Goal: Communication & Community: Answer question/provide support

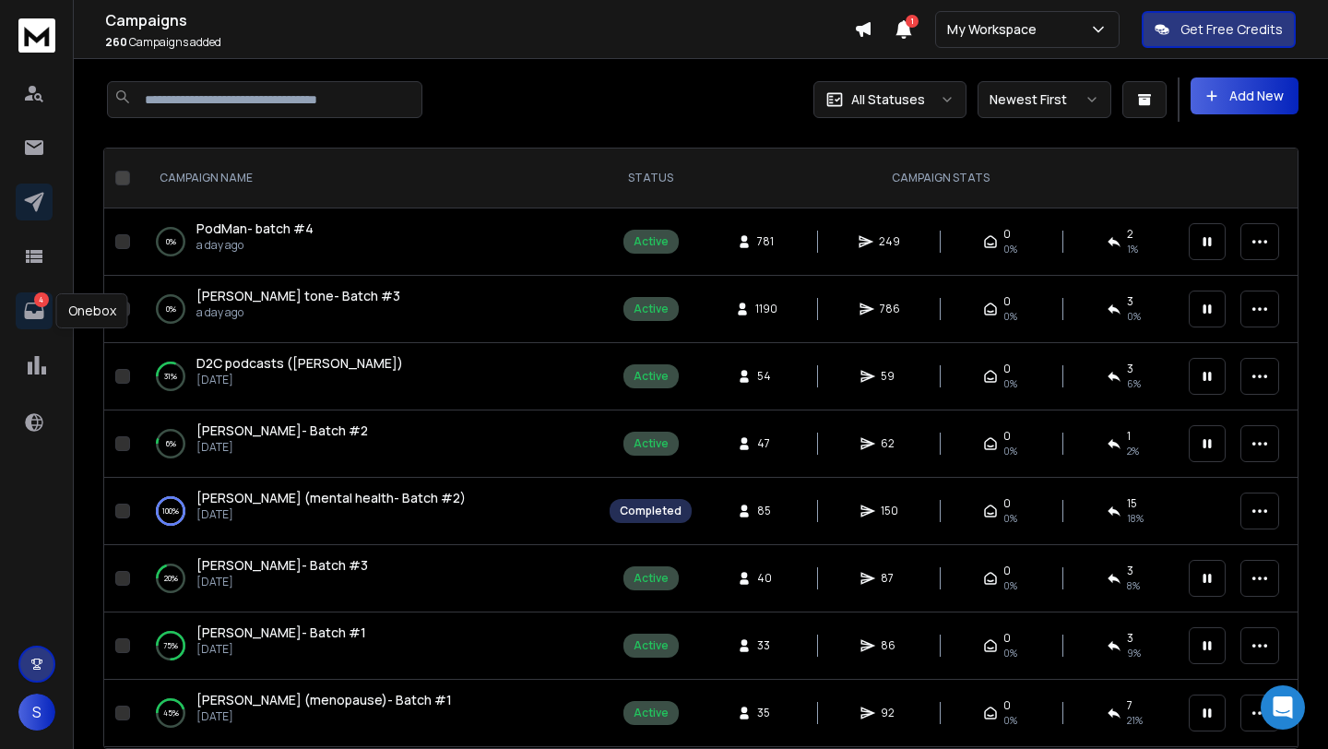
click at [29, 313] on icon at bounding box center [33, 310] width 19 height 17
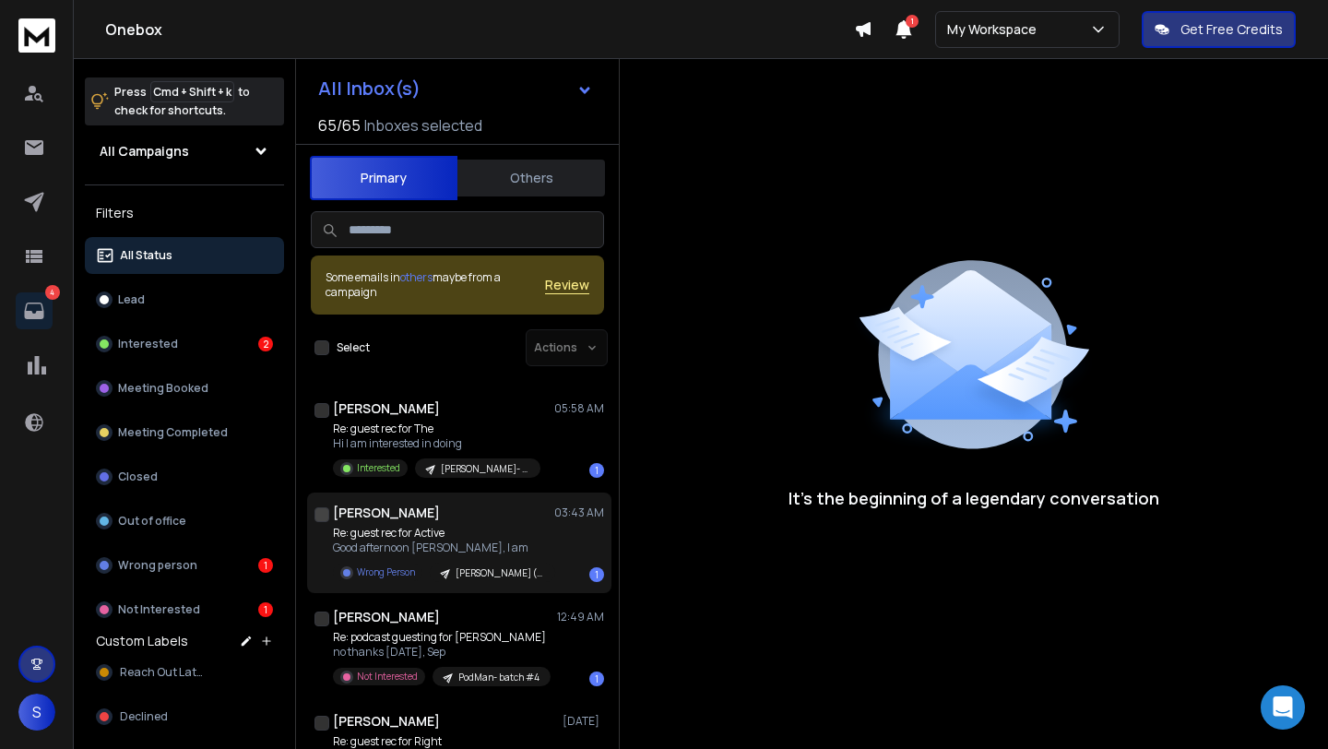
click at [451, 530] on p "Re: guest rec for Active" at bounding box center [443, 532] width 221 height 15
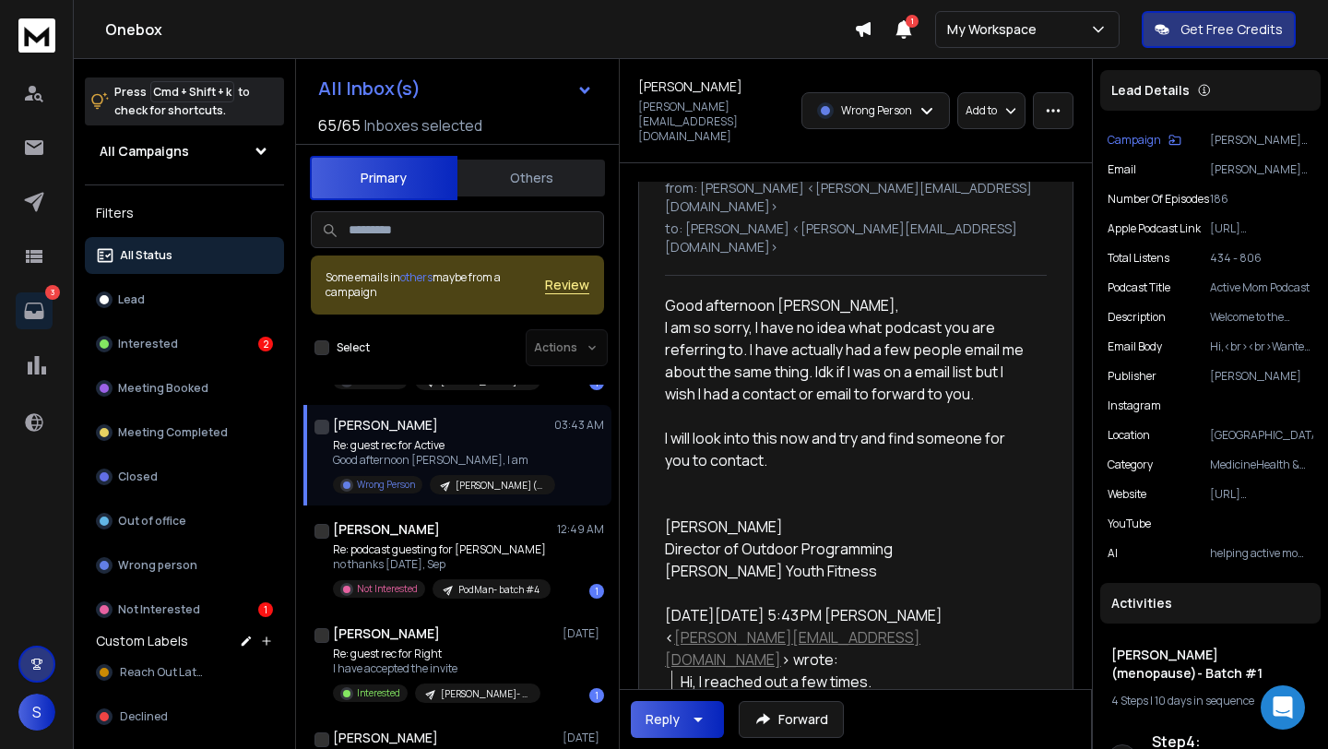
scroll to position [92, 0]
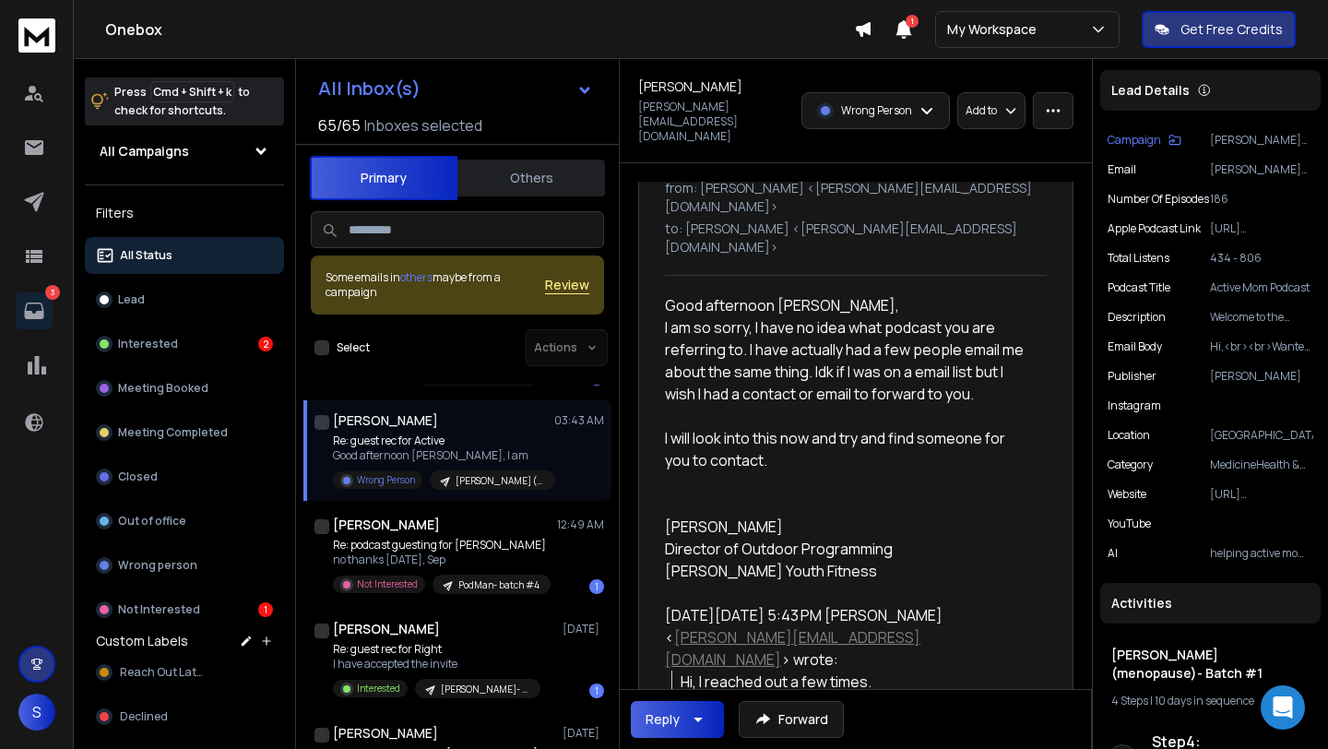
click at [506, 550] on p "Re: podcast guesting for [PERSON_NAME]" at bounding box center [442, 544] width 218 height 15
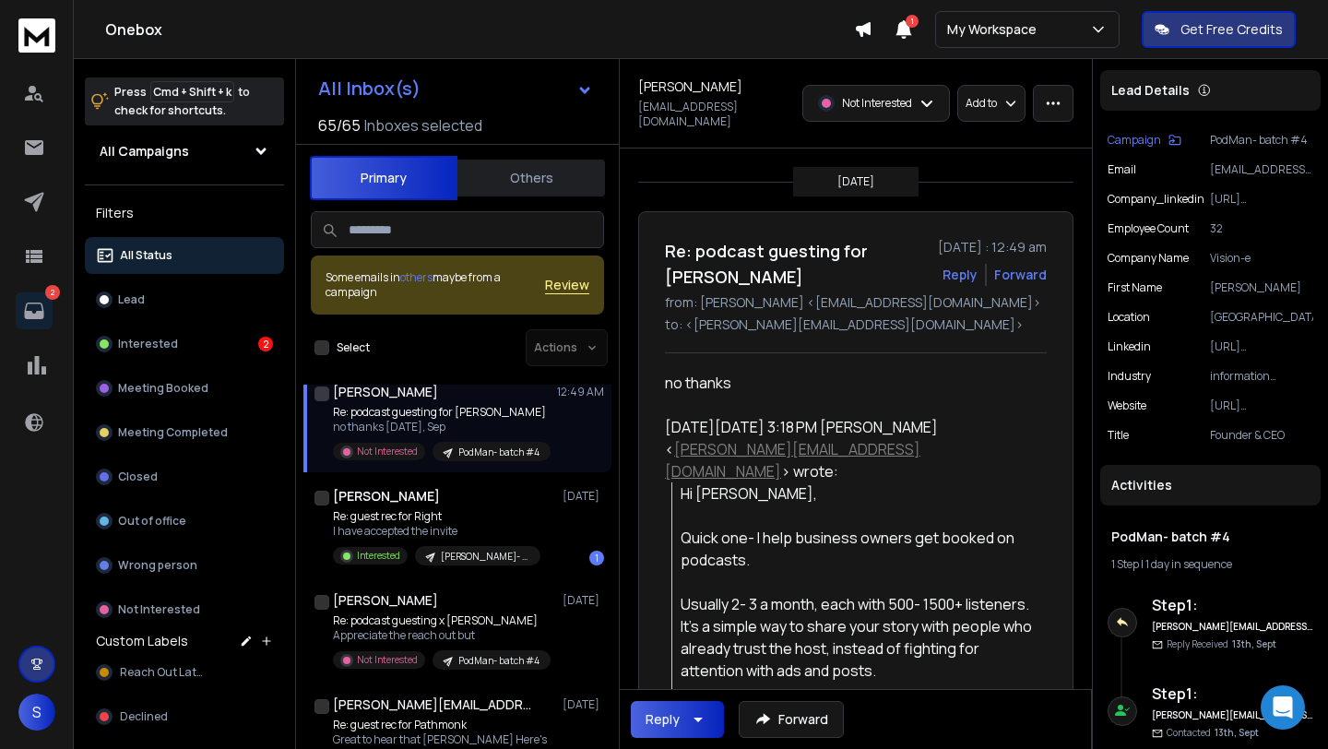
scroll to position [222, 0]
click at [506, 550] on div "[PERSON_NAME]- #influencer marketing" at bounding box center [477, 558] width 125 height 19
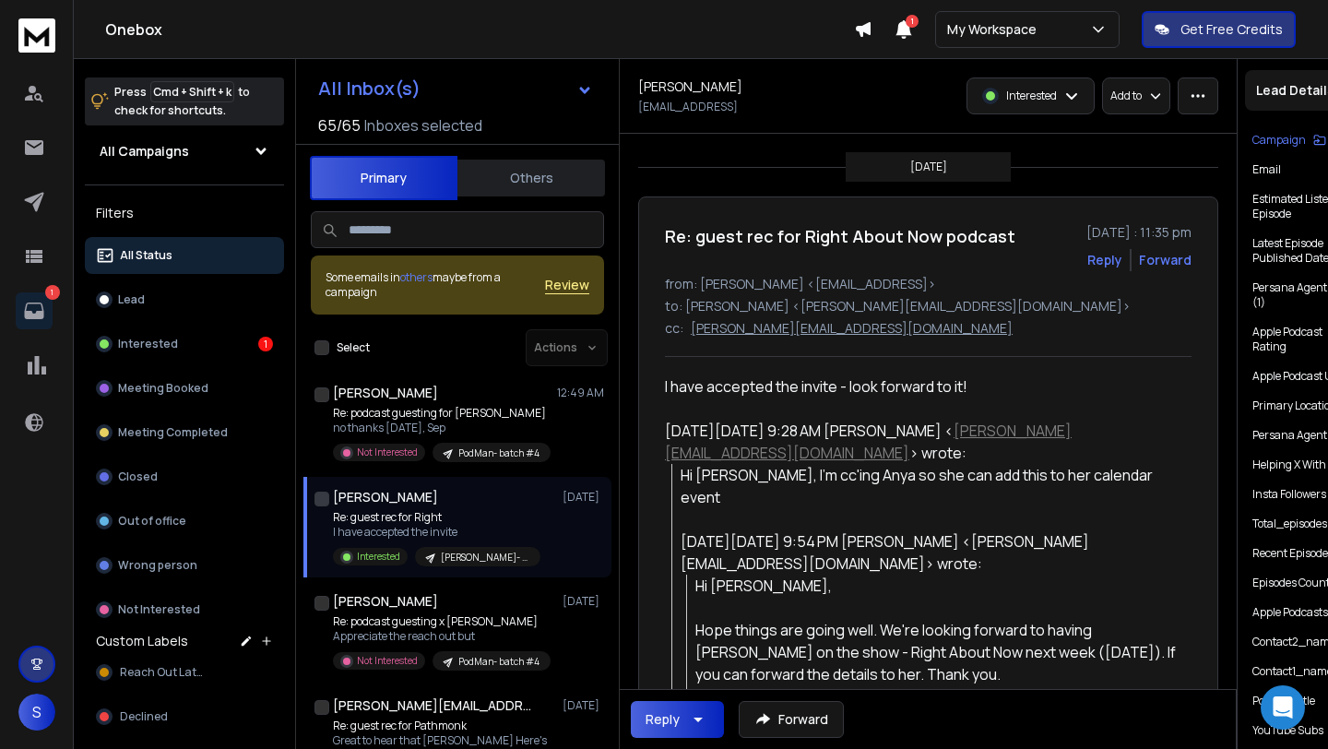
scroll to position [0, 0]
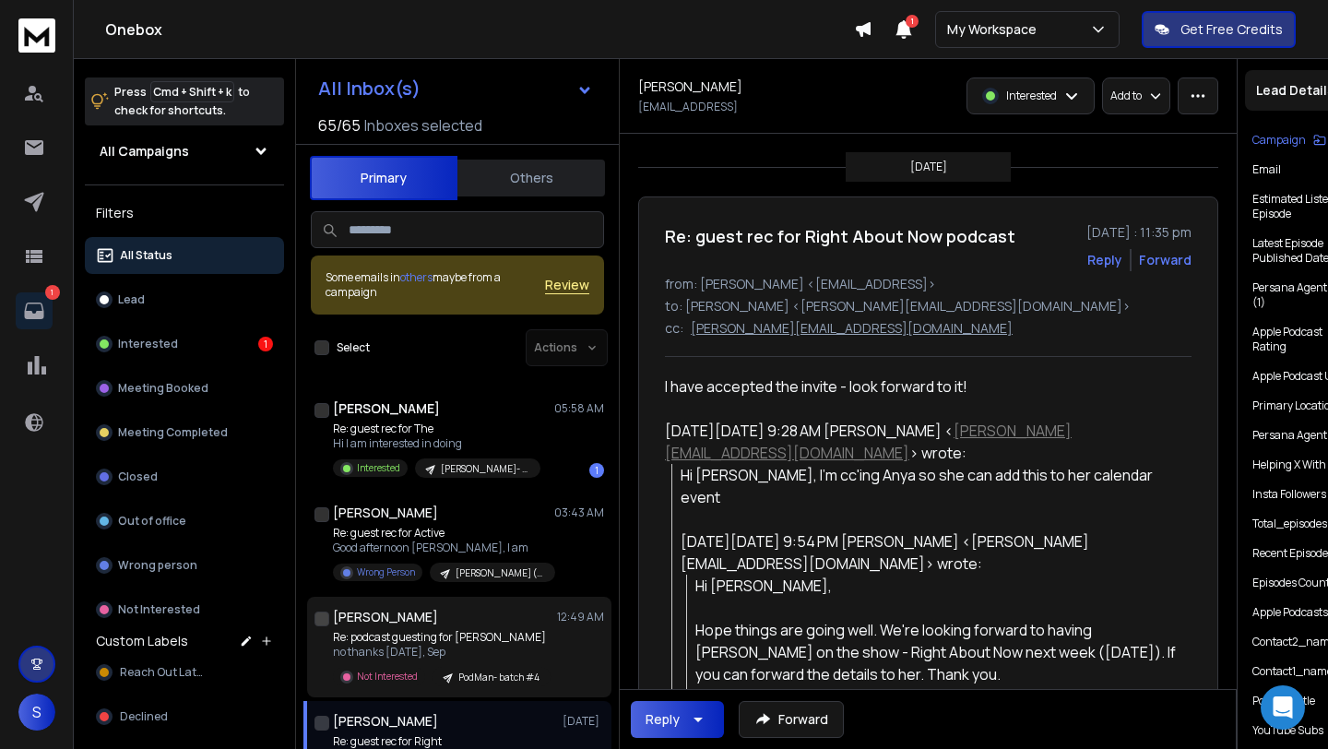
click at [390, 608] on h1 "[PERSON_NAME]" at bounding box center [385, 617] width 105 height 18
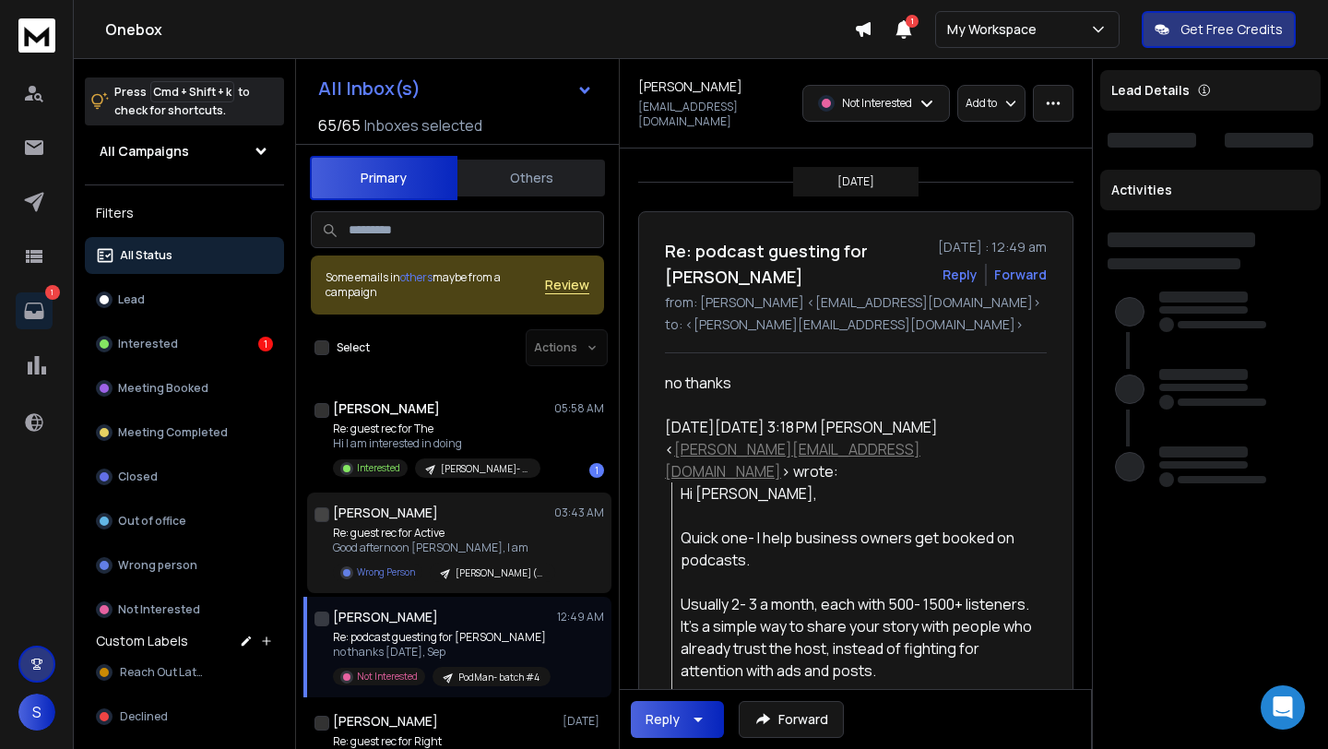
click at [463, 510] on div "Annie Cree 03:43 AM" at bounding box center [468, 512] width 271 height 18
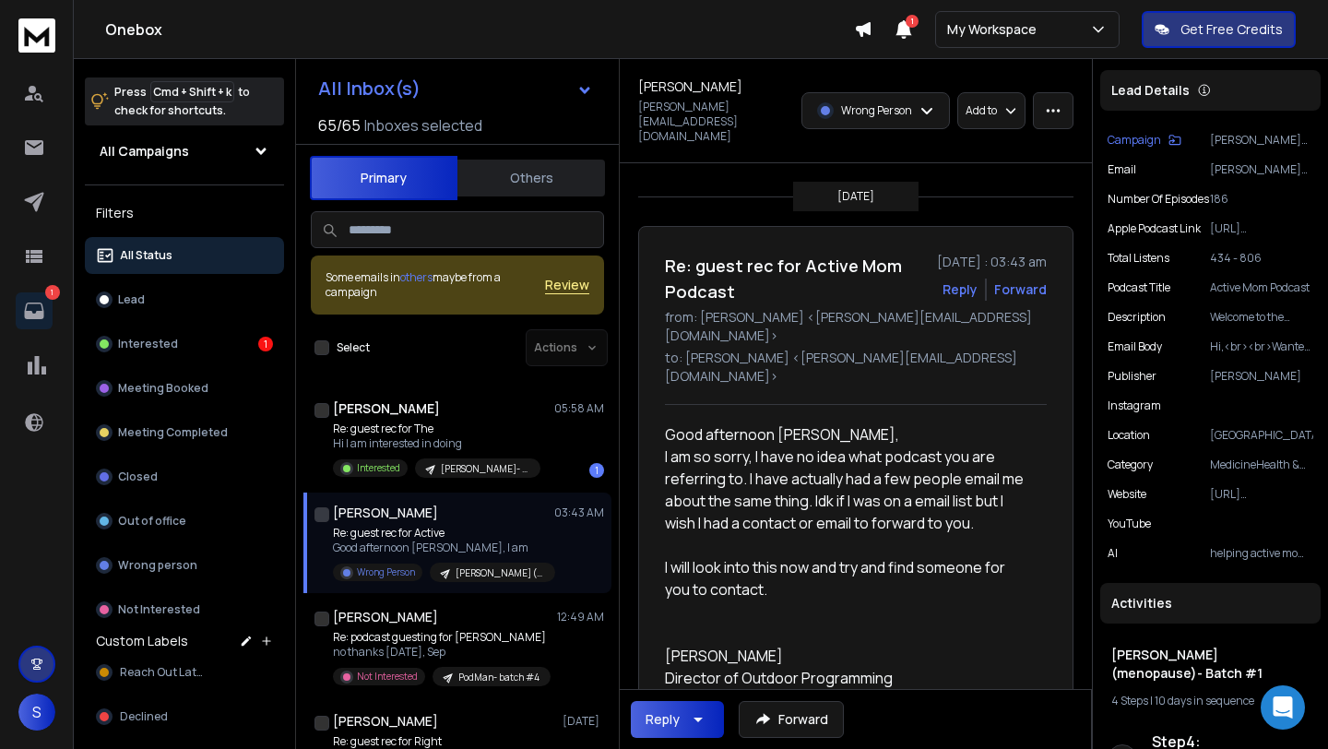
click at [963, 280] on button "Reply" at bounding box center [959, 289] width 35 height 18
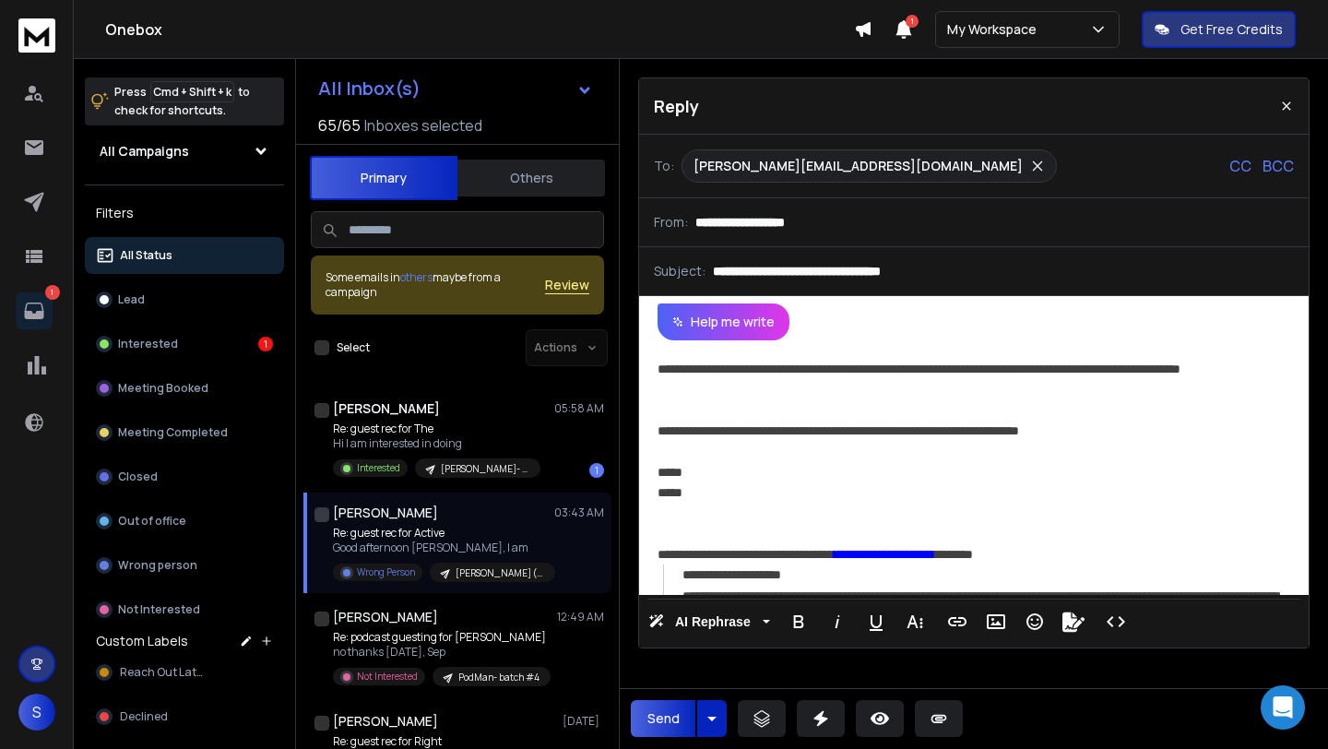
click at [1242, 177] on div "To: acree@iakwashatste.com CC BCC" at bounding box center [973, 166] width 669 height 63
click at [1229, 159] on p "CC" at bounding box center [1240, 166] width 22 height 22
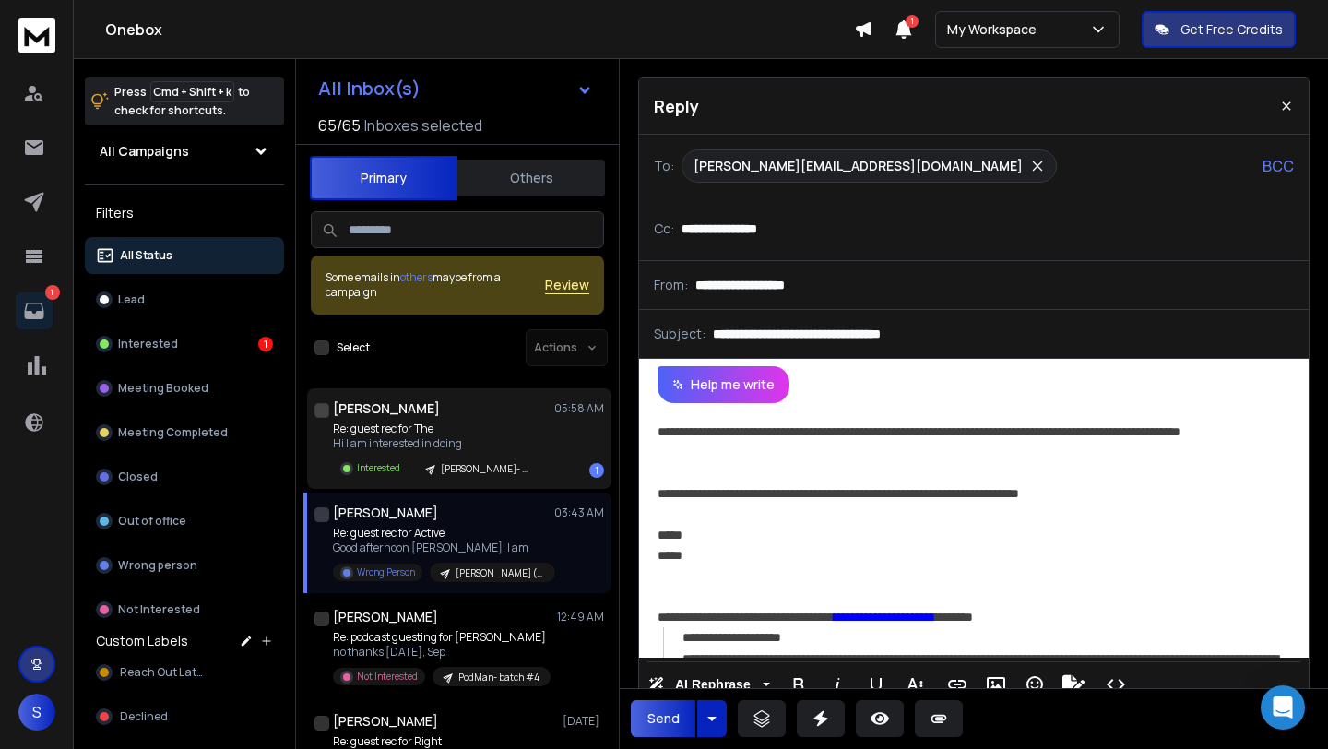
type input "**********"
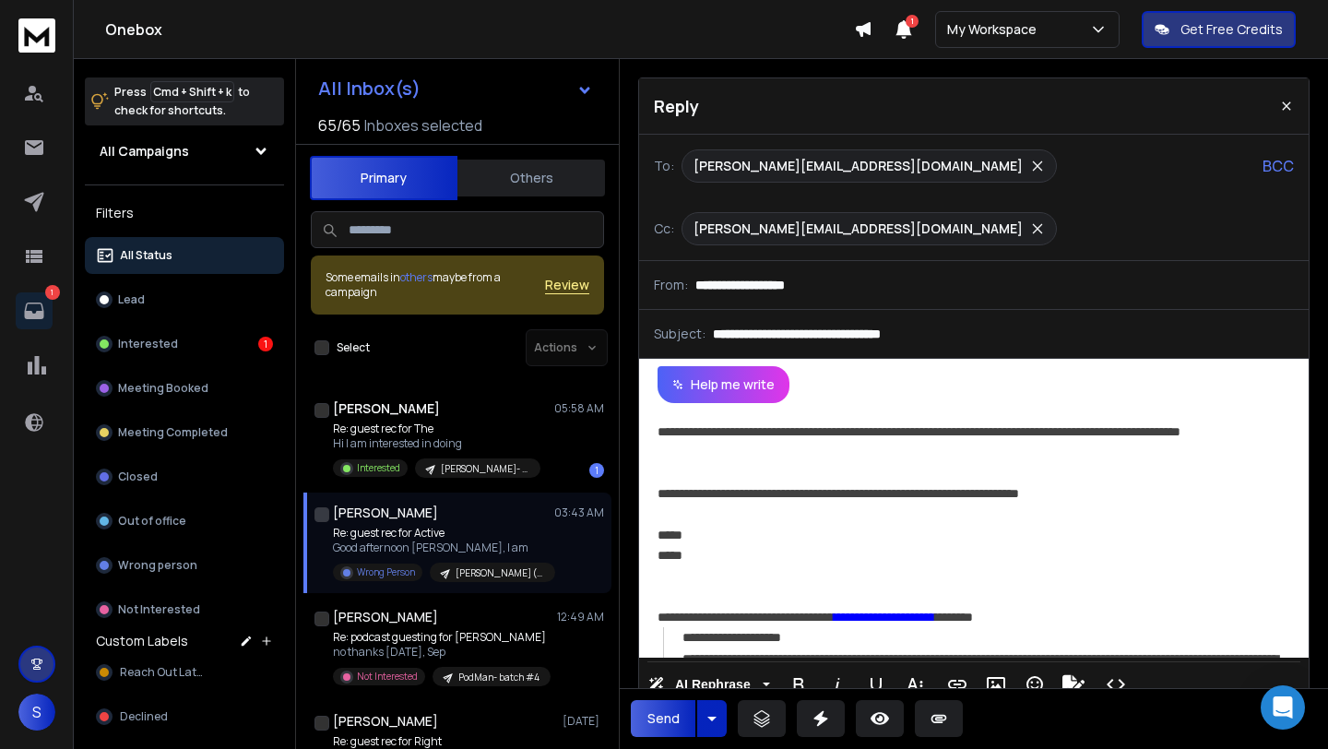
click at [672, 718] on button "Send" at bounding box center [663, 718] width 65 height 37
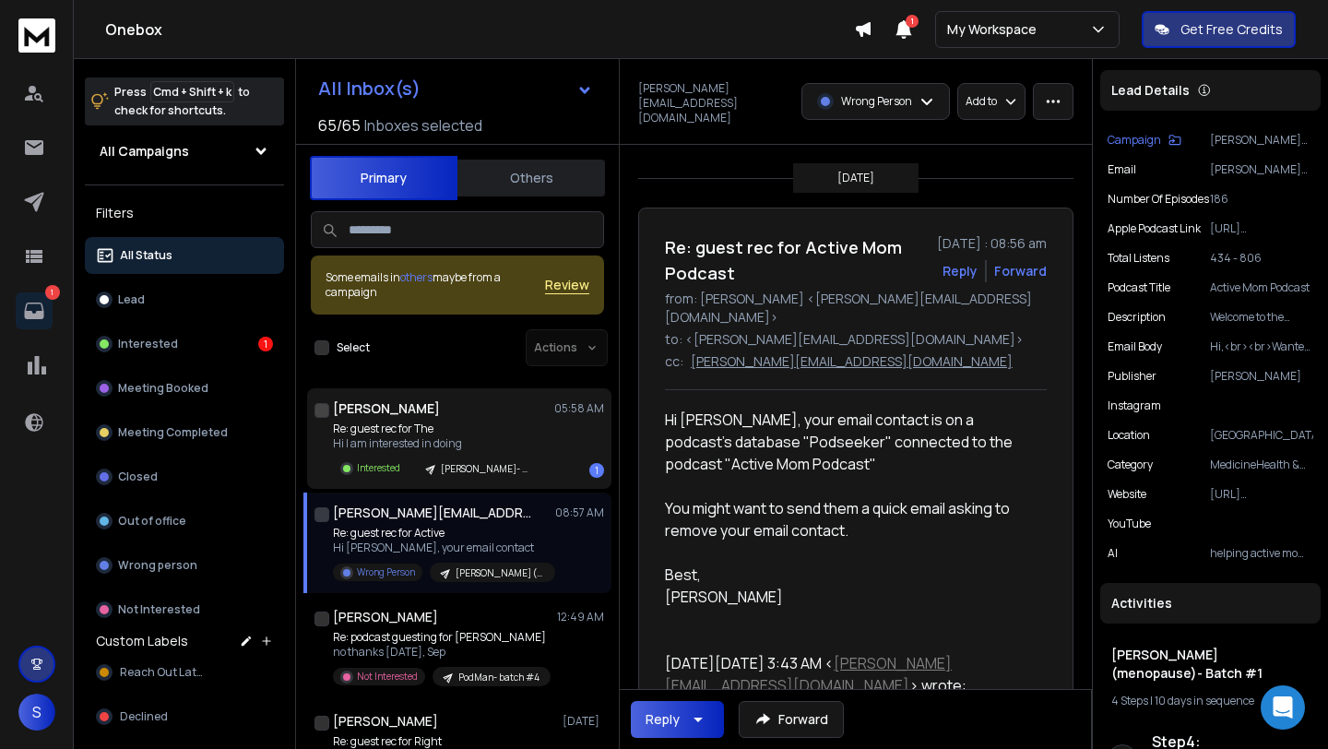
click at [522, 425] on p "Re: guest rec for The" at bounding box center [436, 428] width 207 height 15
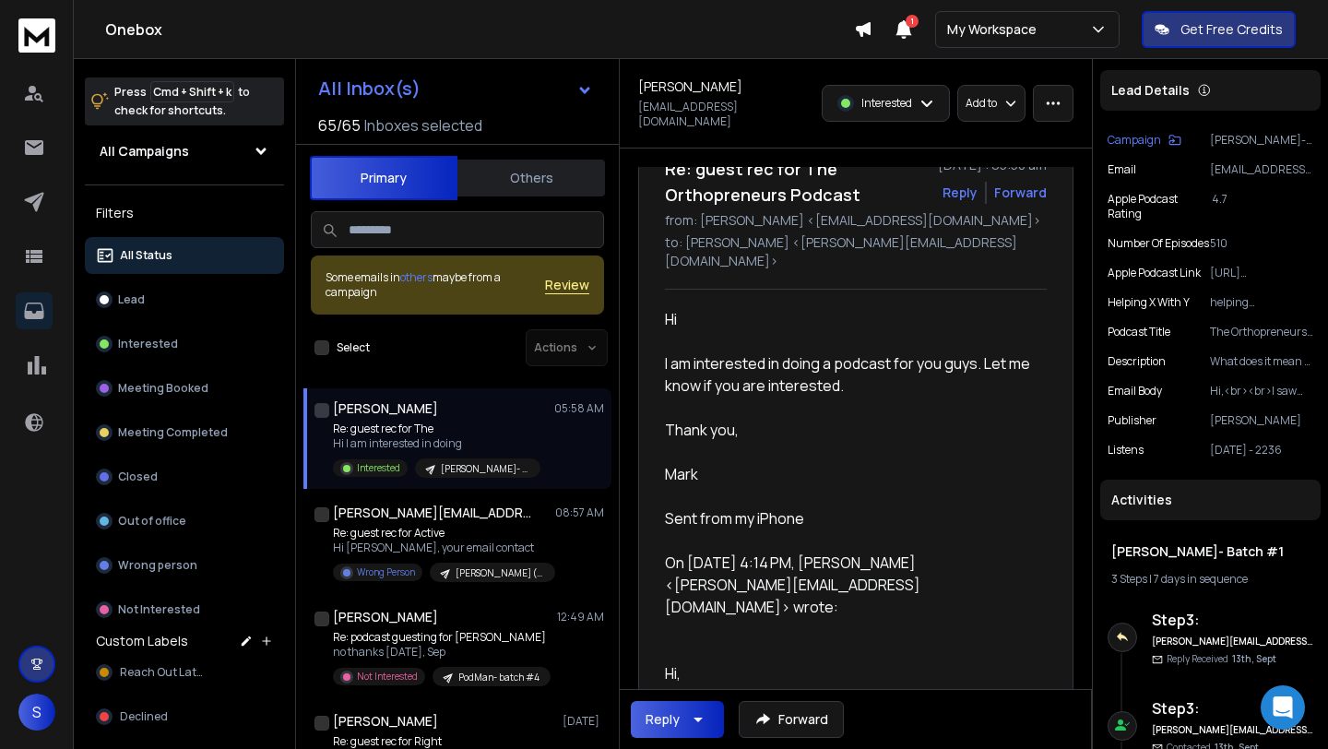
scroll to position [55, 0]
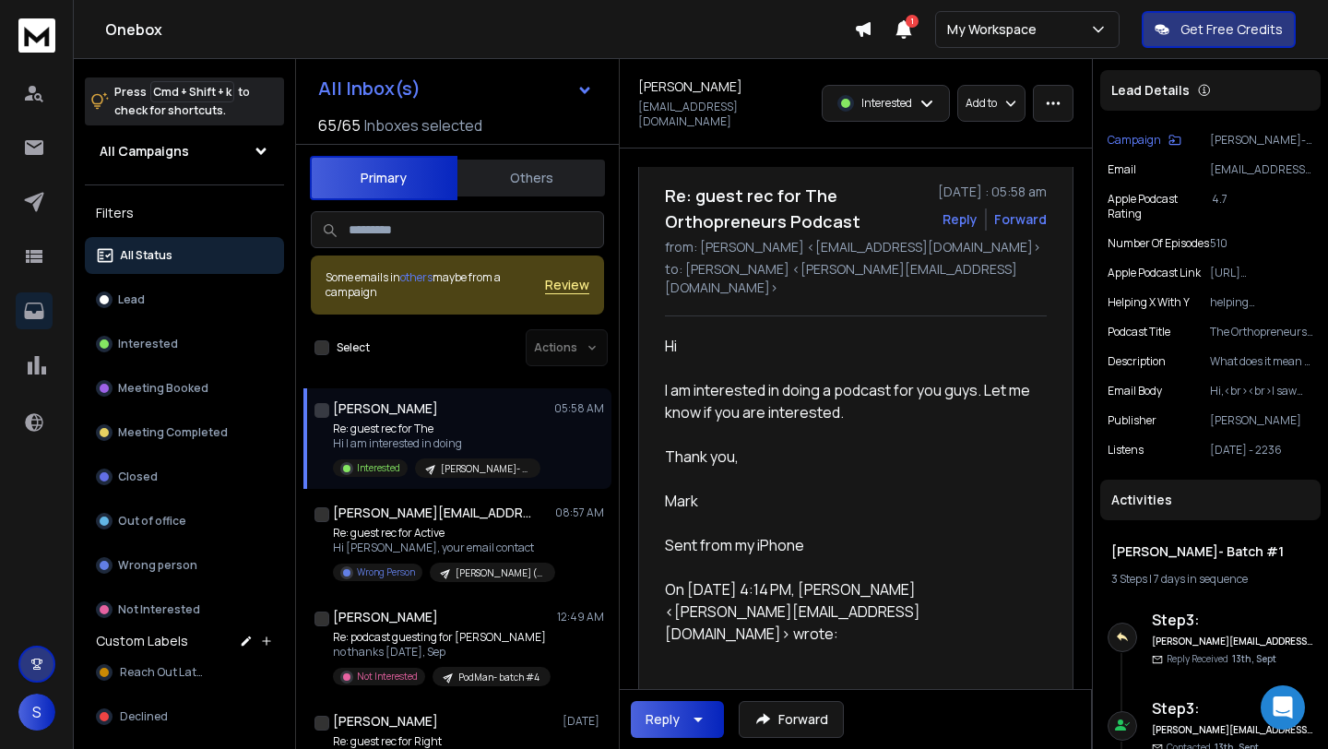
click at [1253, 280] on p "https://podcasts.apple.com/us/podcast/the-orthopreneurs-podcast-with-dr-glenn-k…" at bounding box center [1261, 273] width 103 height 15
click at [959, 210] on button "Reply" at bounding box center [959, 219] width 35 height 18
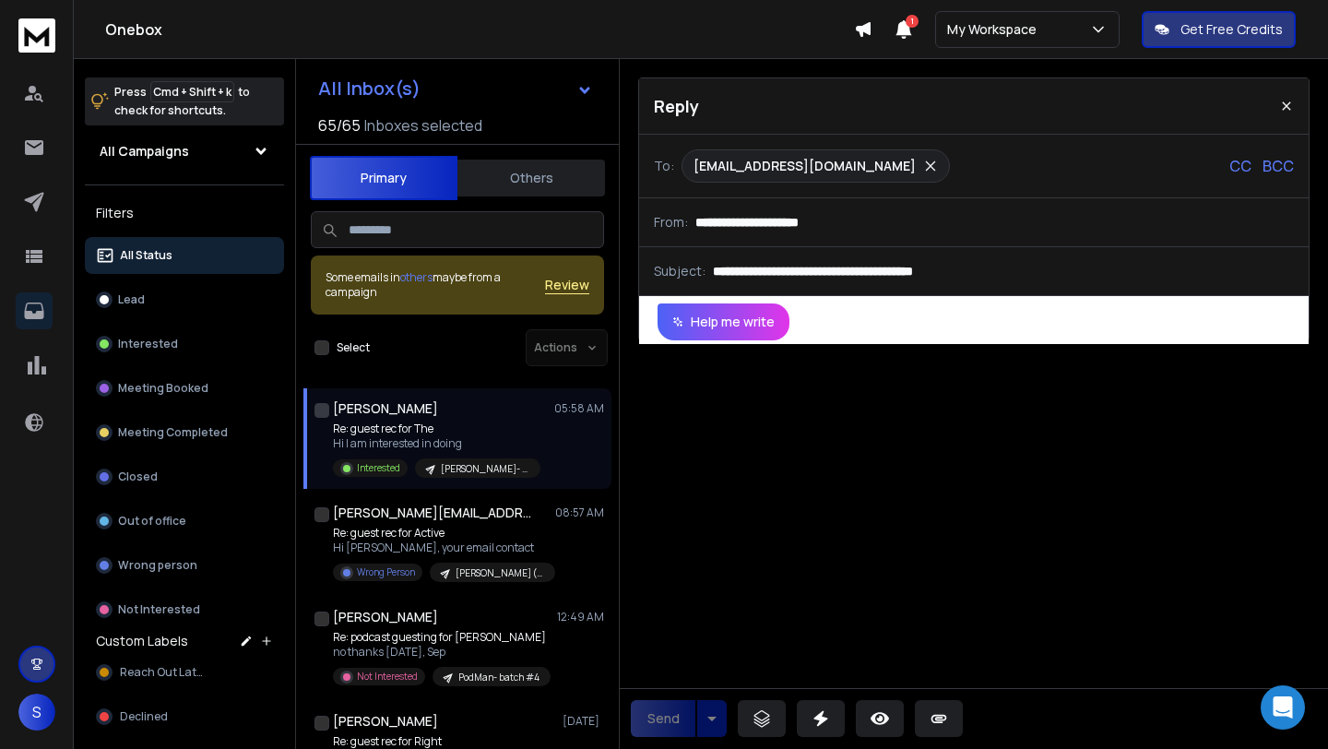
scroll to position [0, 0]
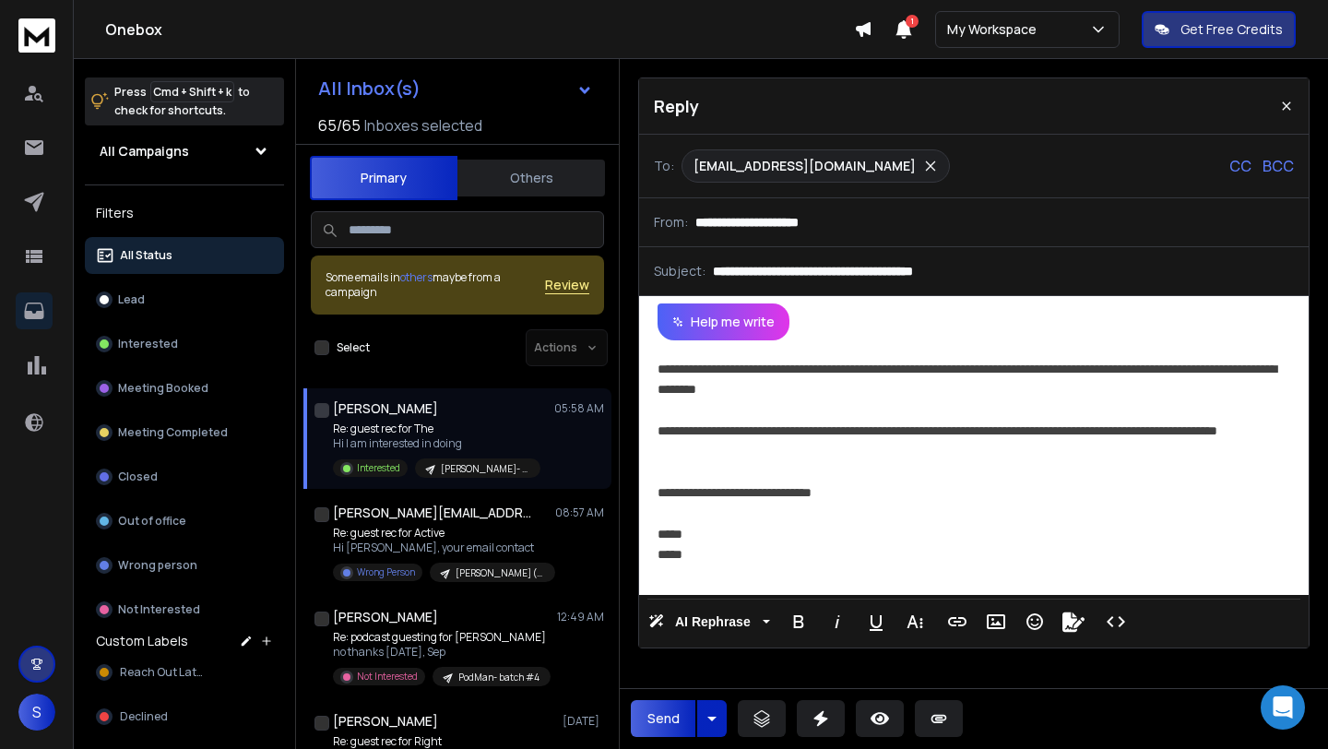
click at [1230, 168] on p "CC" at bounding box center [1240, 166] width 22 height 22
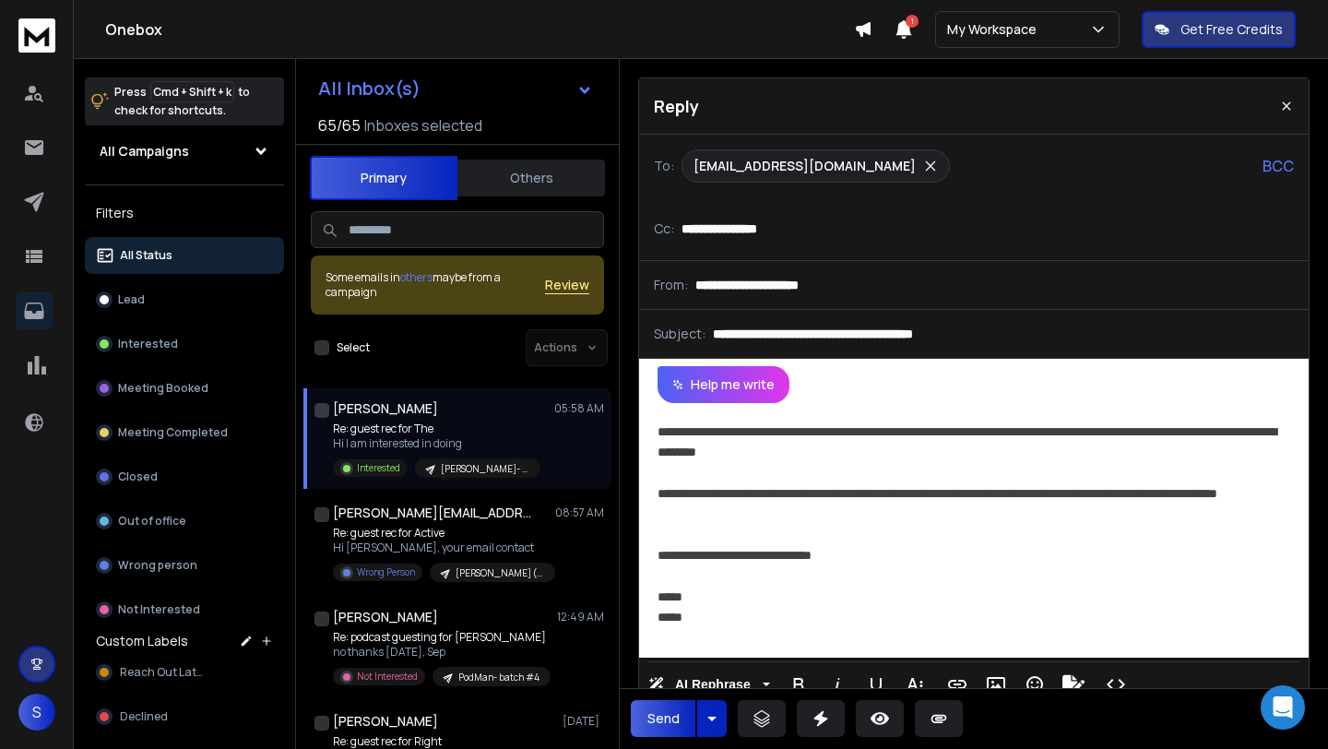
type input "**********"
click at [657, 726] on button "Send" at bounding box center [663, 718] width 65 height 37
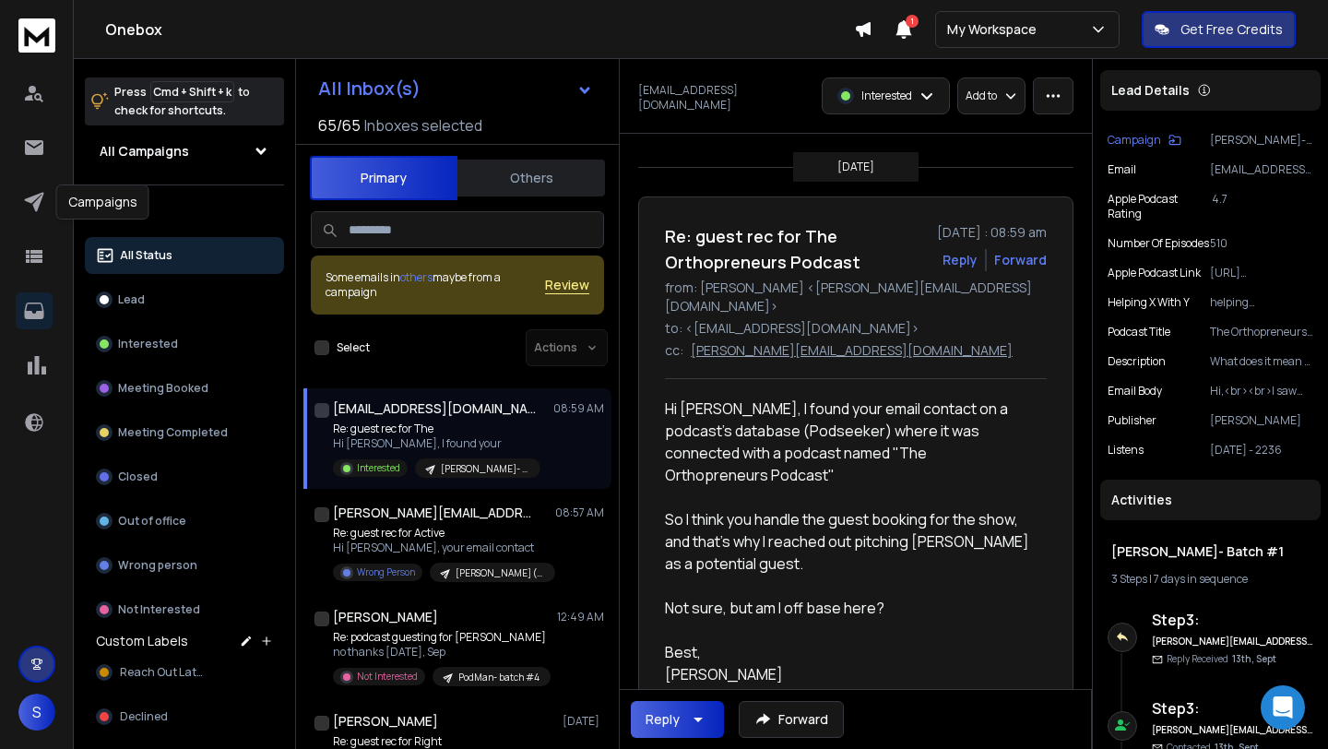
click at [39, 179] on div at bounding box center [37, 261] width 42 height 372
click at [23, 195] on icon at bounding box center [34, 202] width 22 height 22
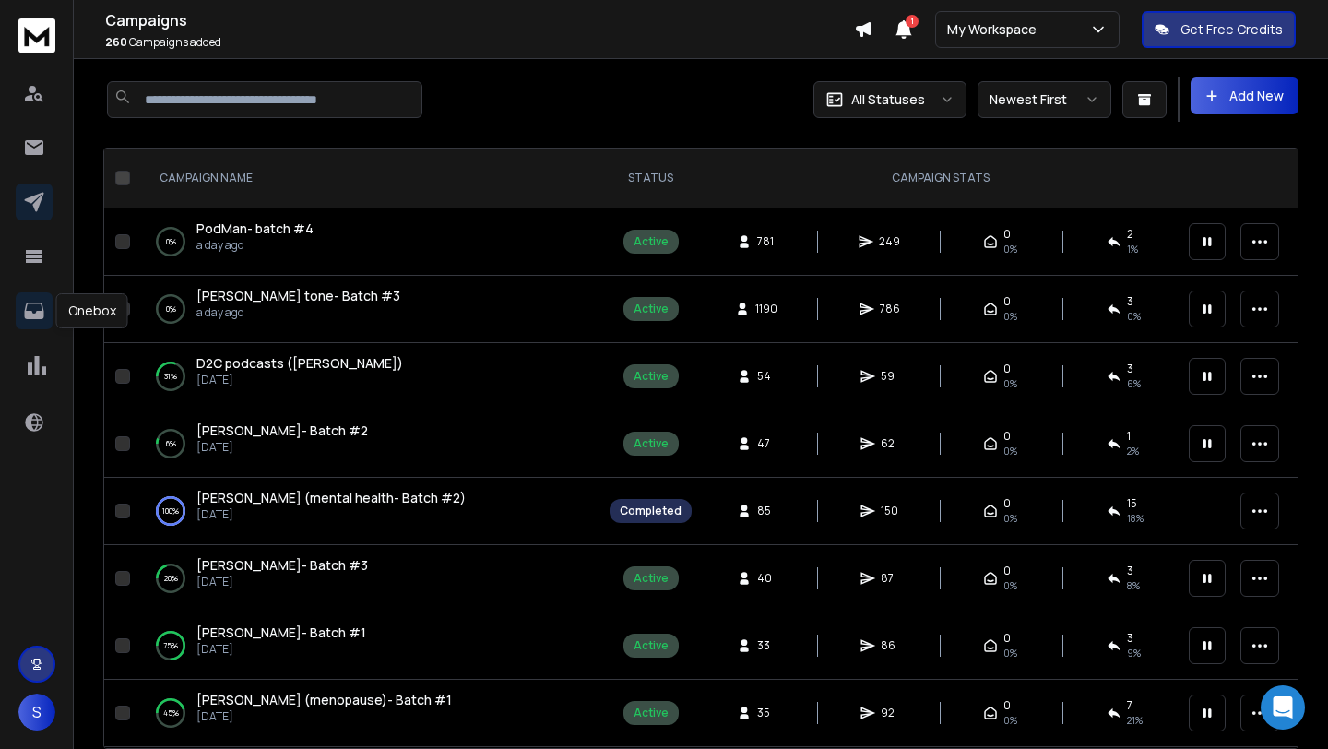
click at [26, 304] on icon at bounding box center [33, 310] width 19 height 17
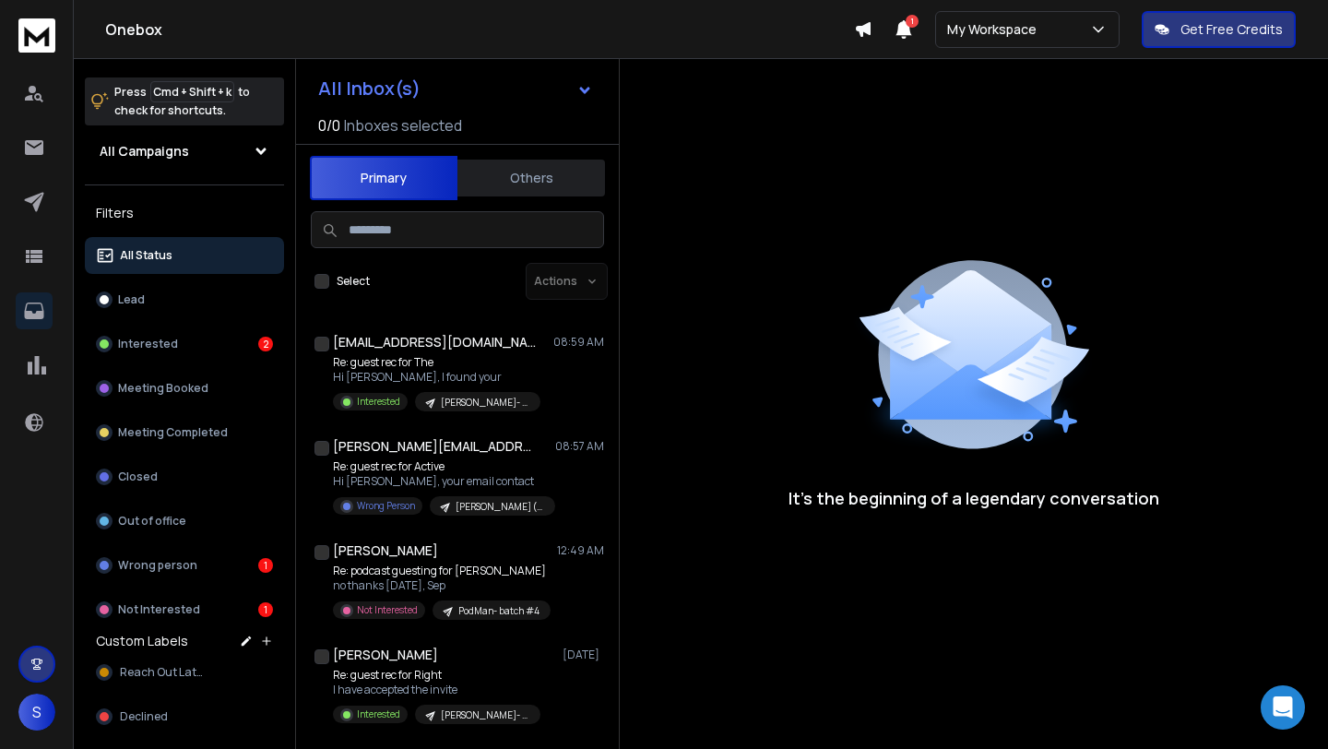
click at [502, 242] on input at bounding box center [457, 229] width 293 height 37
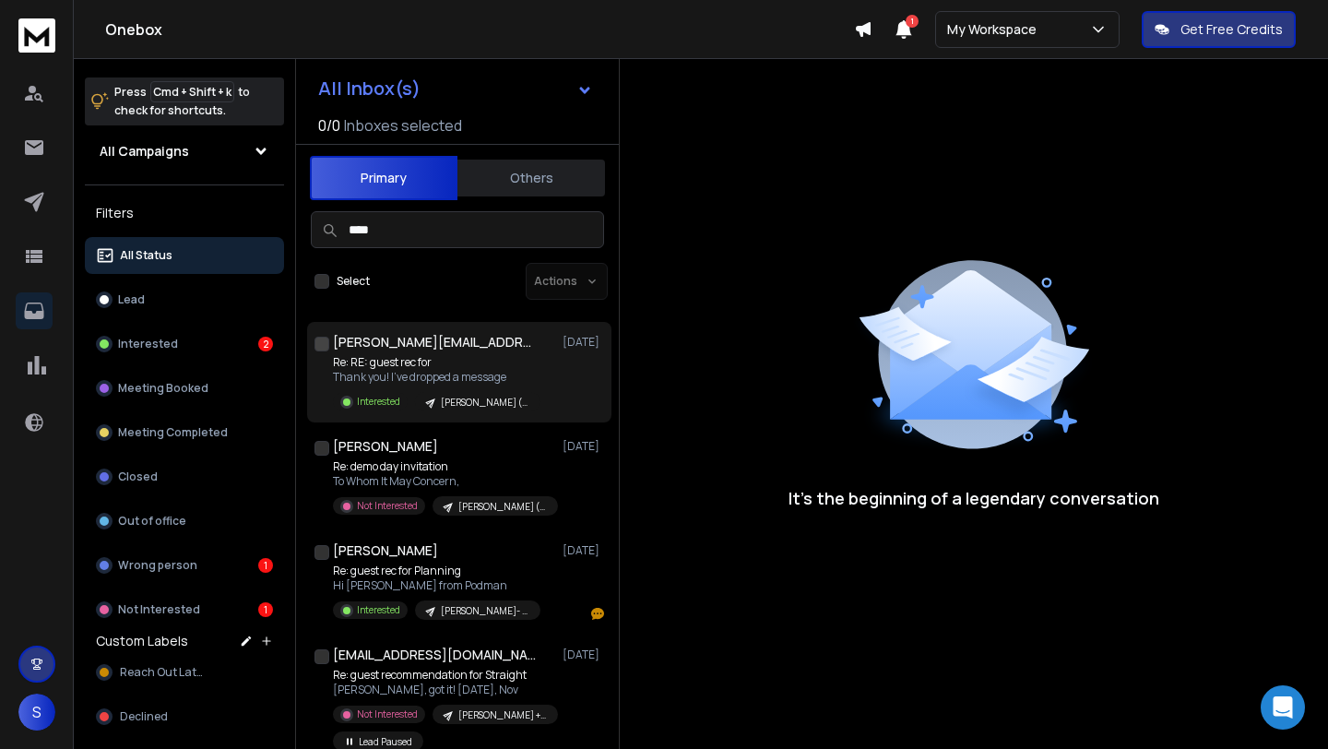
type input "****"
click at [524, 353] on div "dhand@hballp.com 10 Sep Re: RE: guest rec for Thank you! I've dropped a message…" at bounding box center [468, 372] width 271 height 78
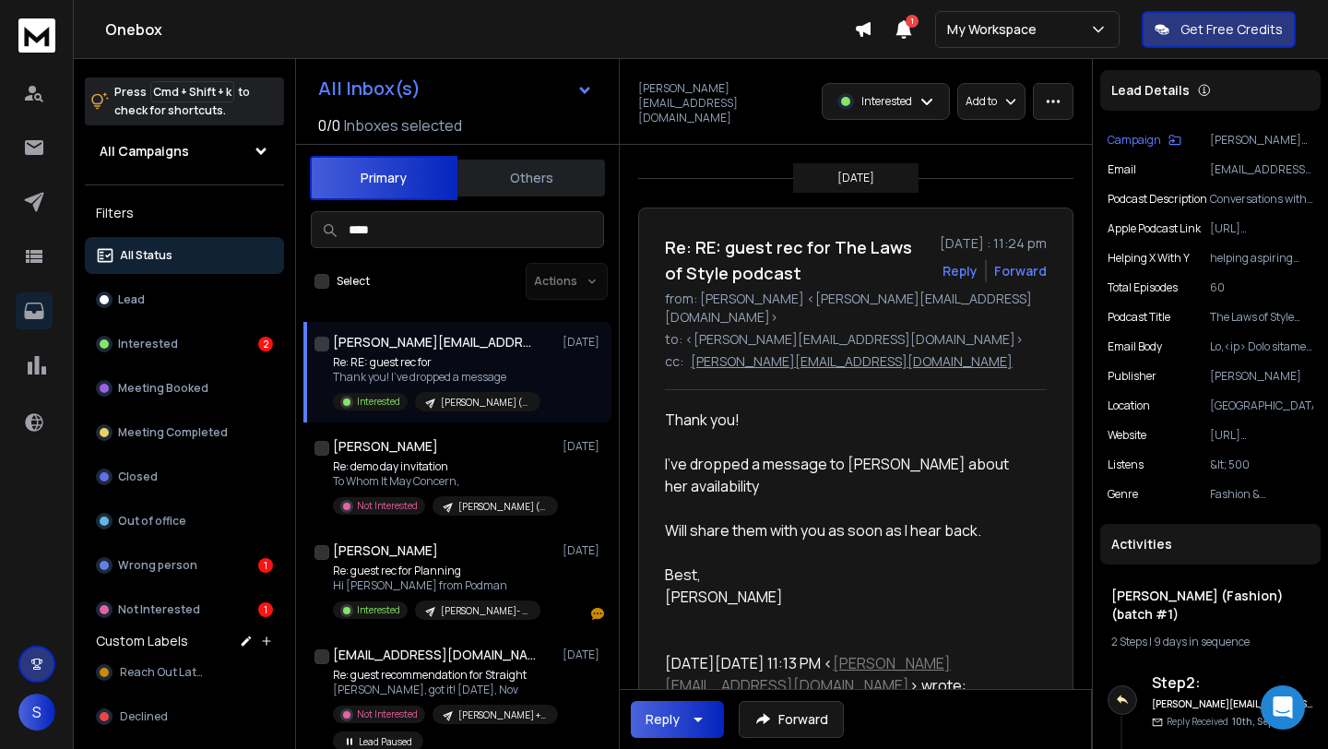
click at [954, 265] on button "Reply" at bounding box center [959, 271] width 35 height 18
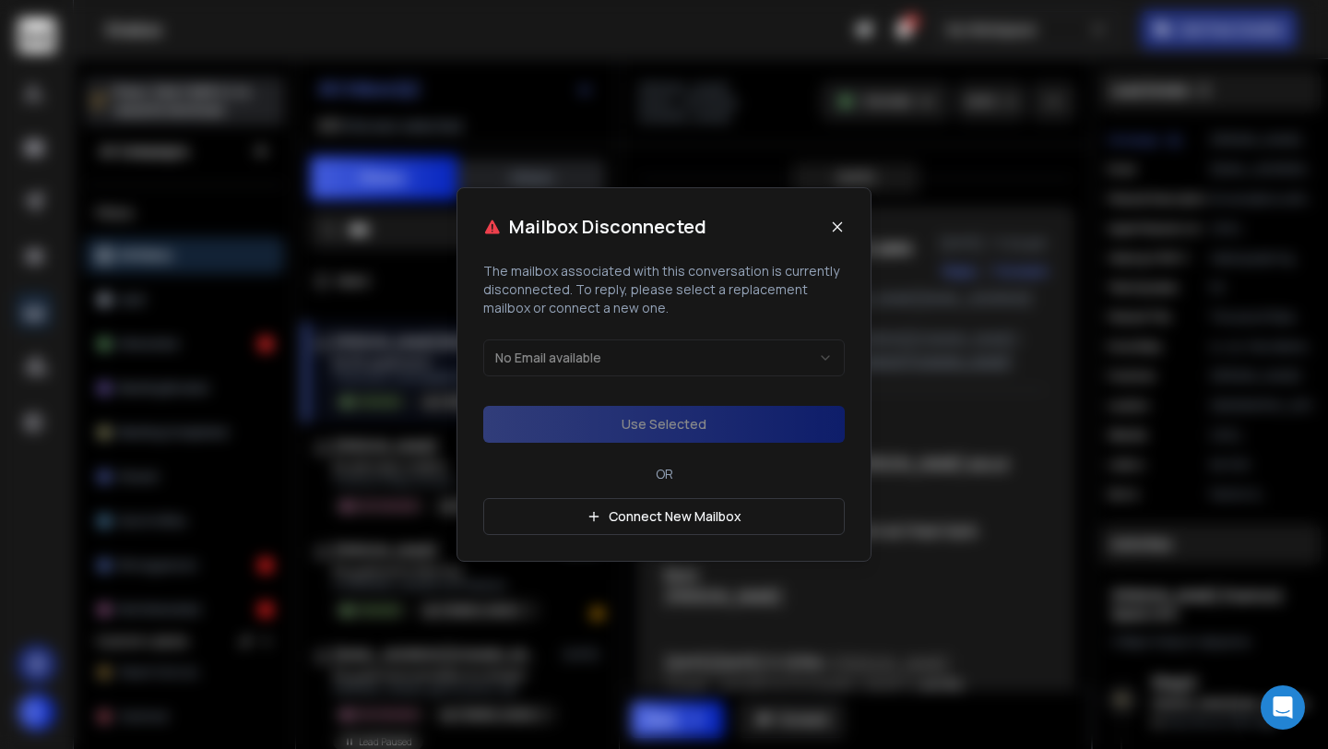
click at [832, 218] on div "Mailbox Disconnected" at bounding box center [663, 227] width 361 height 26
click at [837, 233] on icon at bounding box center [837, 226] width 15 height 15
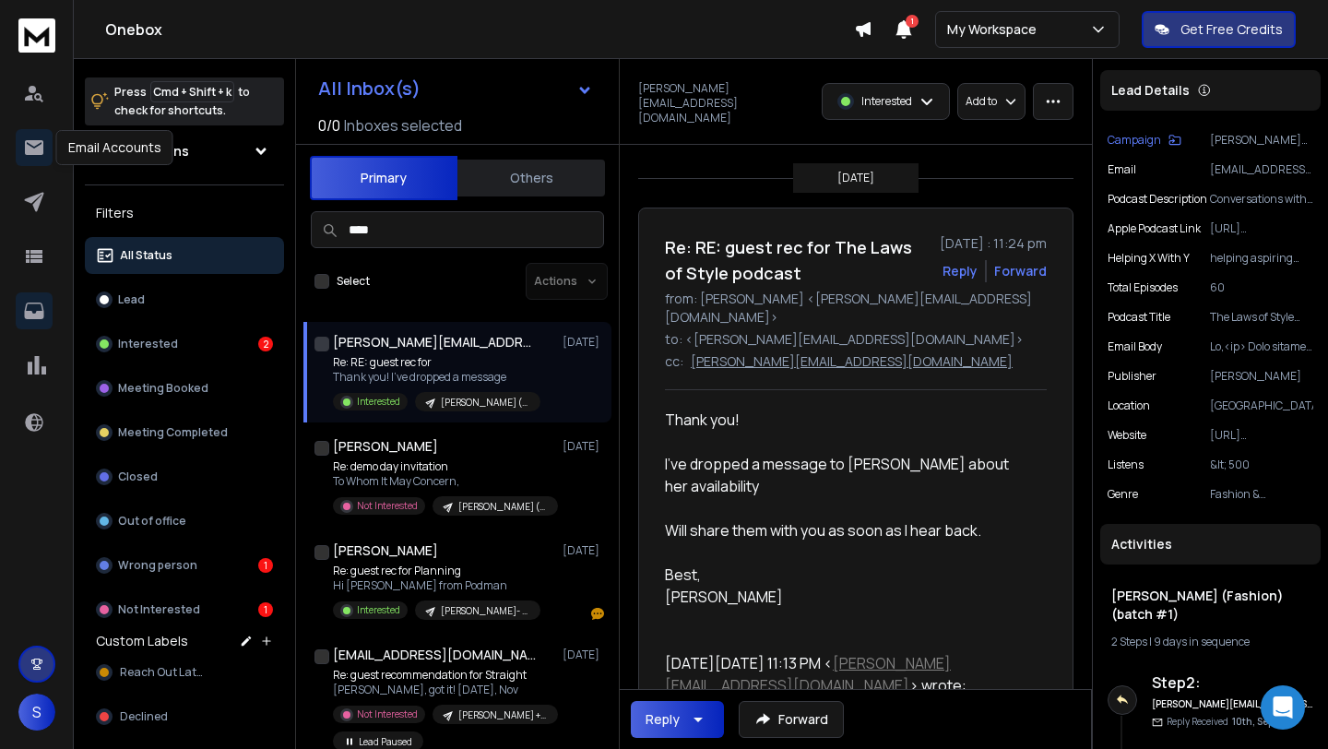
click at [38, 161] on link at bounding box center [34, 147] width 37 height 37
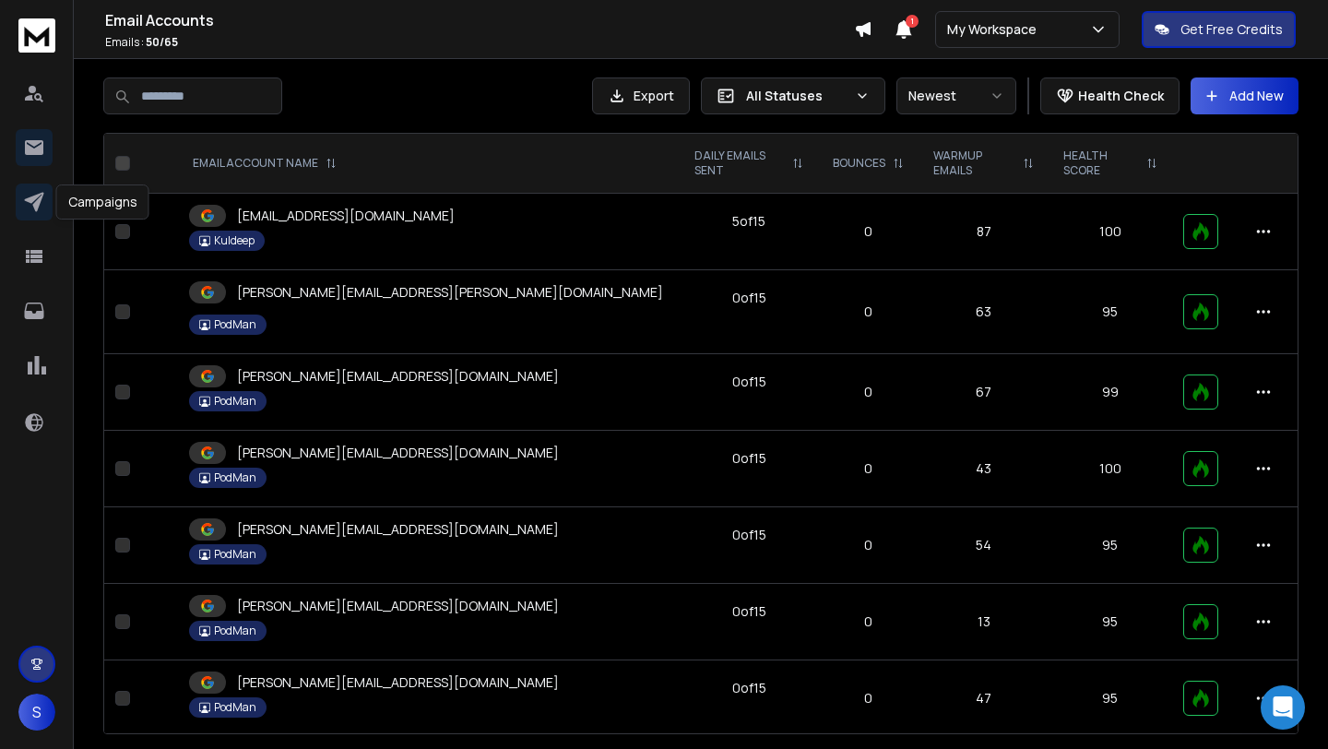
click at [38, 195] on icon at bounding box center [33, 201] width 19 height 19
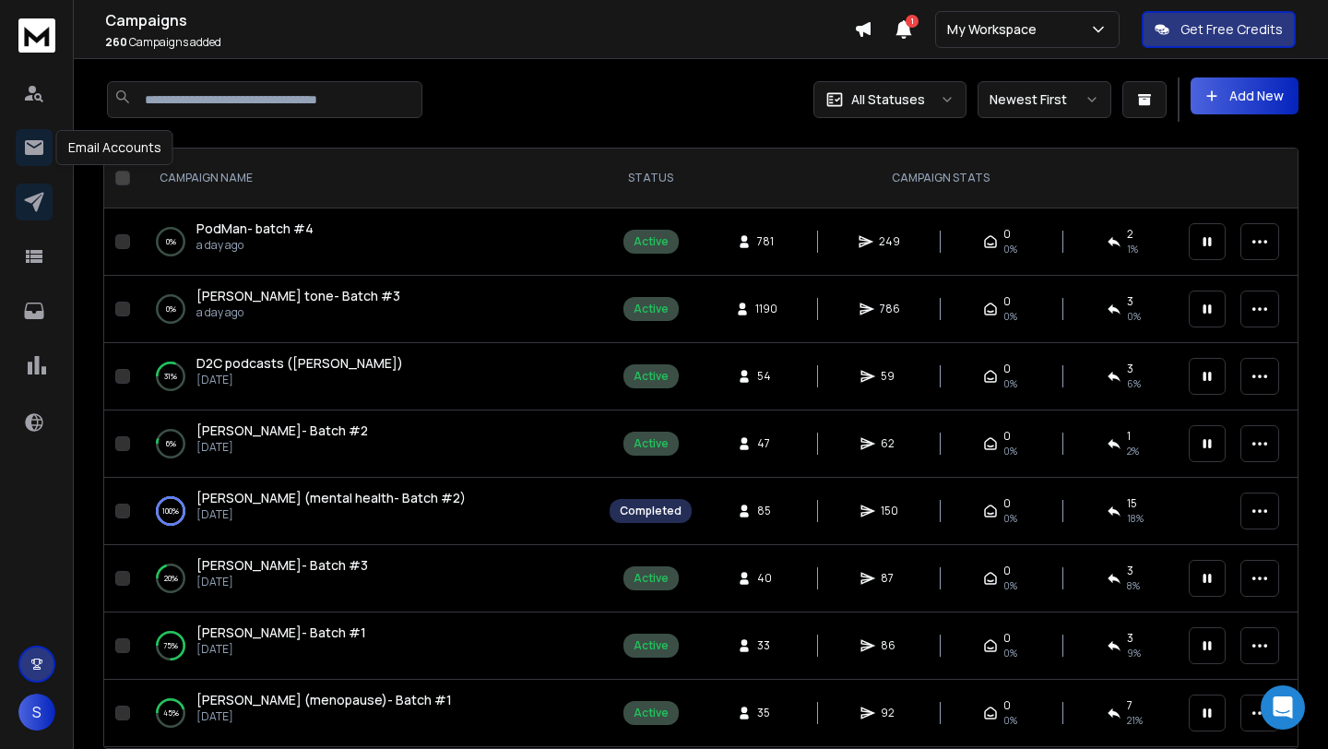
click at [35, 154] on icon at bounding box center [34, 147] width 18 height 15
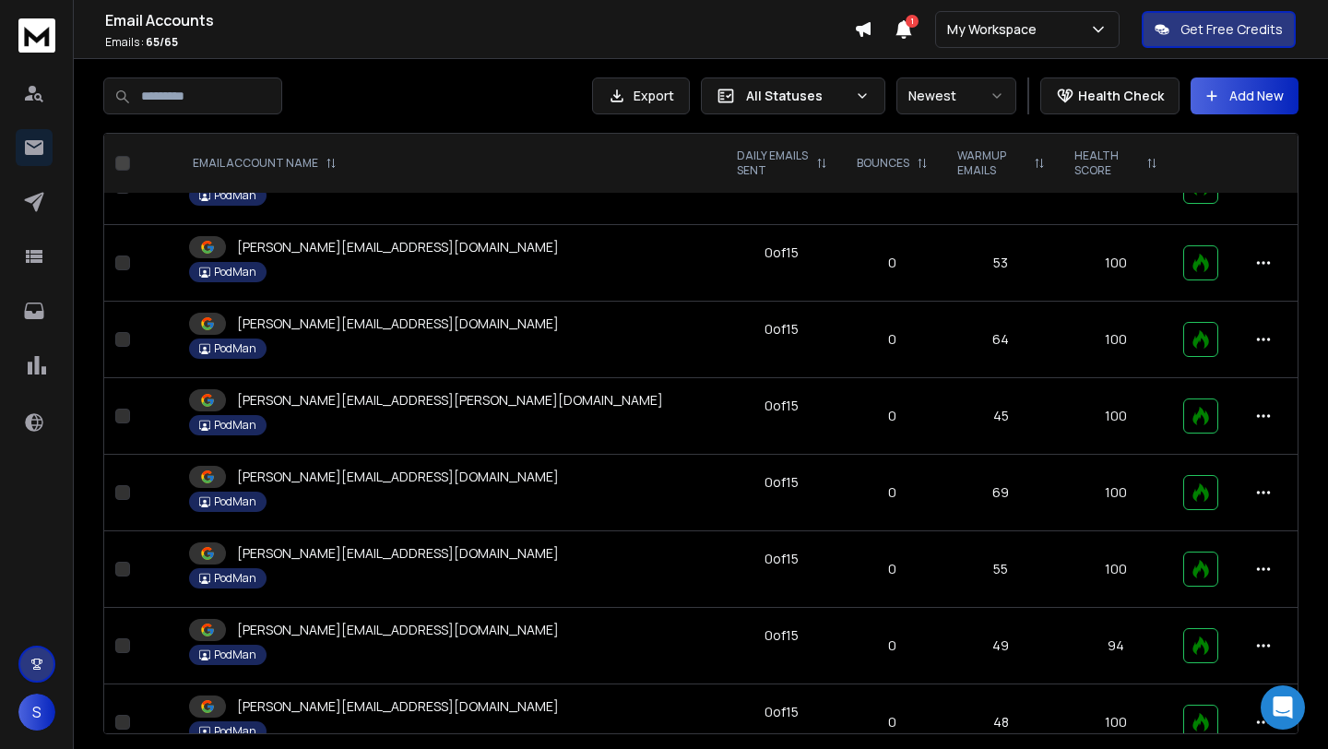
scroll to position [724, 0]
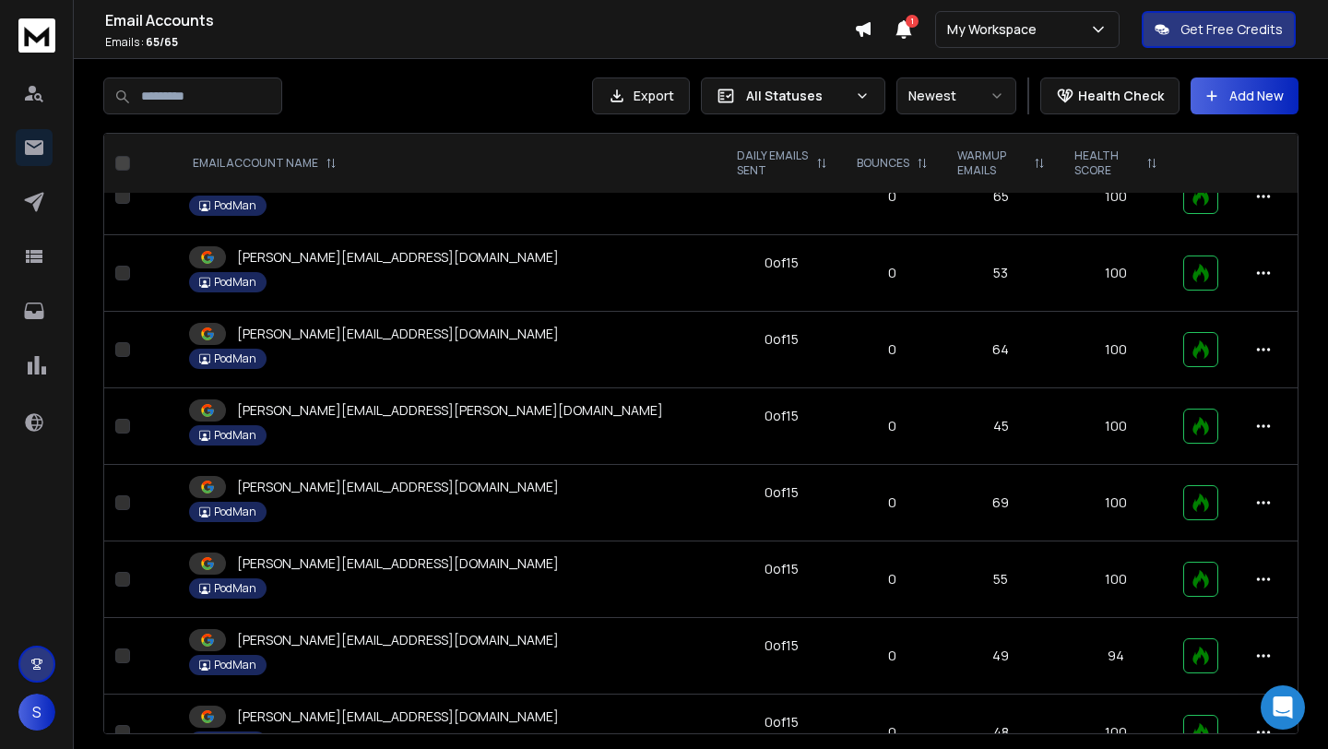
click at [334, 496] on div "shivang@podman.co.in" at bounding box center [374, 487] width 370 height 22
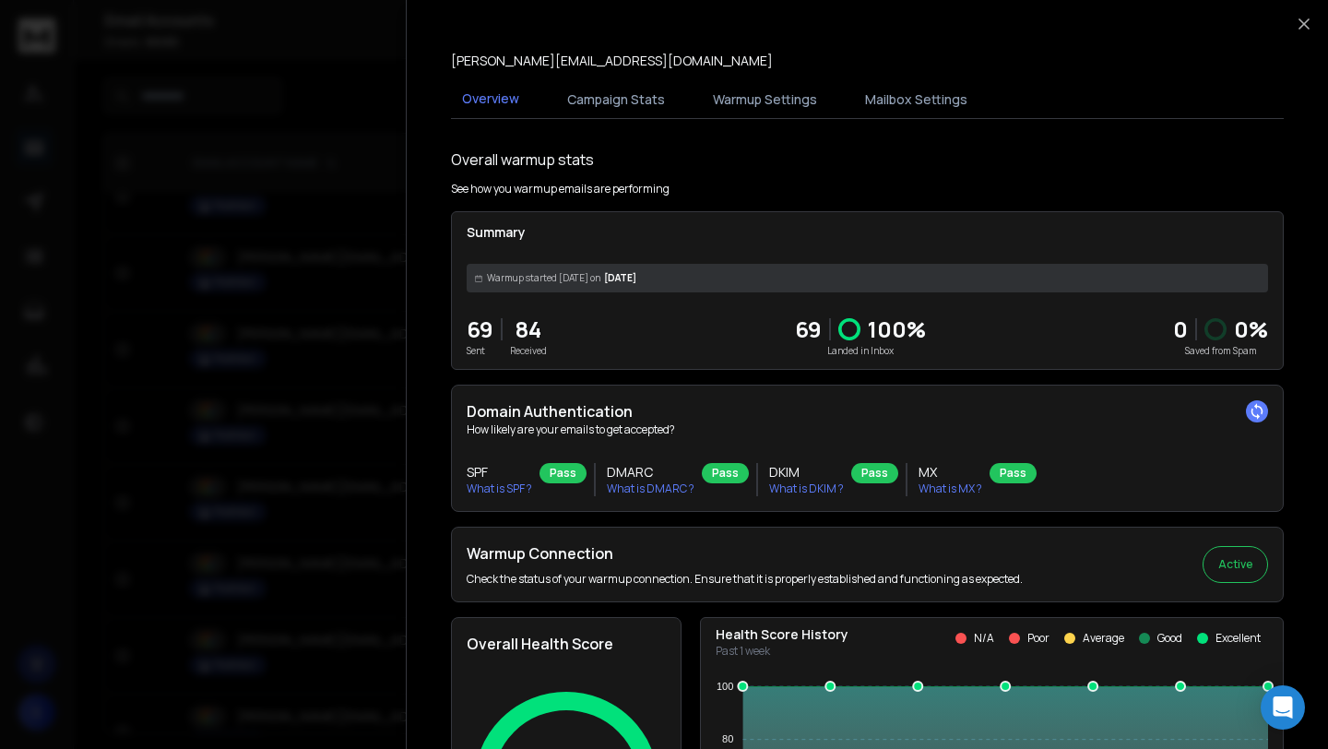
click at [619, 99] on button "Campaign Stats" at bounding box center [616, 99] width 120 height 41
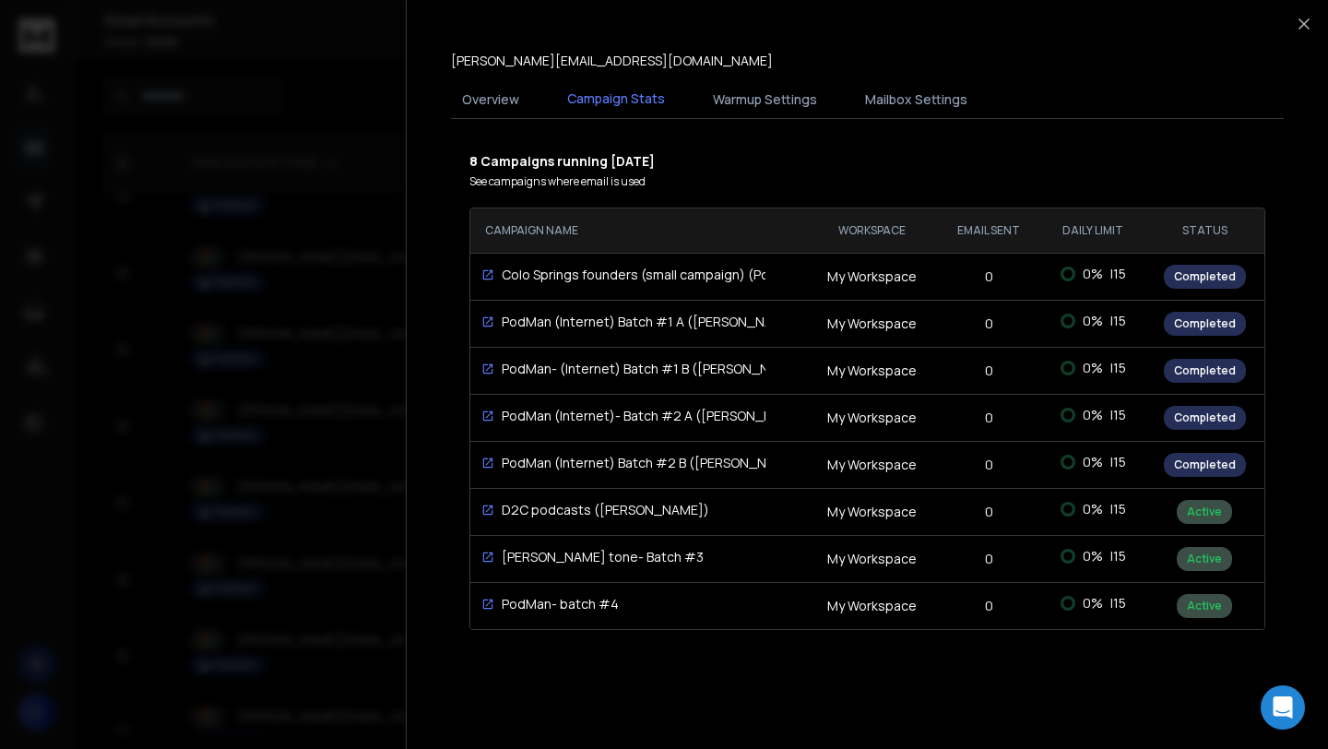
click at [784, 108] on button "Warmup Settings" at bounding box center [765, 99] width 126 height 41
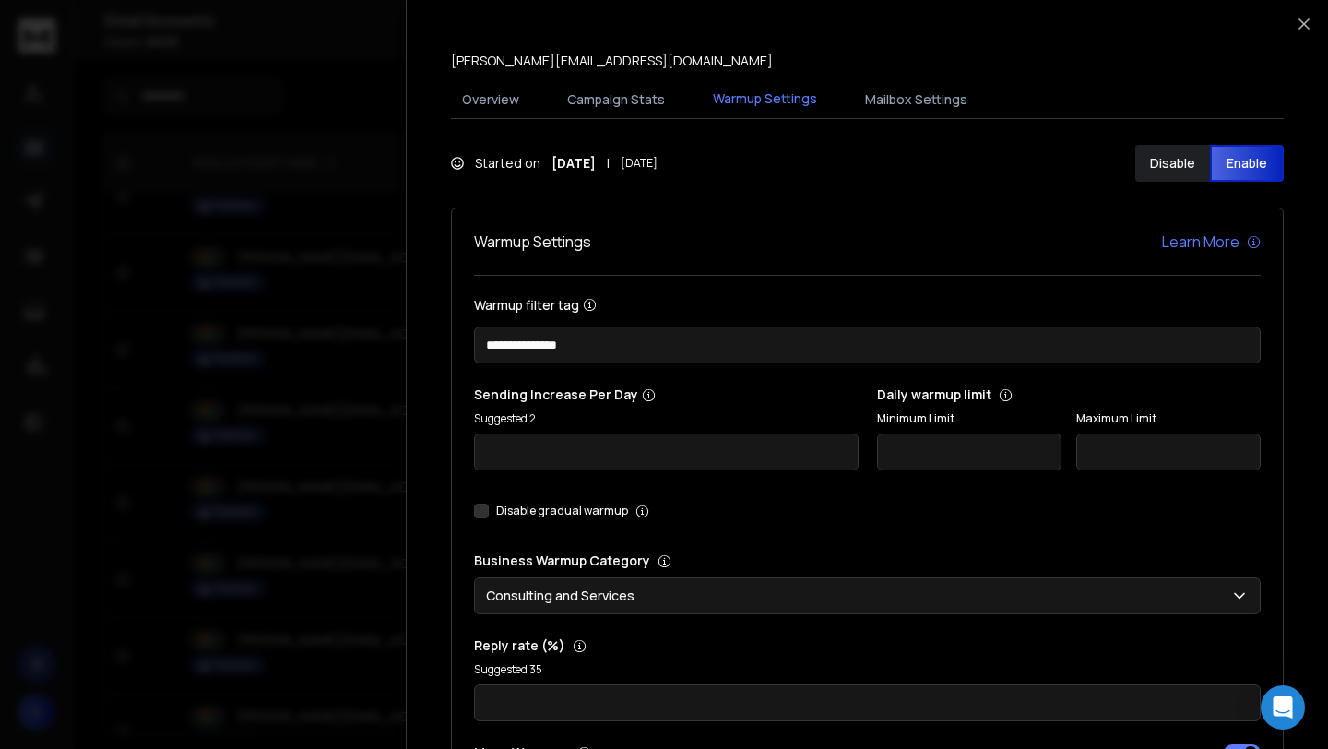
click at [947, 98] on button "Mailbox Settings" at bounding box center [916, 99] width 124 height 41
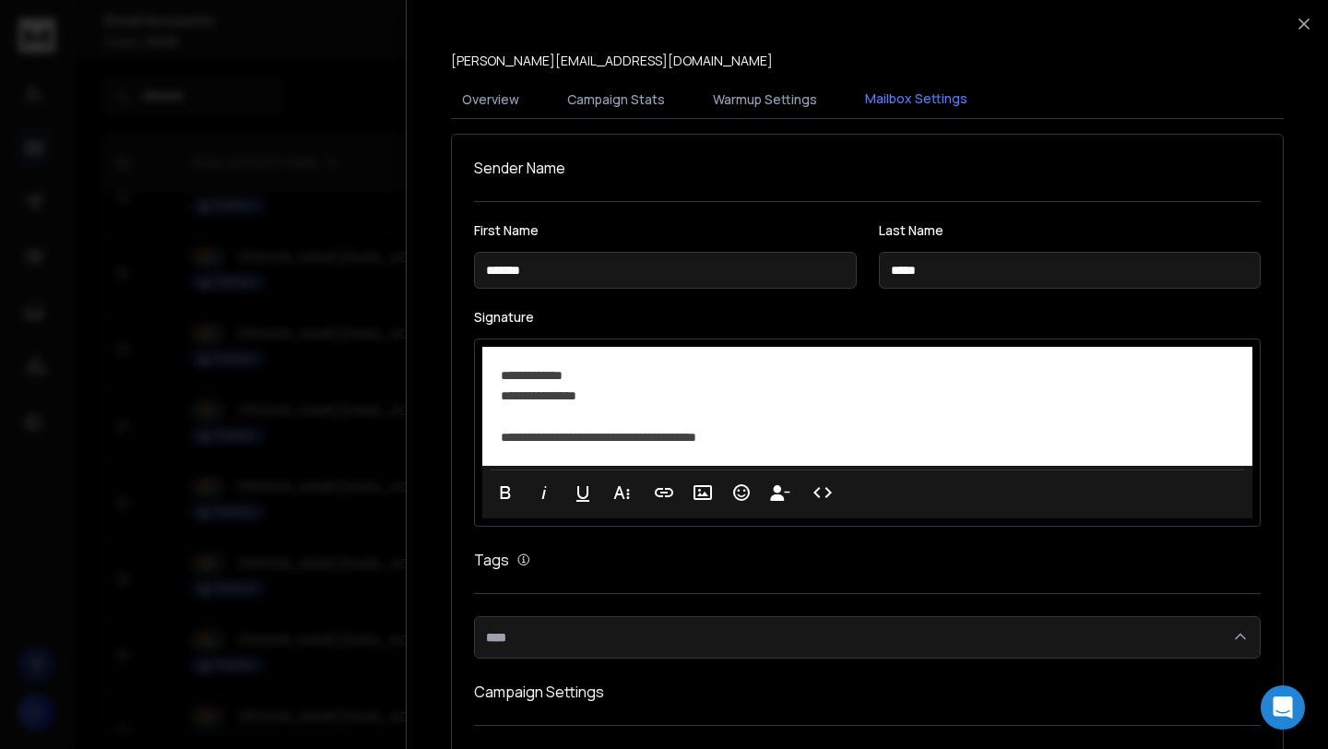
click at [199, 236] on div at bounding box center [664, 374] width 1328 height 749
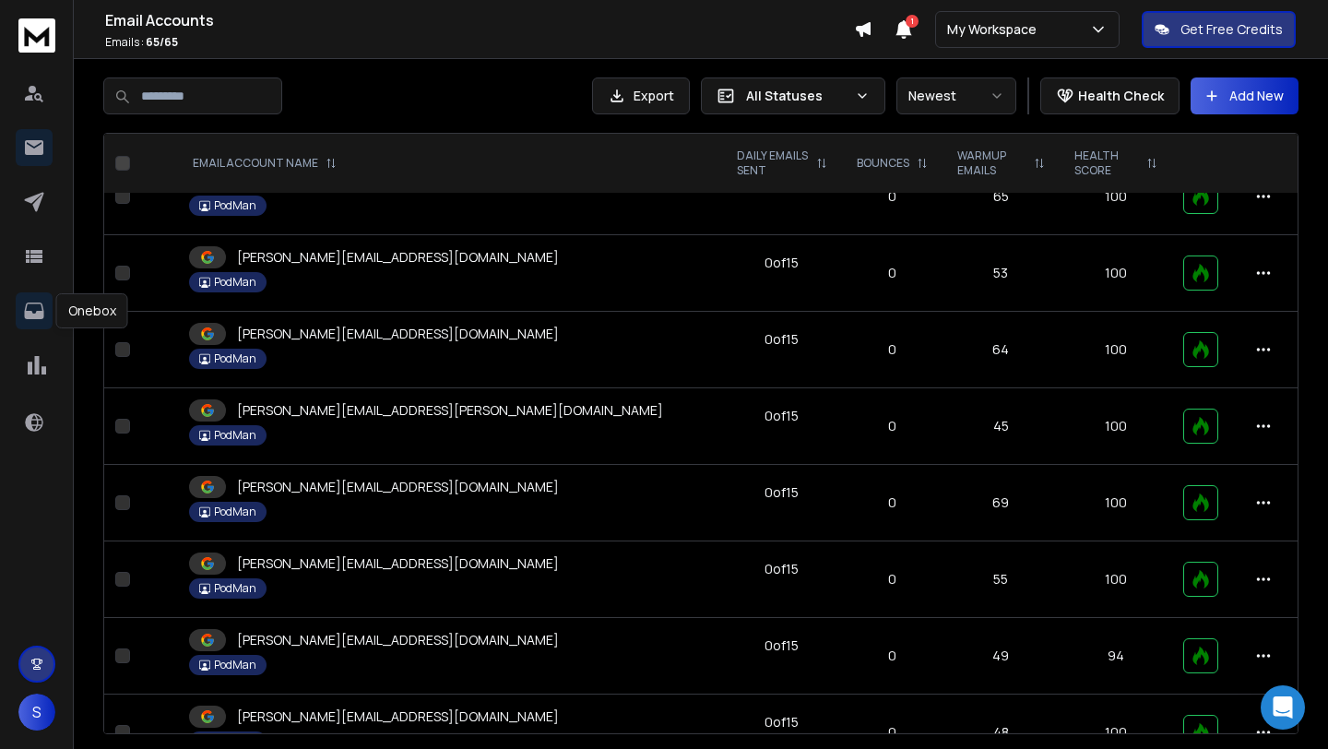
click at [41, 305] on icon at bounding box center [33, 310] width 19 height 17
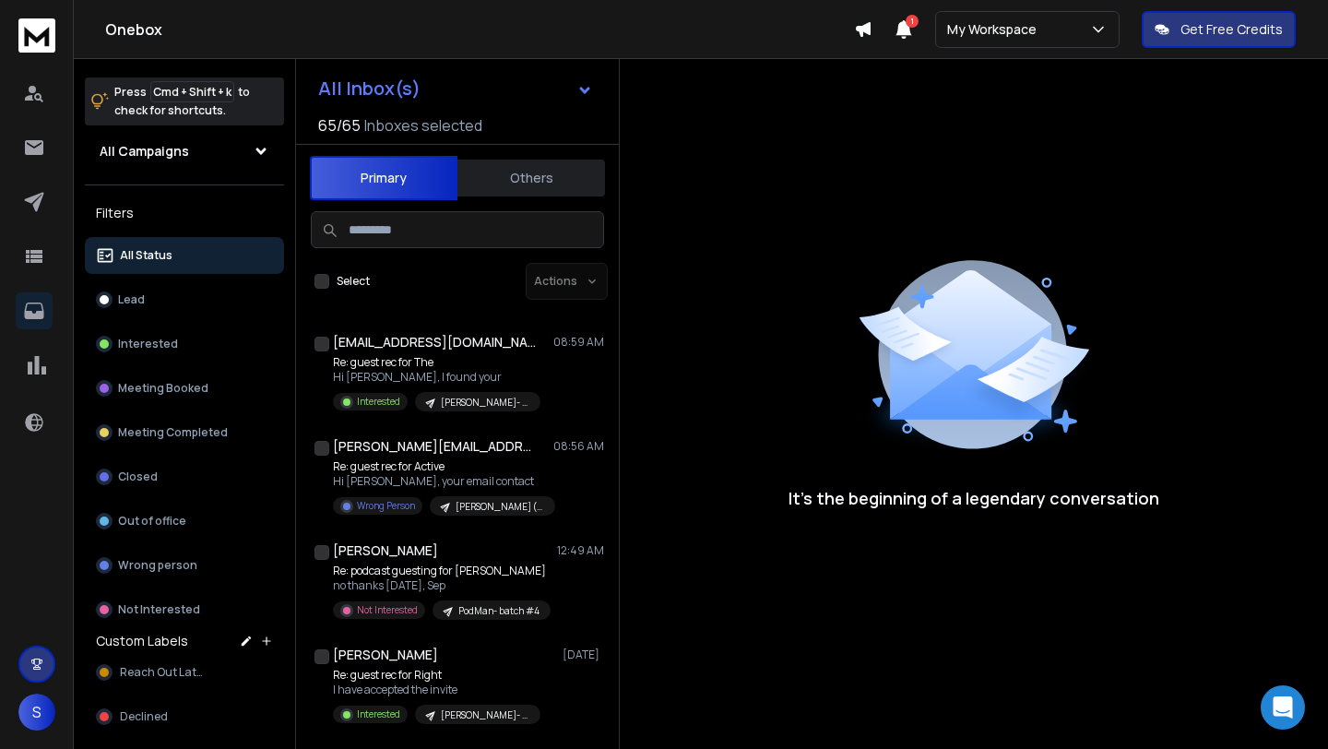
click at [470, 220] on input at bounding box center [457, 229] width 293 height 37
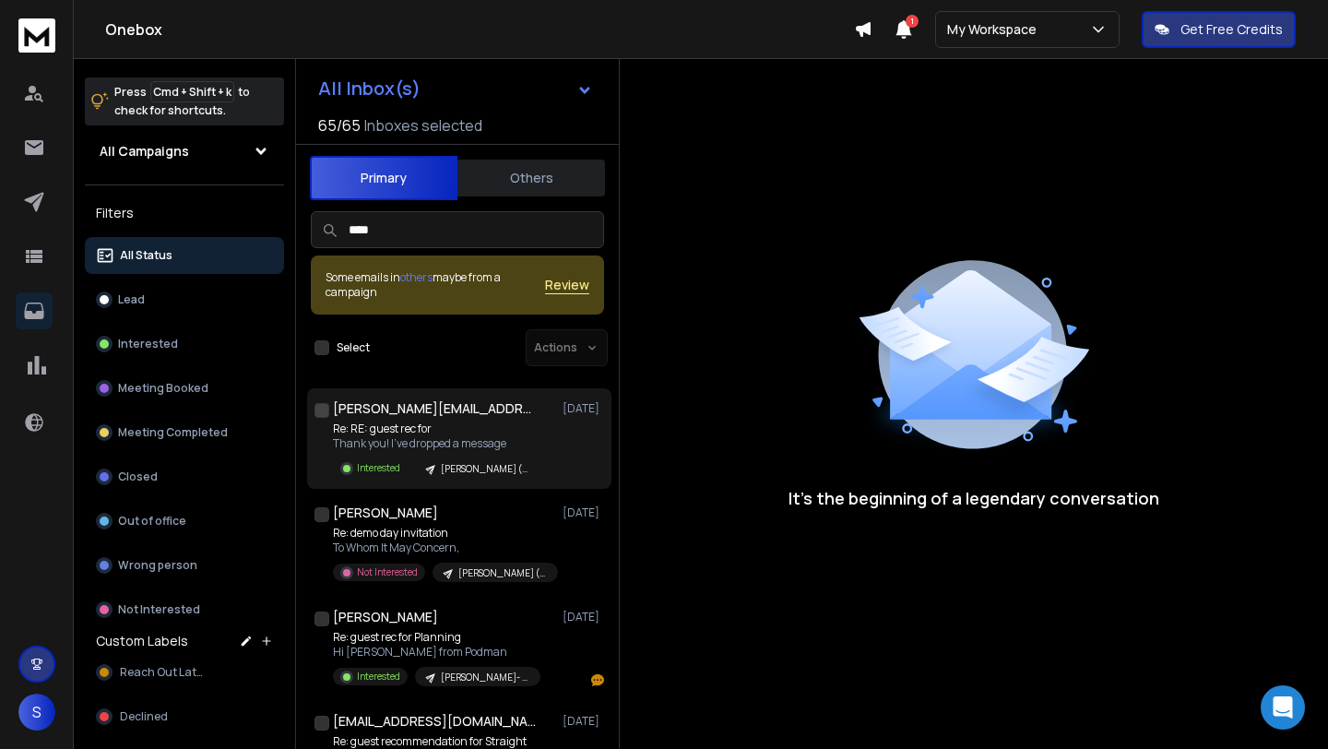
type input "****"
click at [544, 422] on div "Re: RE: guest rec for Thank you! I've dropped a message Interested Phoebe (Fash…" at bounding box center [468, 449] width 271 height 56
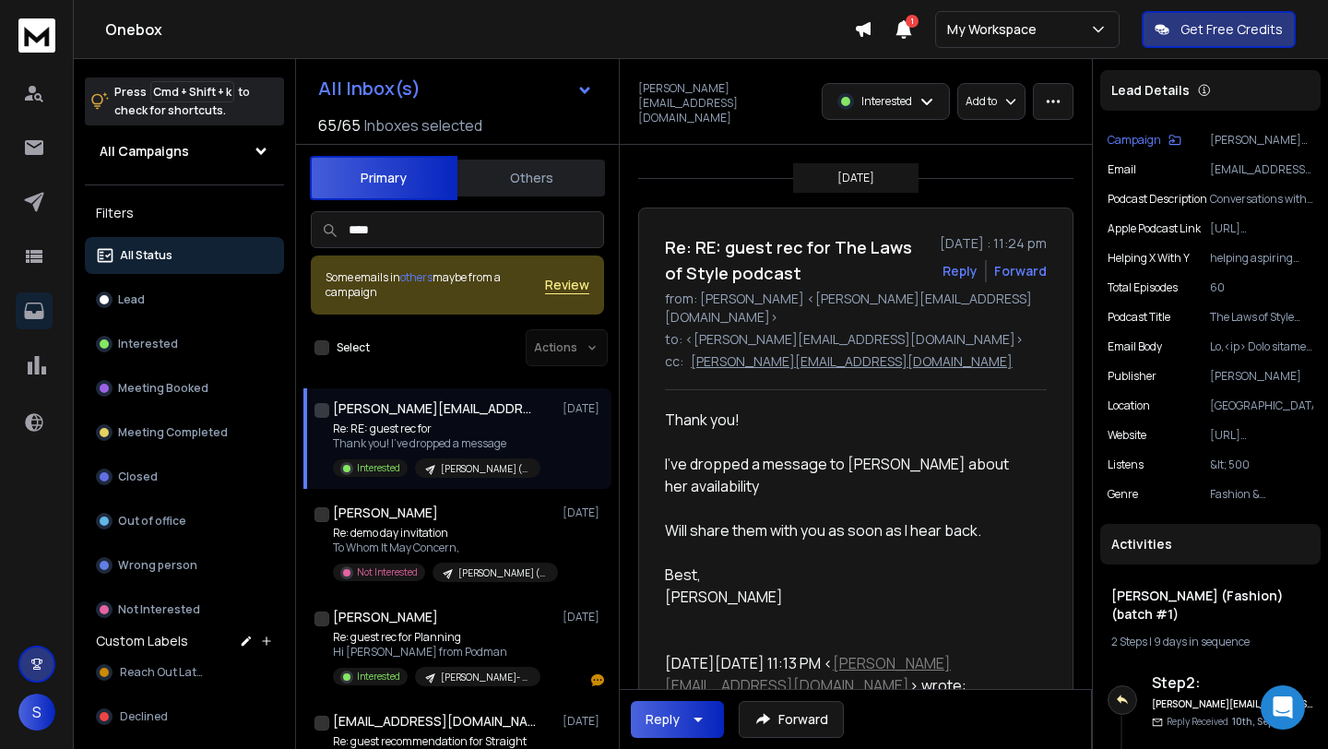
click at [957, 267] on button "Reply" at bounding box center [959, 271] width 35 height 18
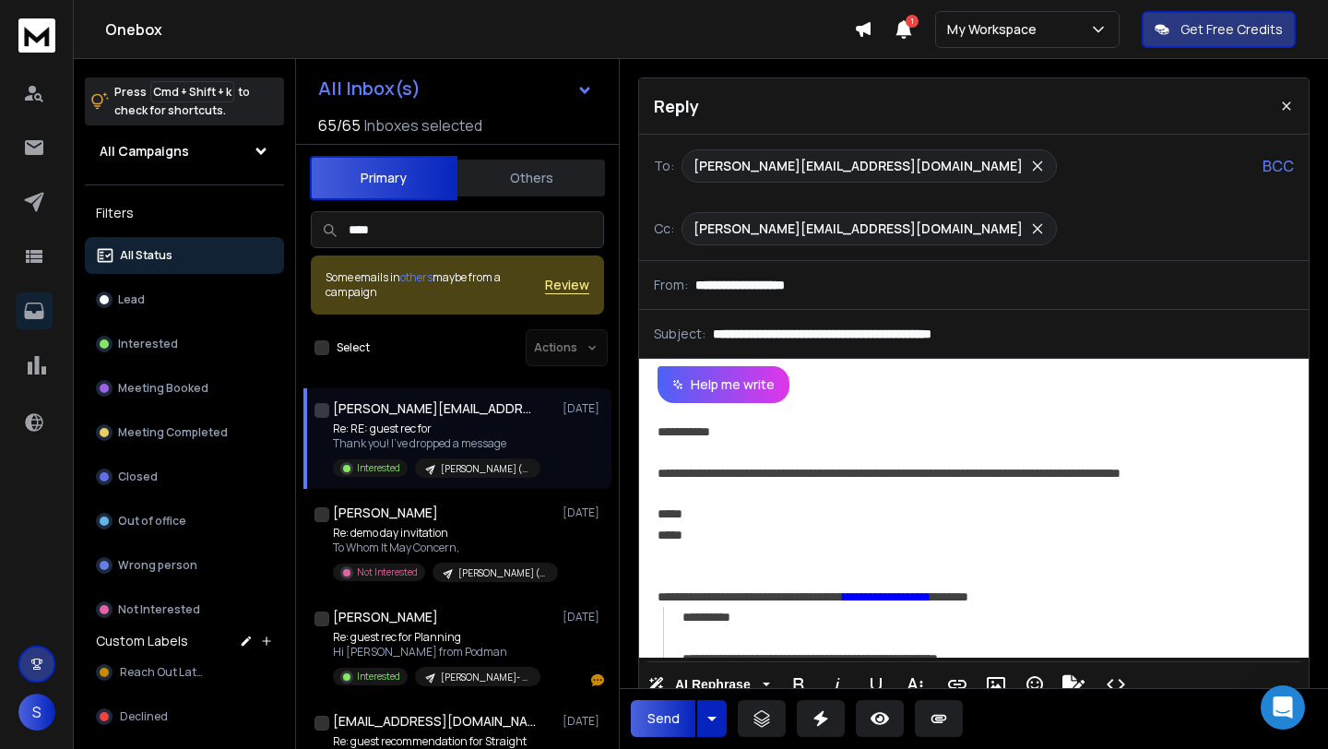
click at [655, 725] on button "Send" at bounding box center [663, 718] width 65 height 37
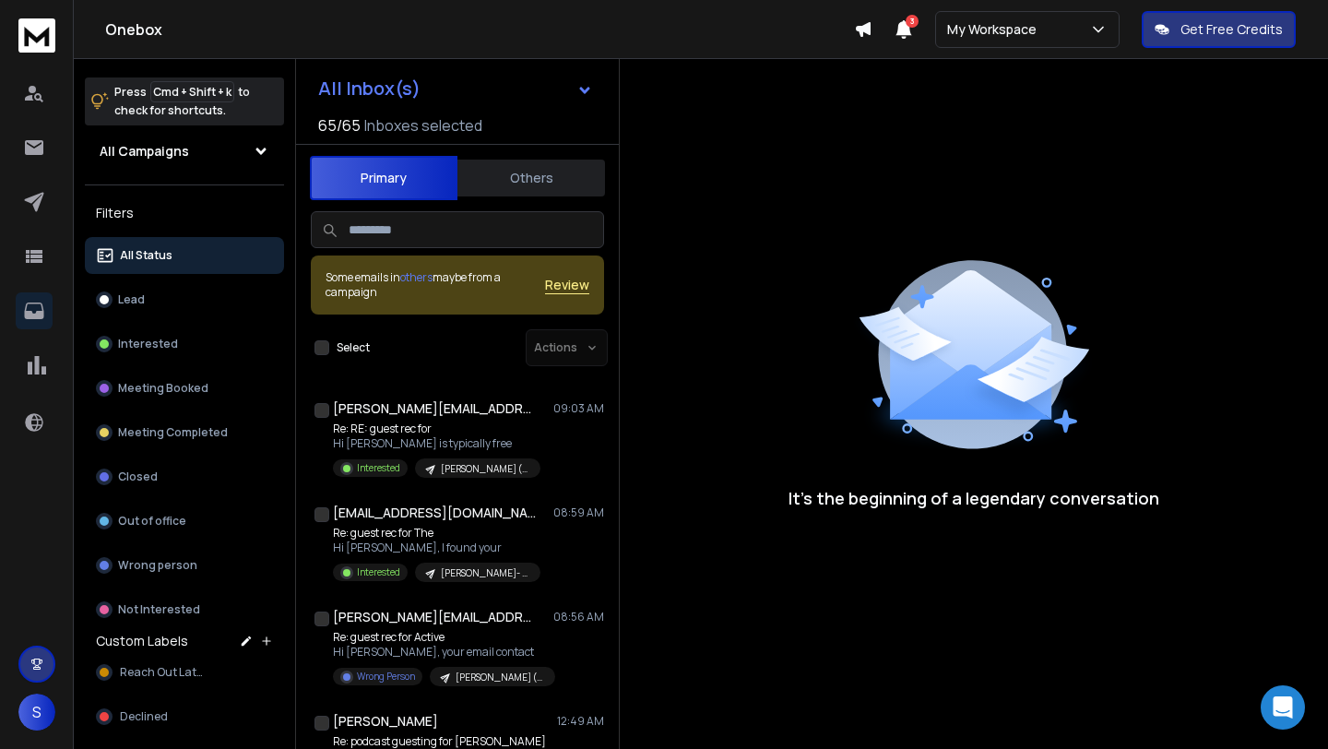
click at [480, 171] on button "Others" at bounding box center [531, 178] width 148 height 41
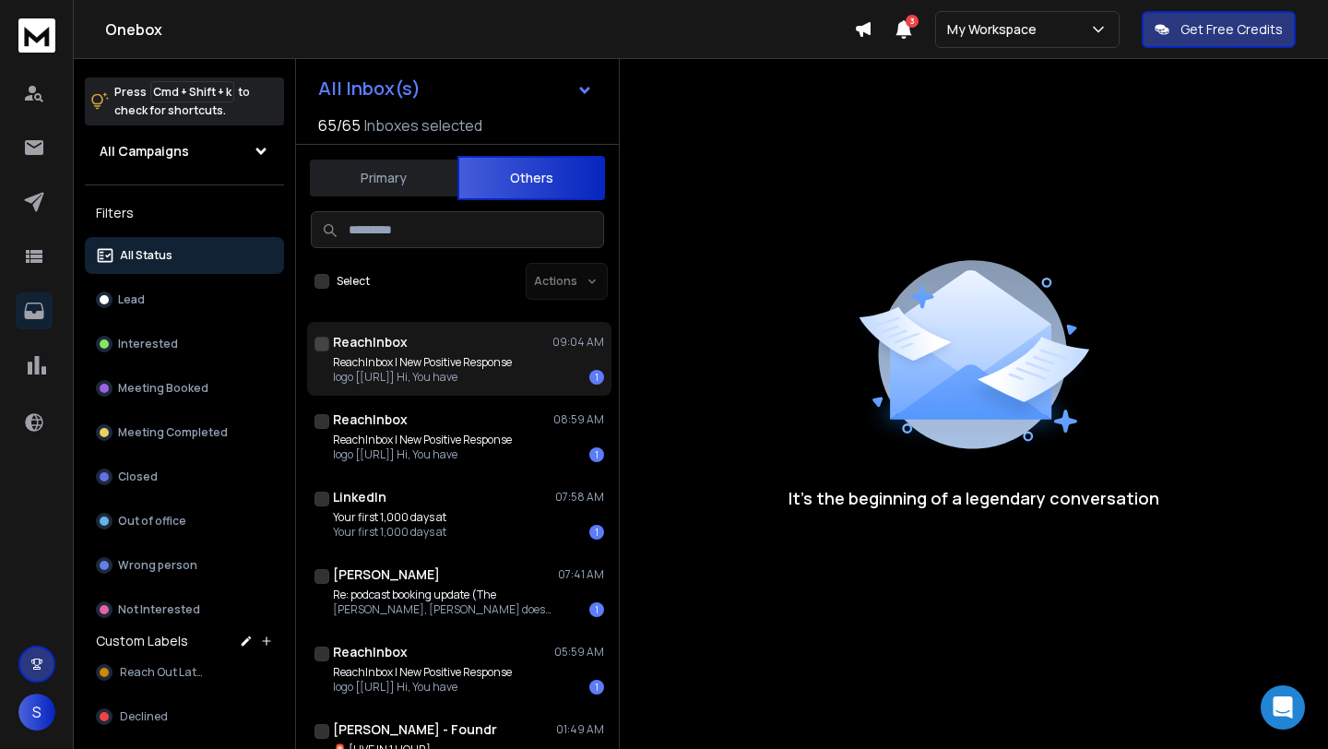
click at [457, 359] on p "ReachInbox | New Positive Response" at bounding box center [422, 362] width 179 height 15
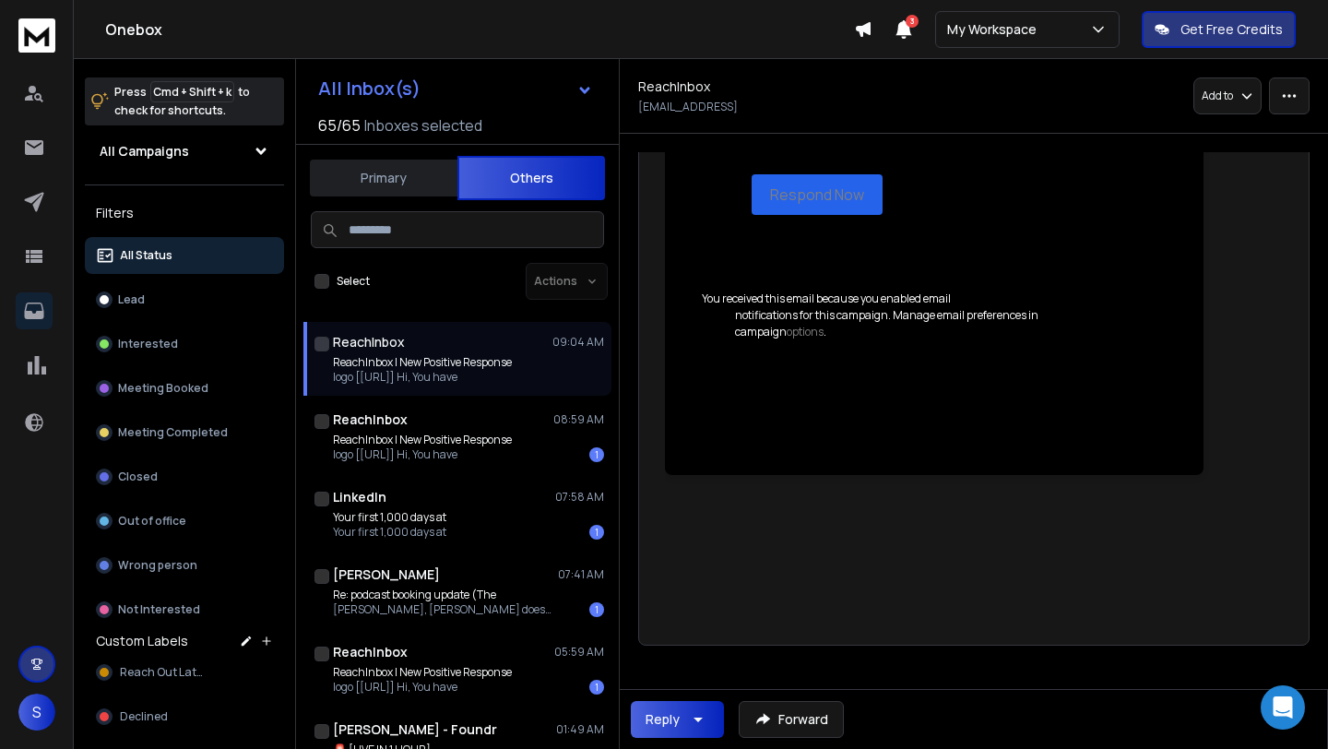
scroll to position [1175, 0]
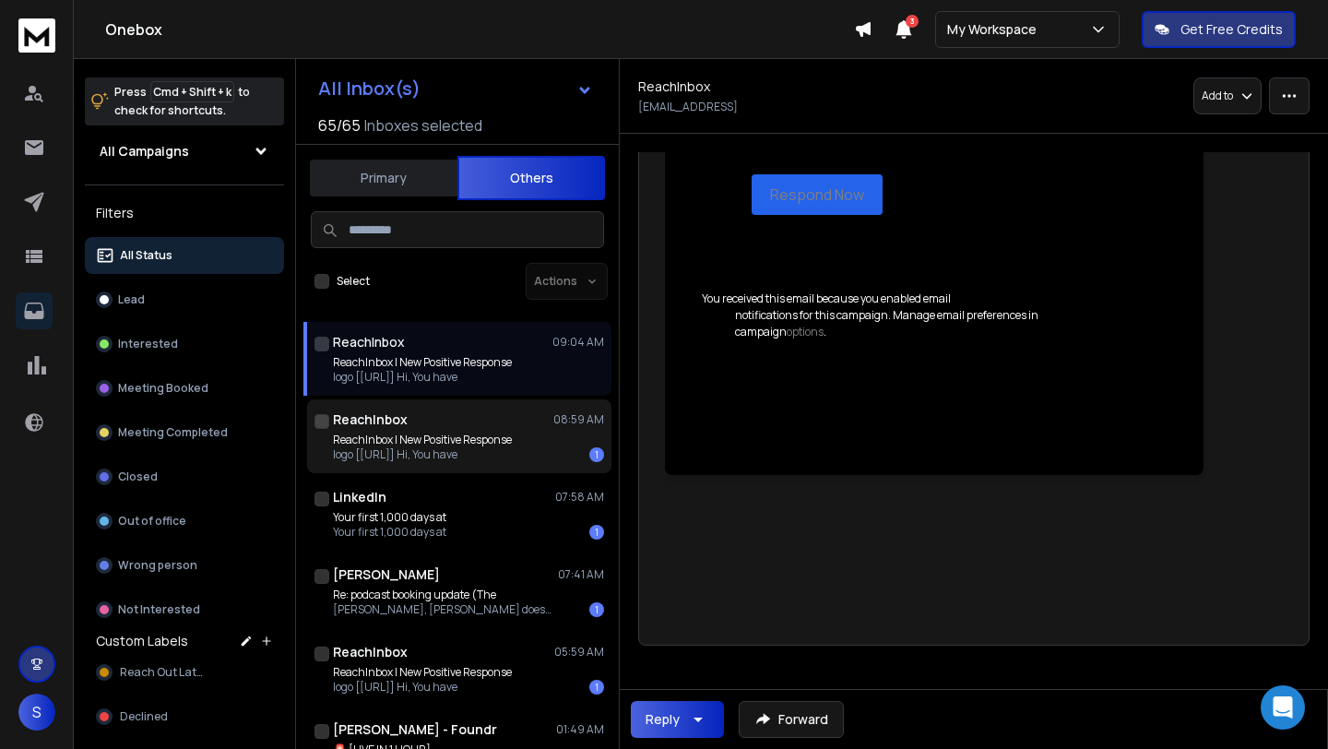
click at [515, 466] on div "ReachInbox 08:59 AM ReachInbox | New Positive Response logo [[URL]] Hi, You hav…" at bounding box center [459, 436] width 304 height 74
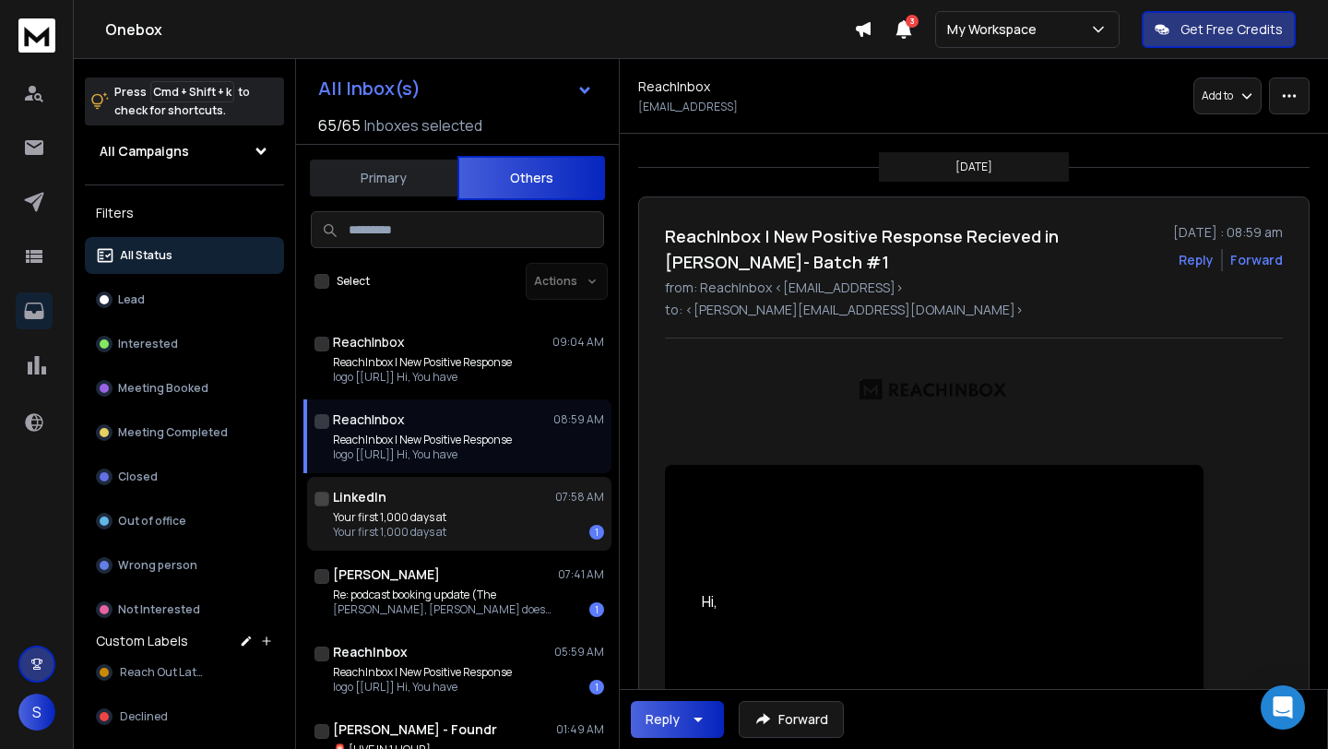
click at [515, 508] on div "LinkedIn 07:58 AM Your first 1,000 days at Your first 1,000 days at 1" at bounding box center [468, 514] width 271 height 52
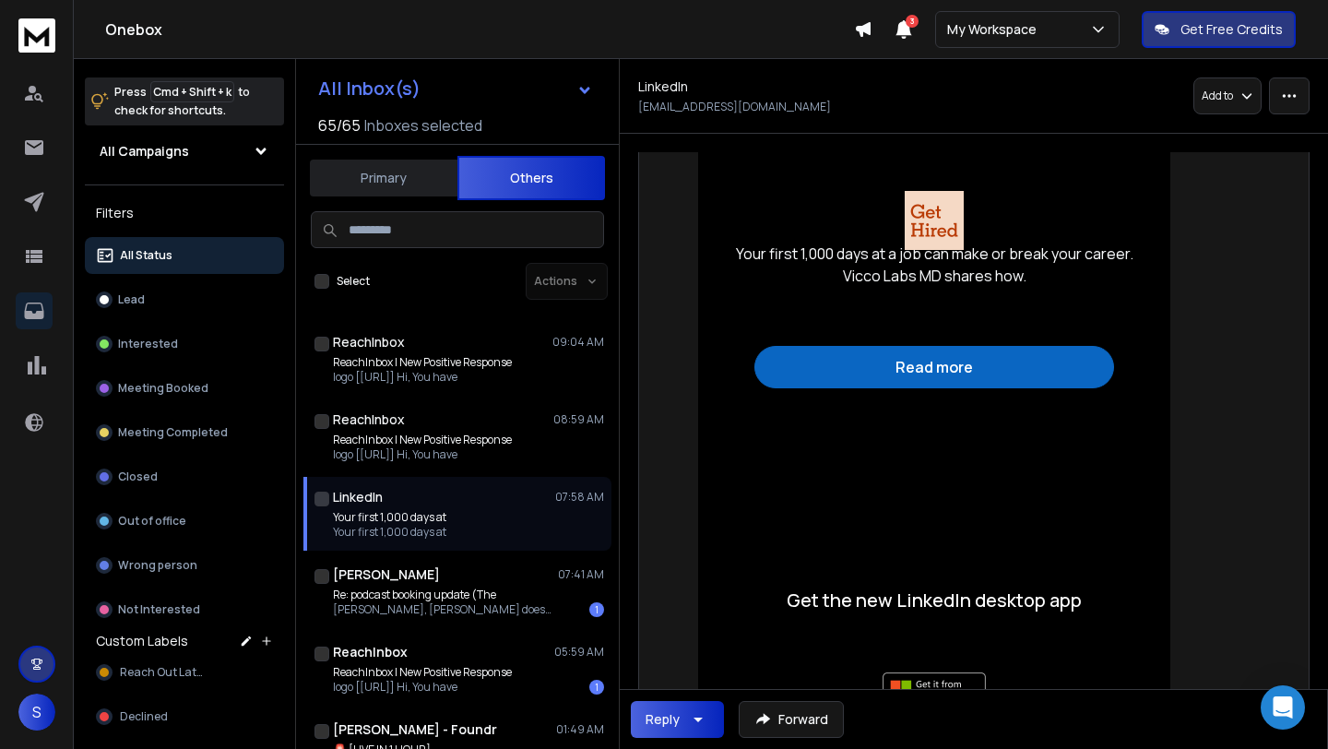
scroll to position [584, 0]
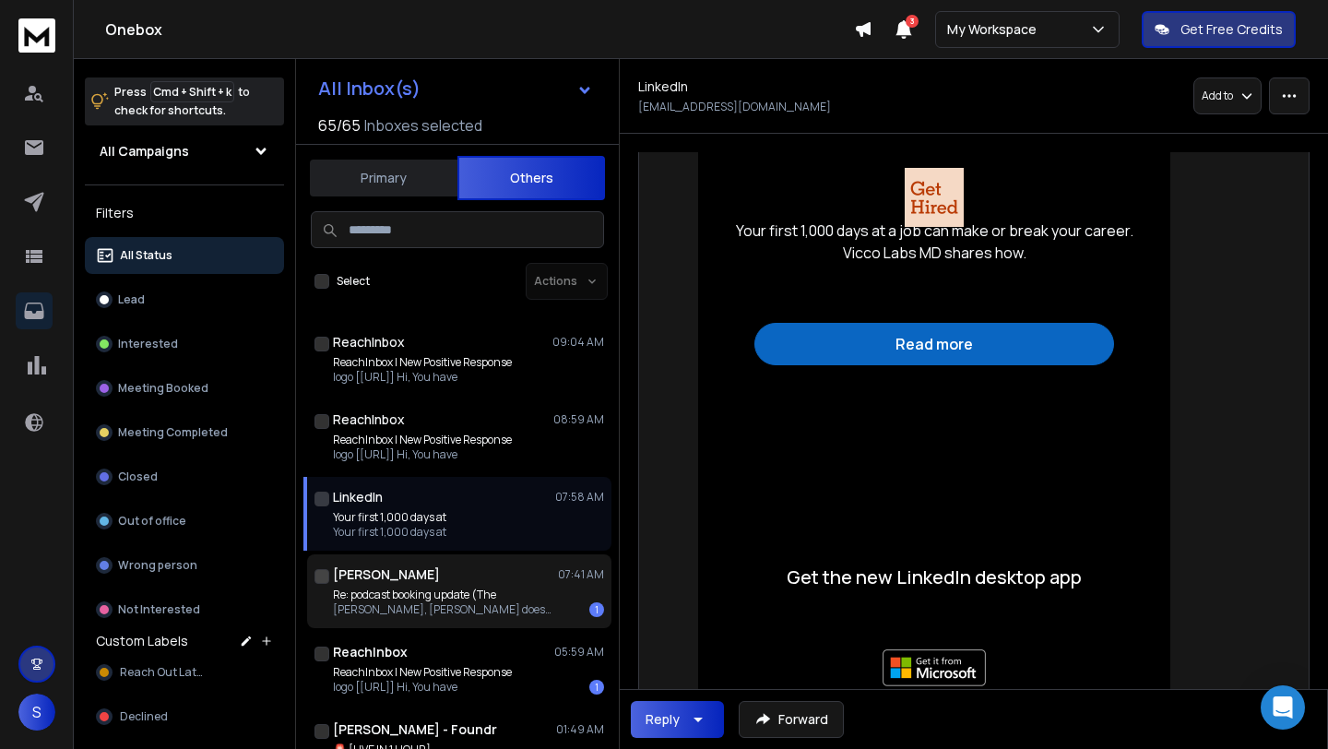
click at [435, 581] on div "[PERSON_NAME] 07:41 AM" at bounding box center [468, 574] width 271 height 18
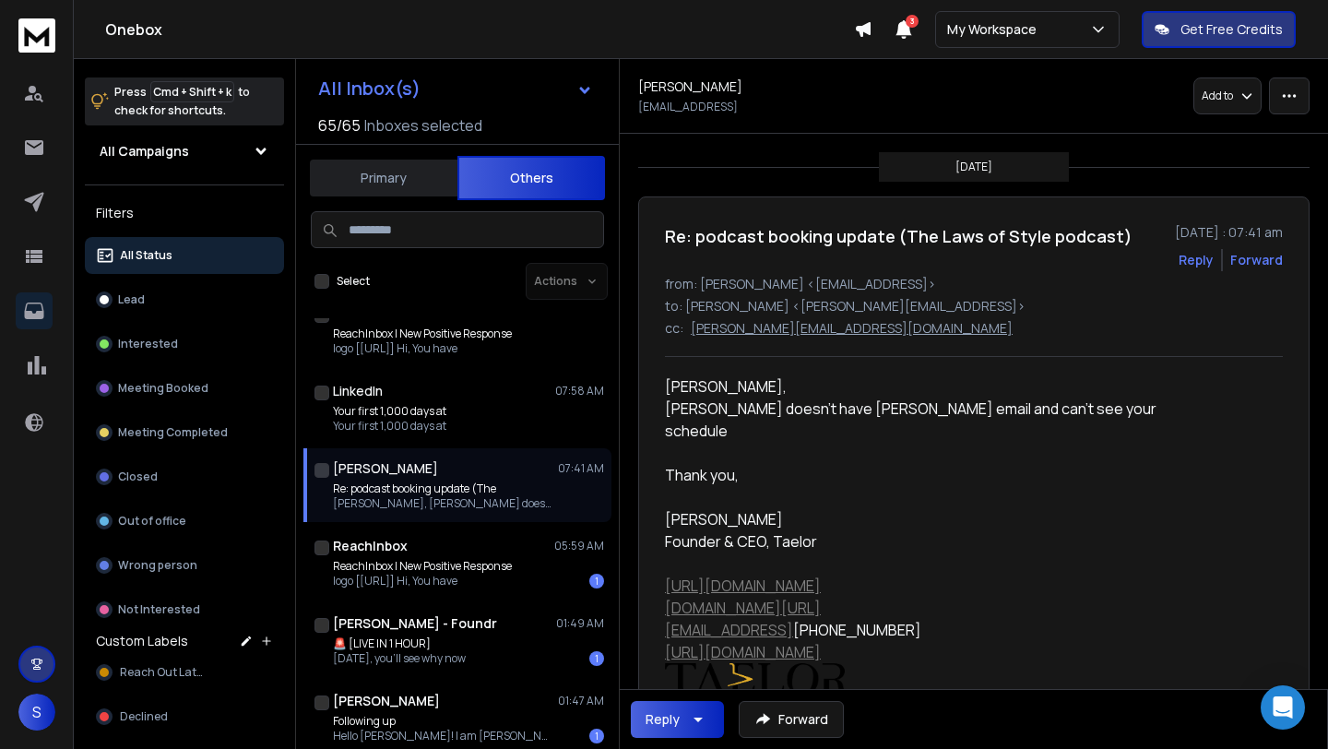
click at [435, 581] on p "logo [[URL]] Hi, You have" at bounding box center [422, 580] width 179 height 15
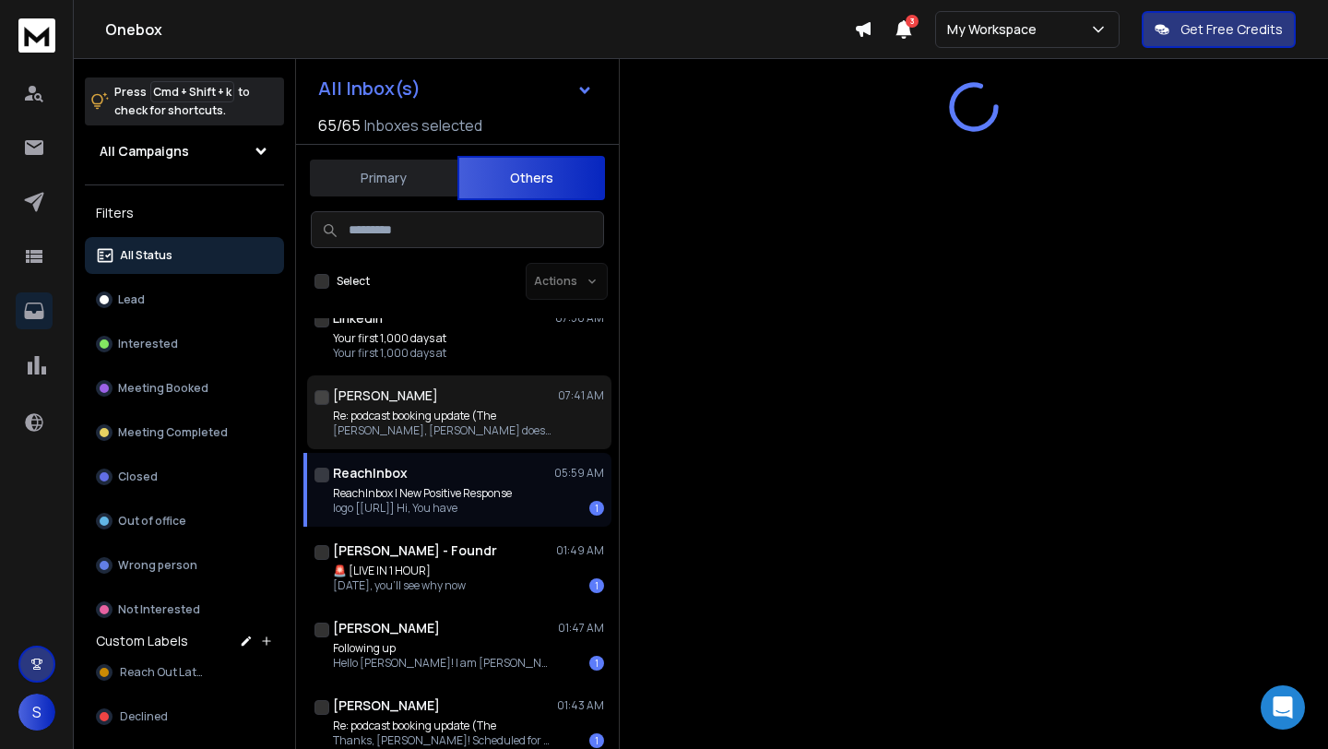
scroll to position [180, 0]
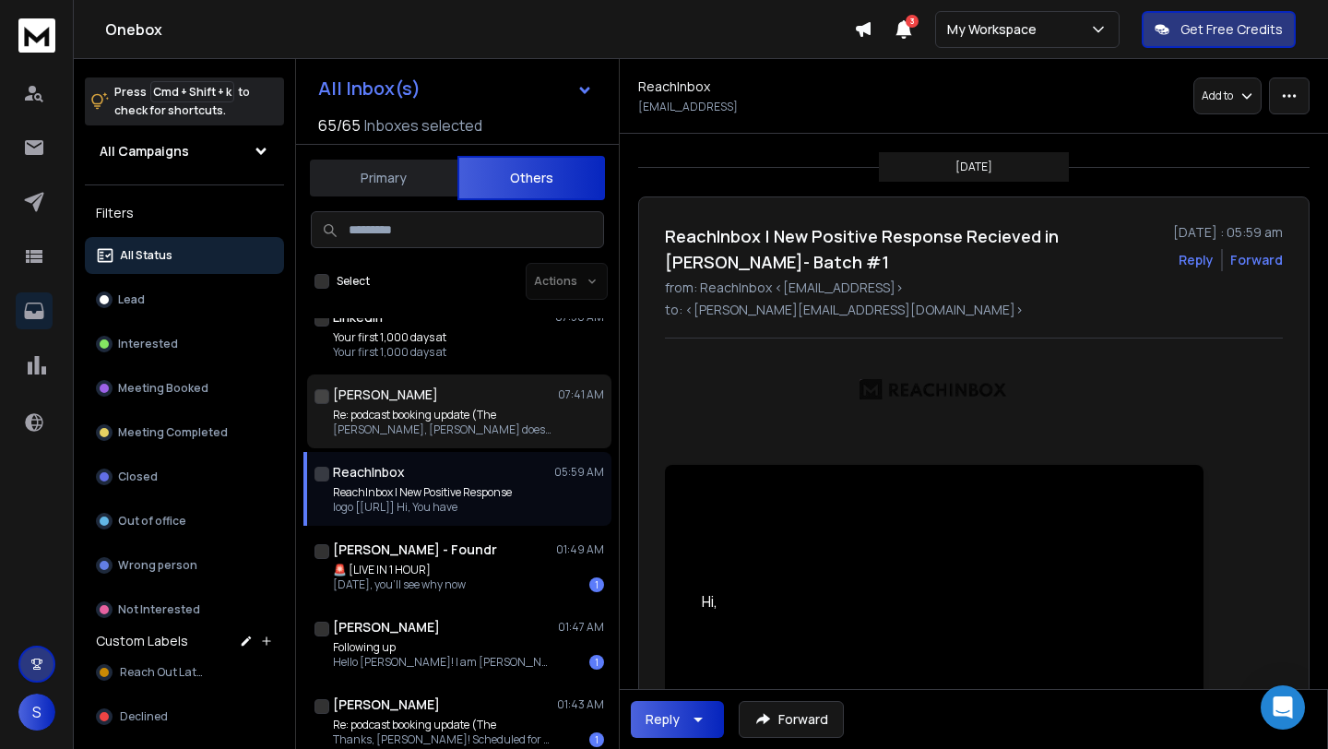
click at [435, 581] on p "[DATE], you'll see why now" at bounding box center [399, 584] width 133 height 15
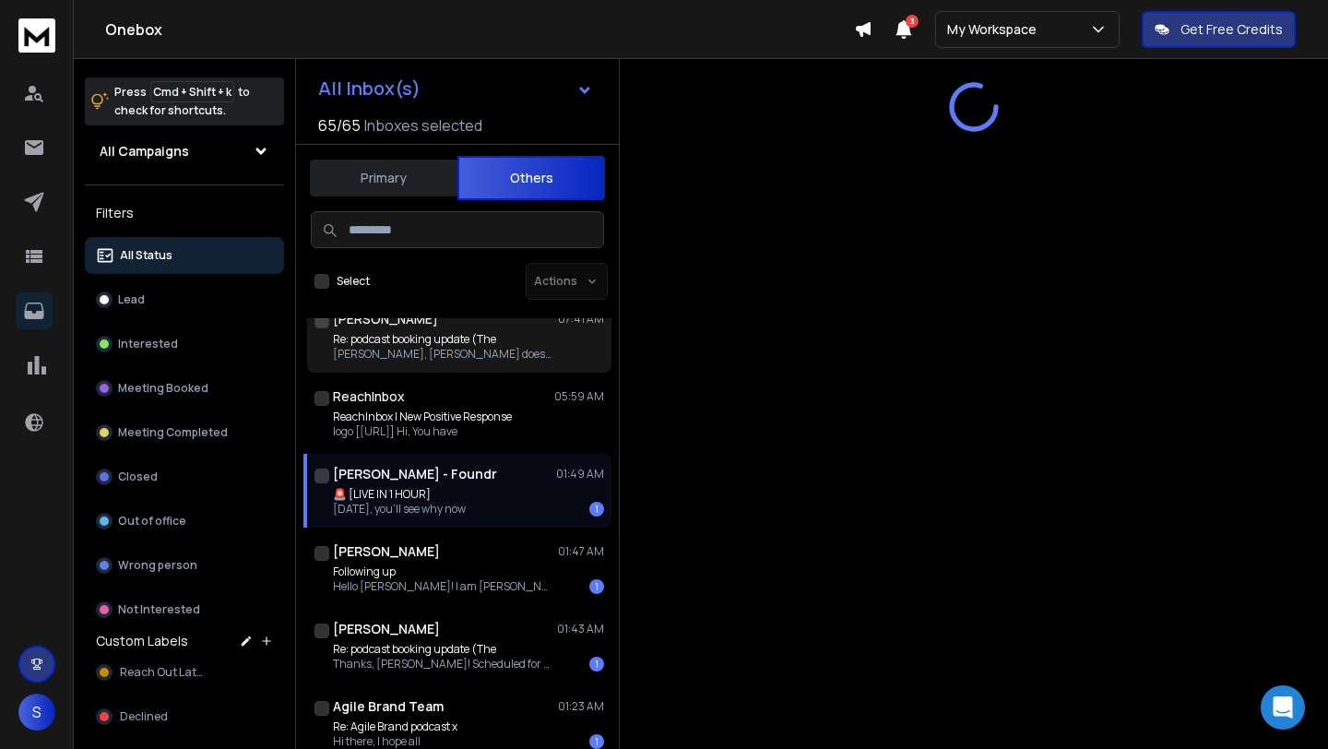
click at [435, 581] on p "Hello [PERSON_NAME]! I am [PERSON_NAME]" at bounding box center [443, 586] width 221 height 15
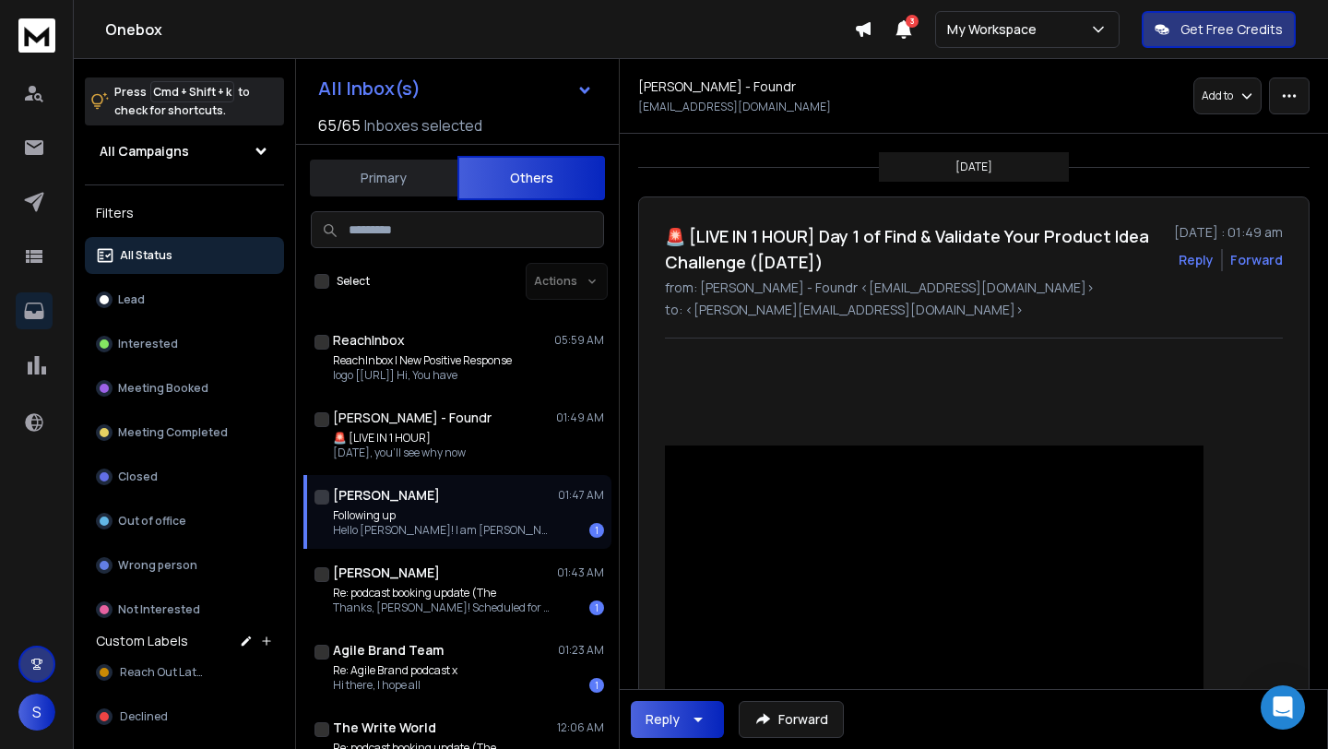
scroll to position [313, 0]
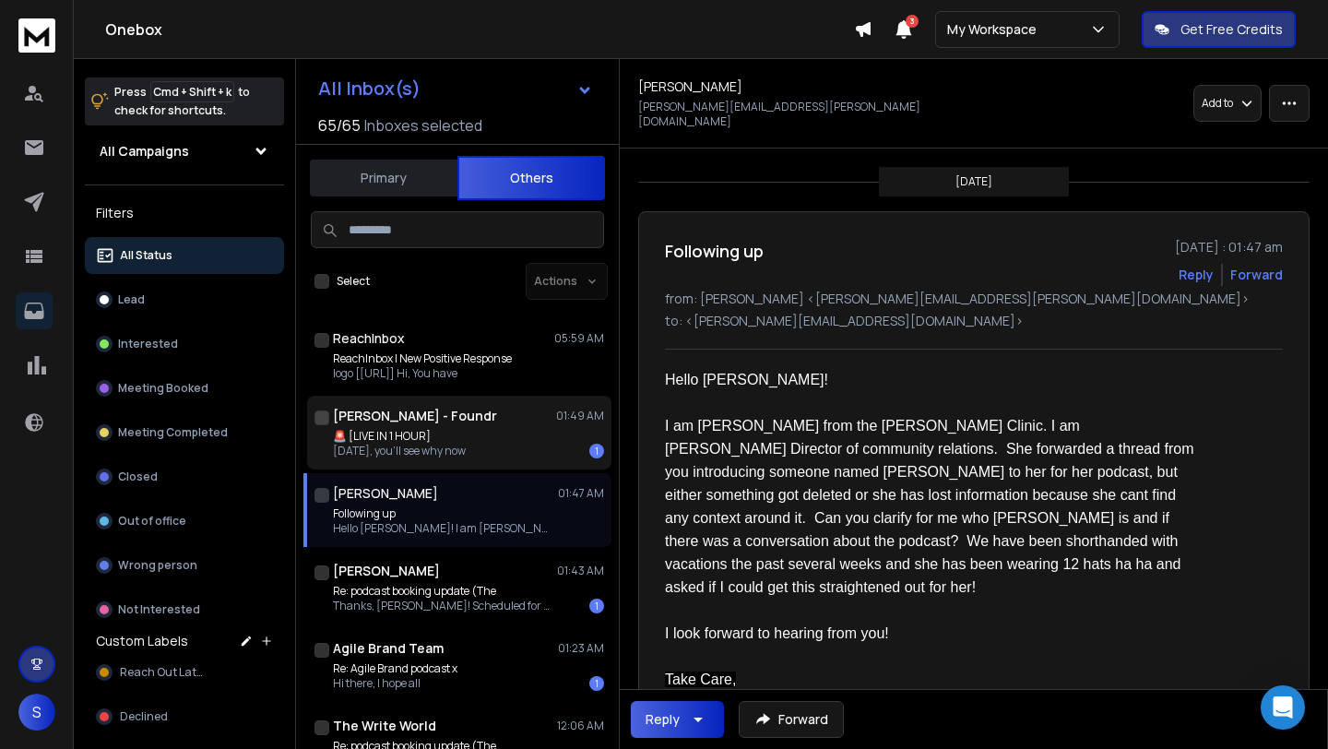
click at [490, 447] on div "🚨 [LIVE IN 1 HOUR] [DATE], you'll see why now 1" at bounding box center [468, 444] width 271 height 30
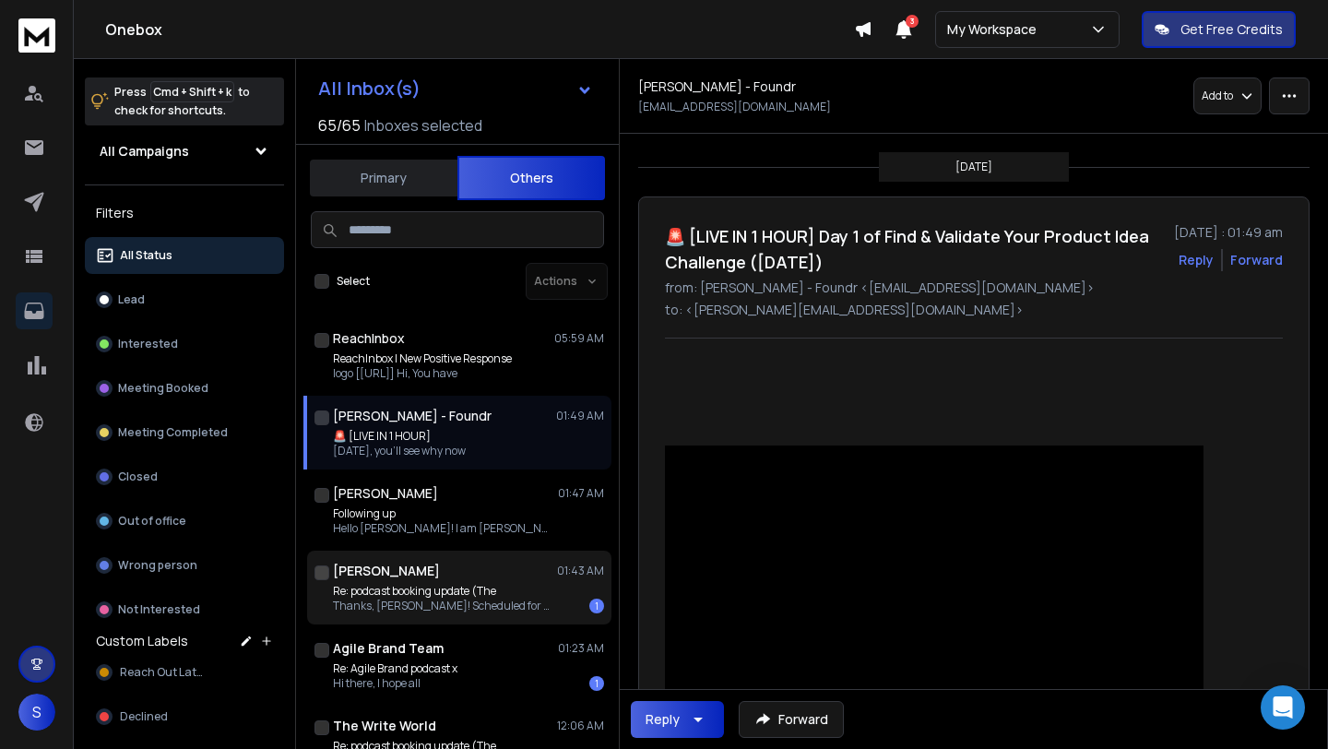
click at [469, 593] on p "Re: podcast booking update (The" at bounding box center [443, 591] width 221 height 15
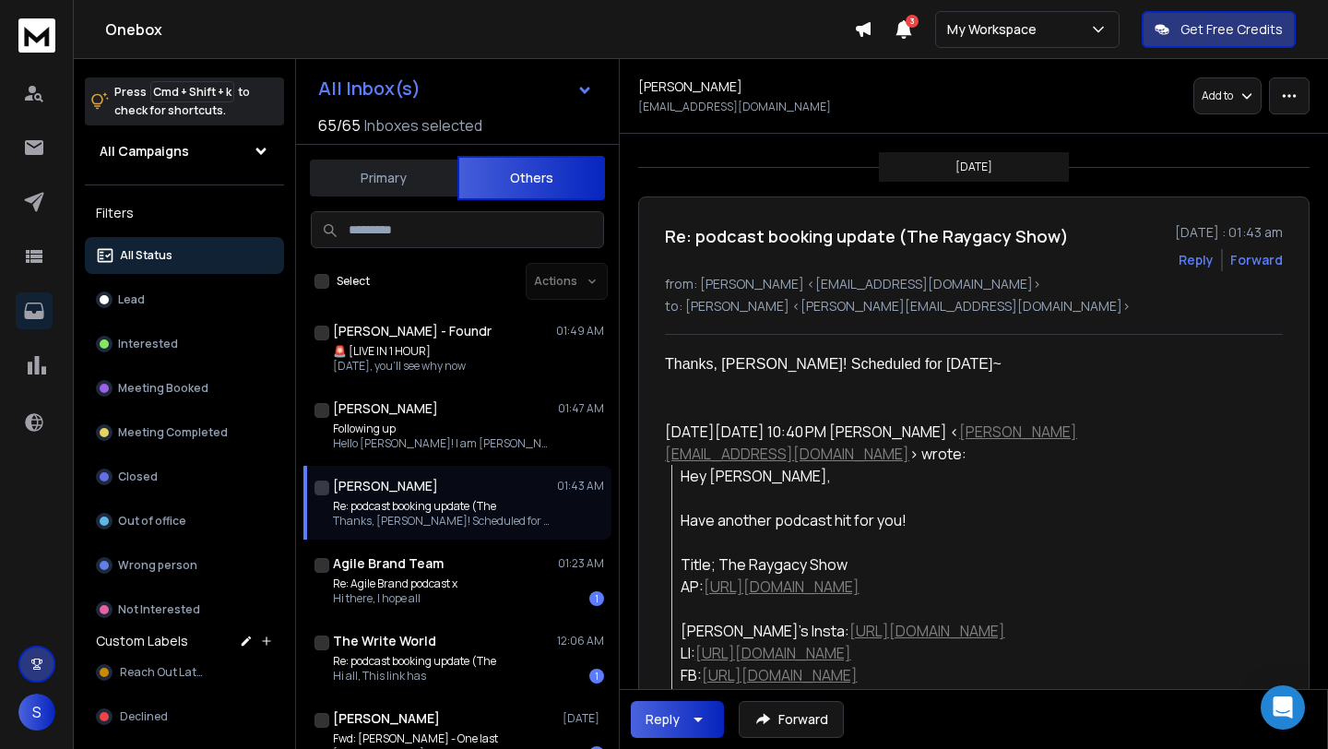
click at [469, 593] on div "Re: Agile Brand podcast x Hi there, I hope all 1" at bounding box center [468, 591] width 271 height 30
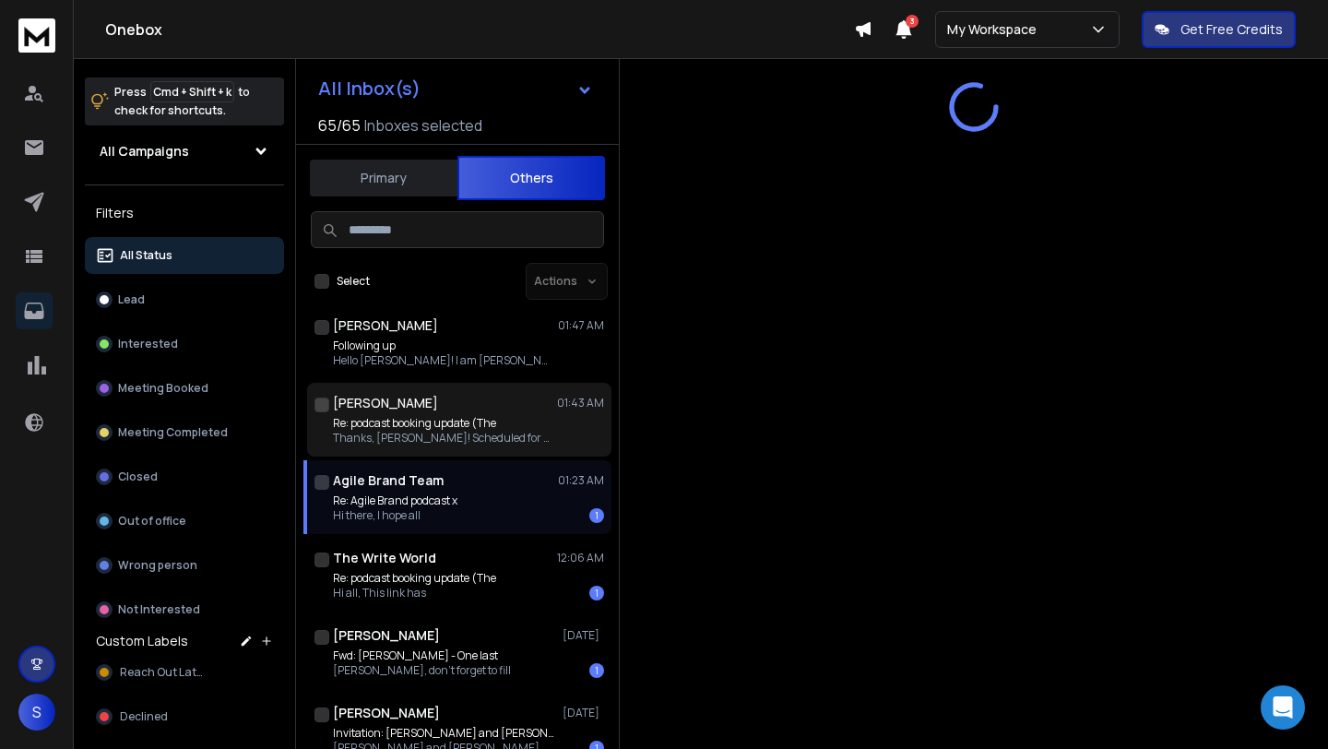
scroll to position [484, 0]
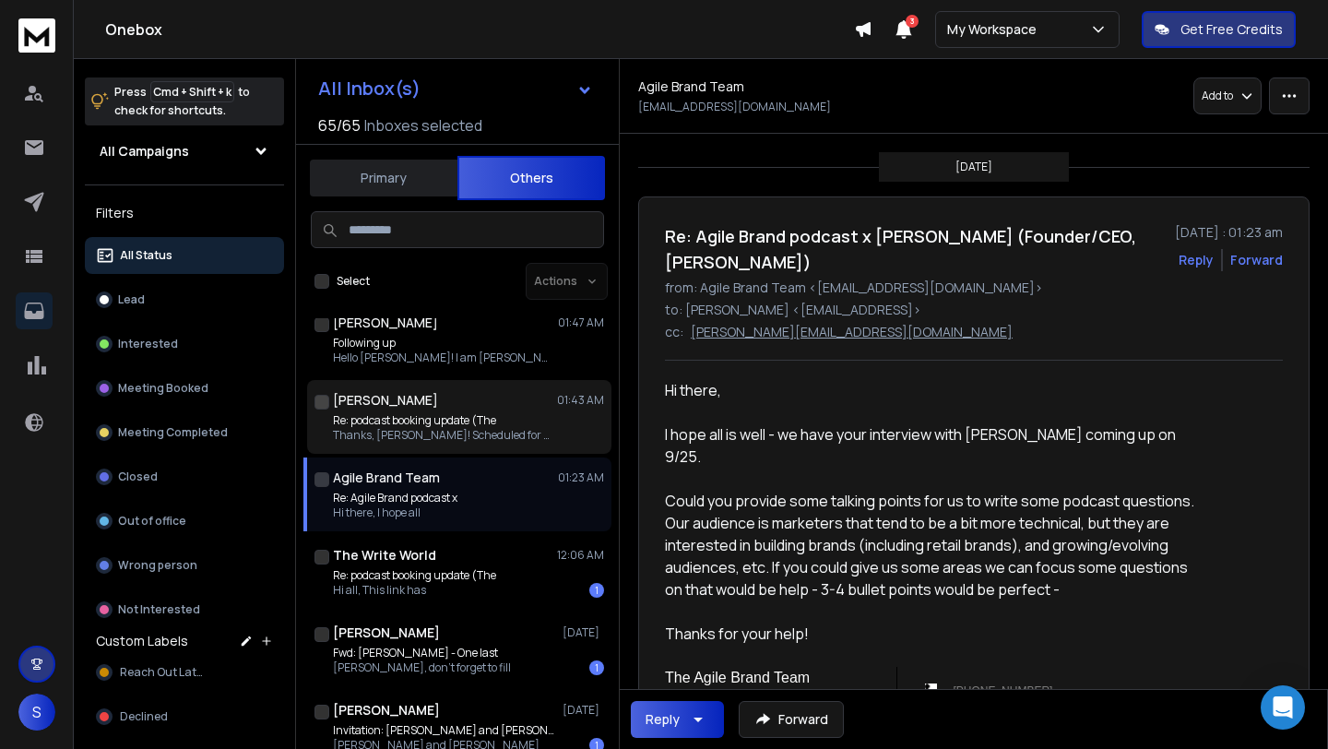
click at [469, 593] on p "Hi all, This link has" at bounding box center [414, 590] width 163 height 15
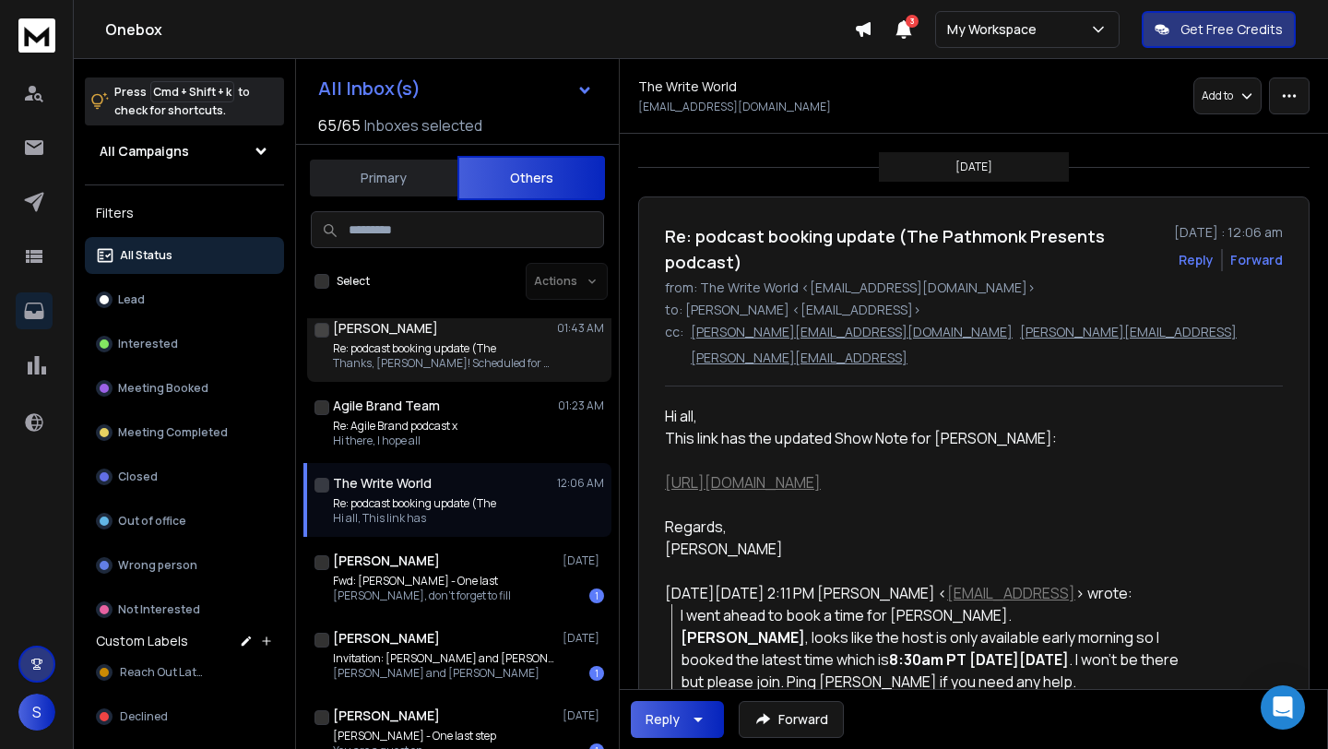
scroll to position [558, 0]
click at [469, 593] on div "Fwd: [PERSON_NAME] - One last [PERSON_NAME], don't forget to fill 1" at bounding box center [468, 587] width 271 height 30
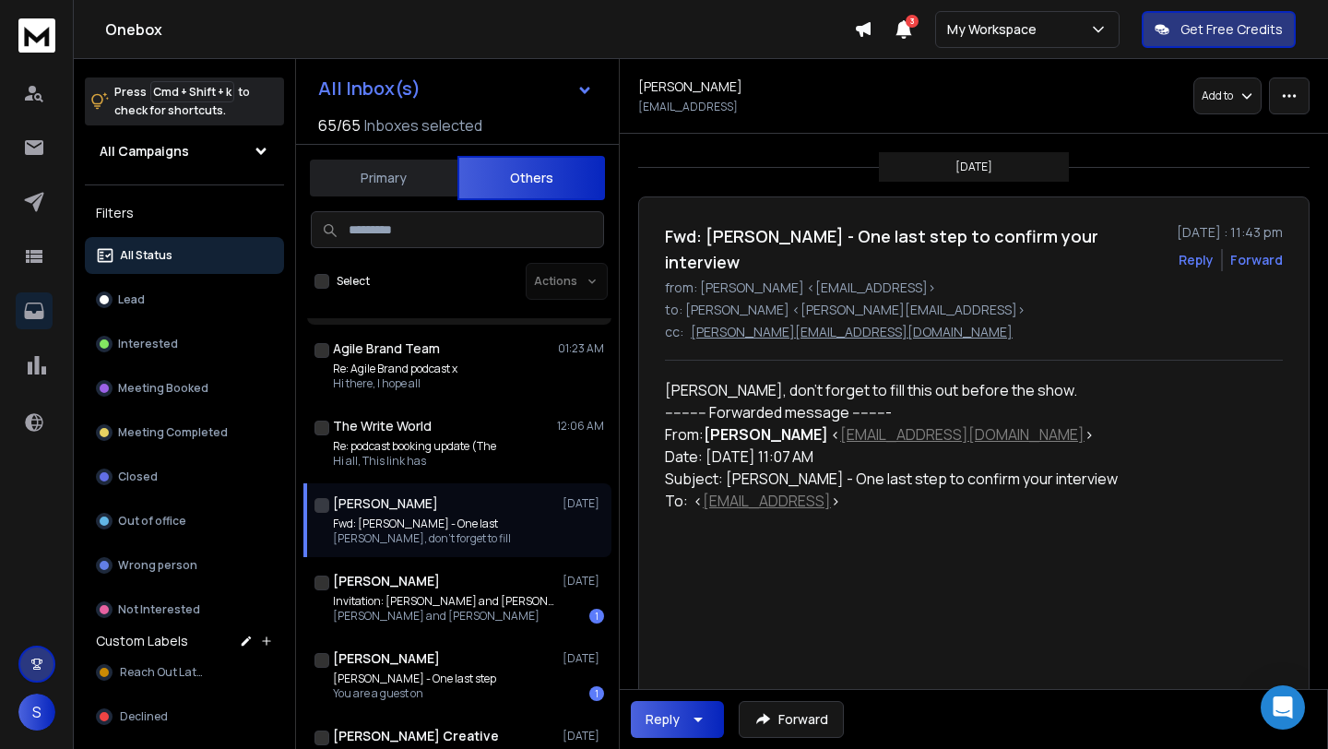
scroll to position [616, 0]
click at [469, 593] on p "Invitation: [PERSON_NAME] and [PERSON_NAME]" at bounding box center [443, 598] width 221 height 15
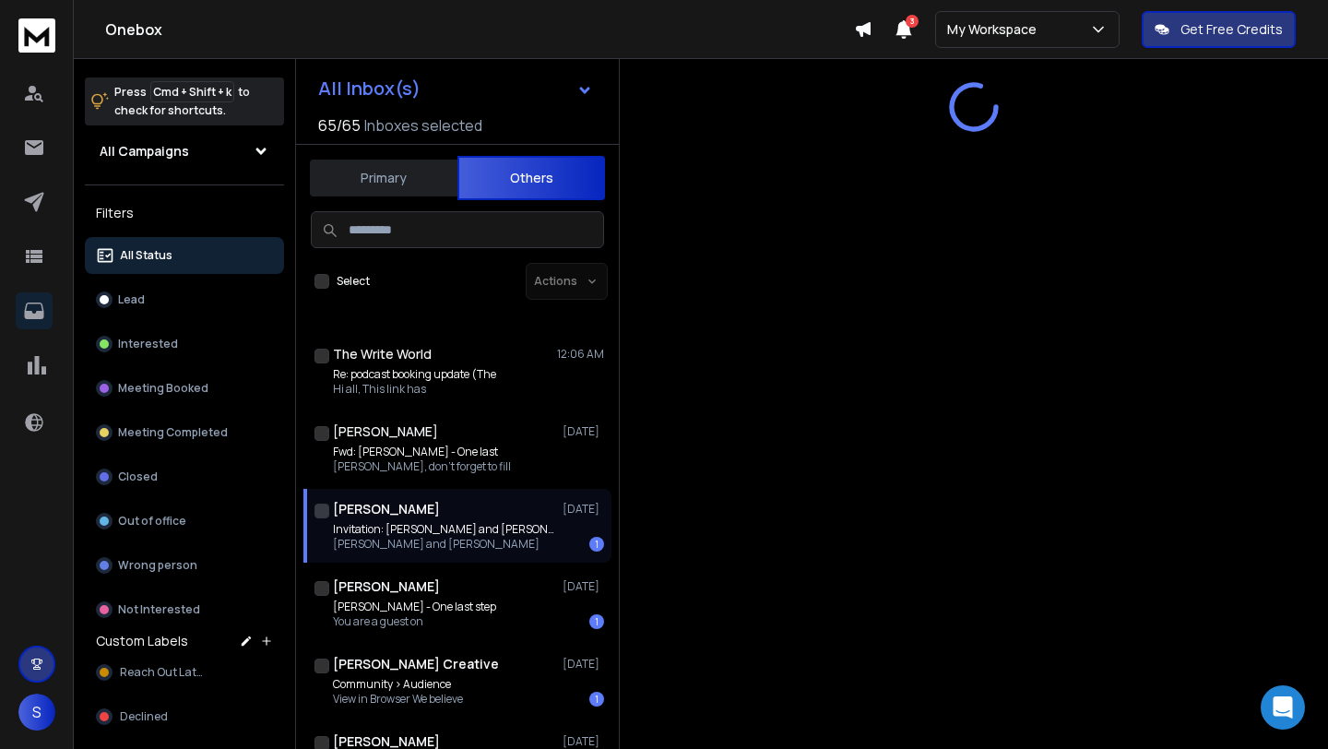
scroll to position [688, 0]
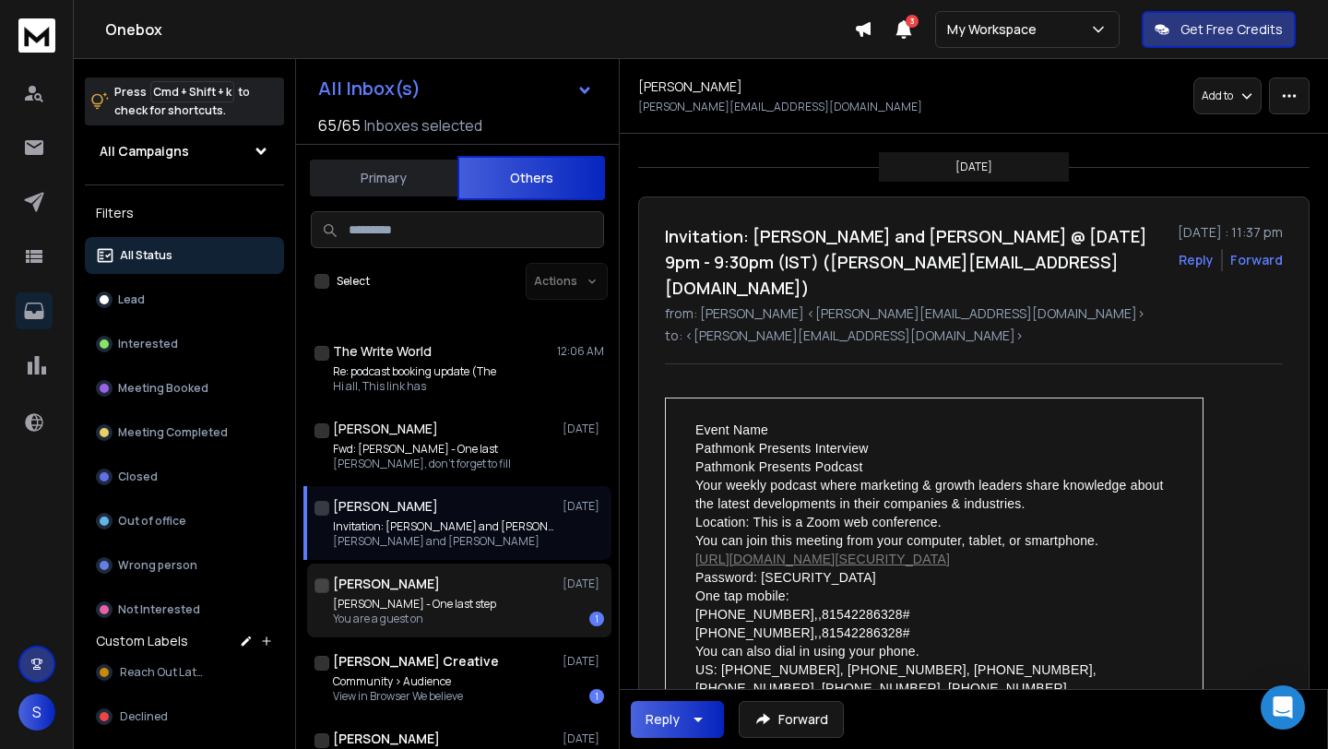
click at [568, 567] on div "[PERSON_NAME] [DATE] [PERSON_NAME] - One last step You are a guest on 1" at bounding box center [459, 600] width 304 height 74
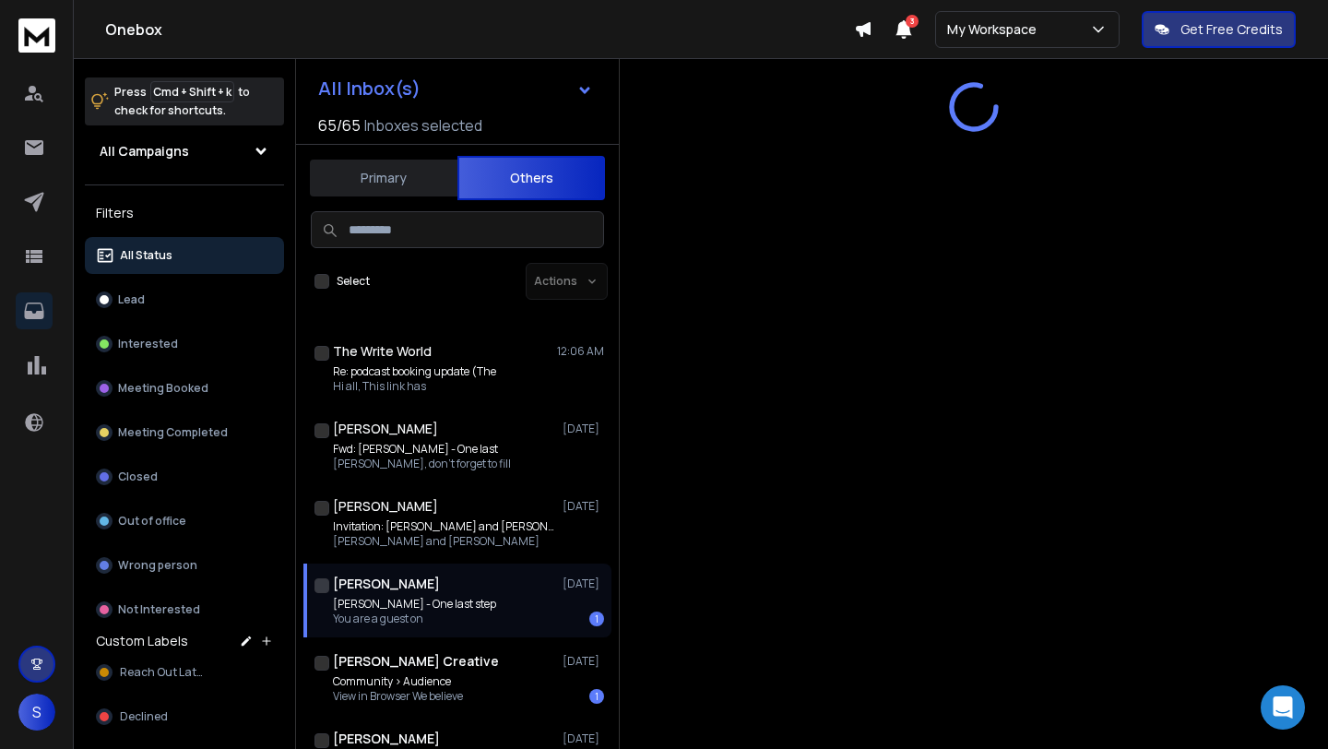
scroll to position [785, 0]
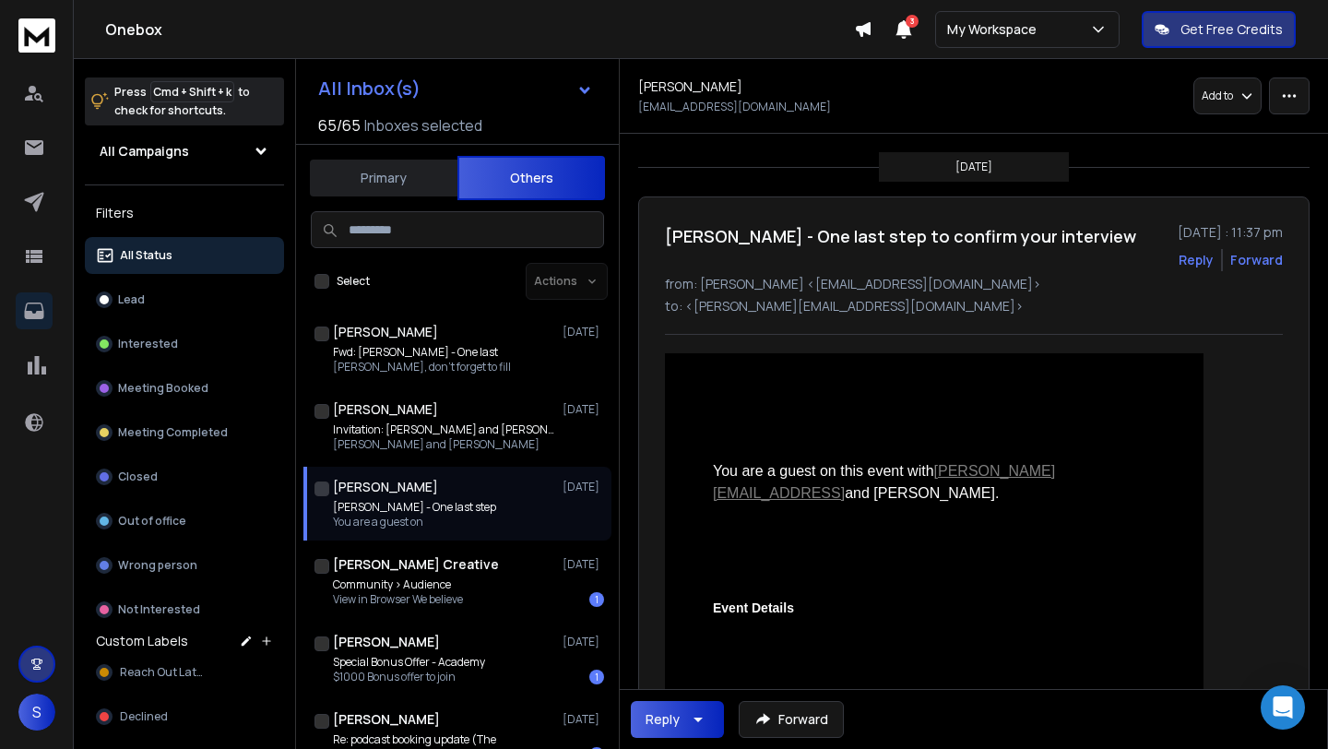
click at [568, 567] on p "[DATE]" at bounding box center [582, 564] width 41 height 15
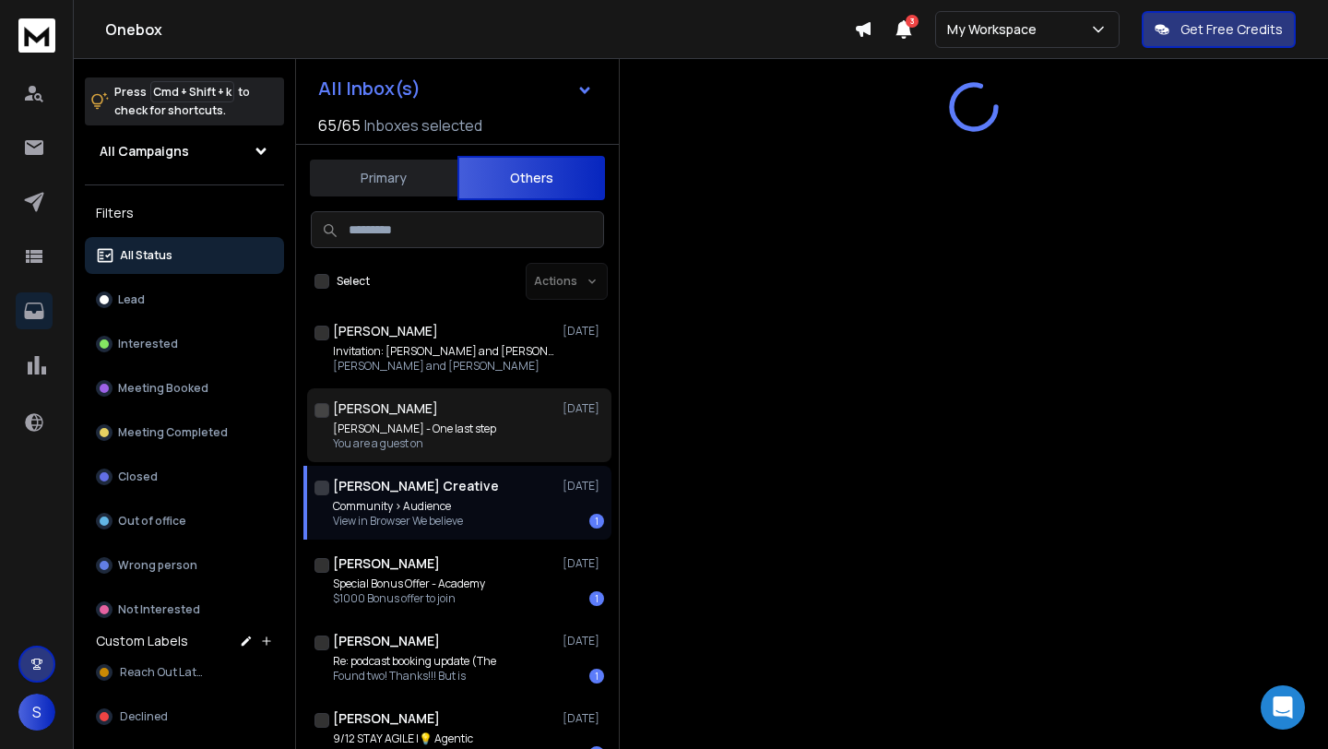
scroll to position [864, 0]
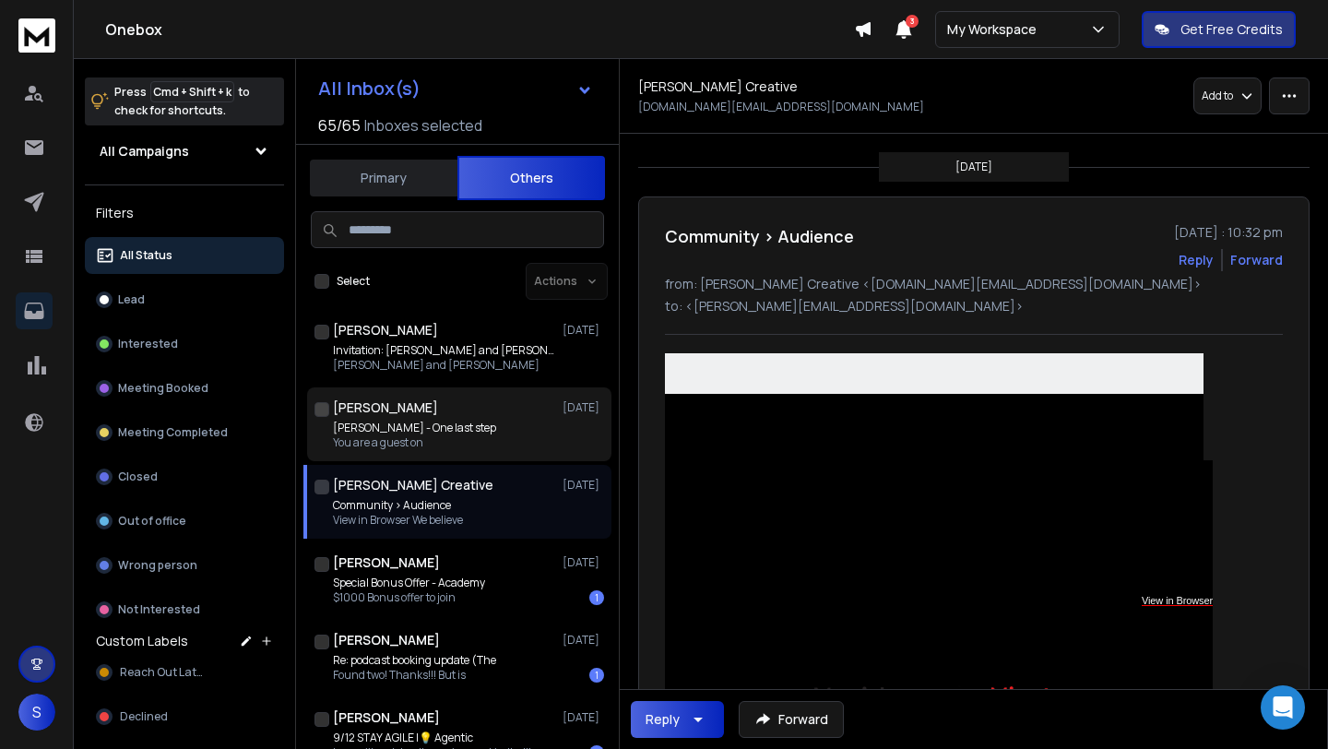
click at [568, 567] on p "[DATE]" at bounding box center [582, 562] width 41 height 15
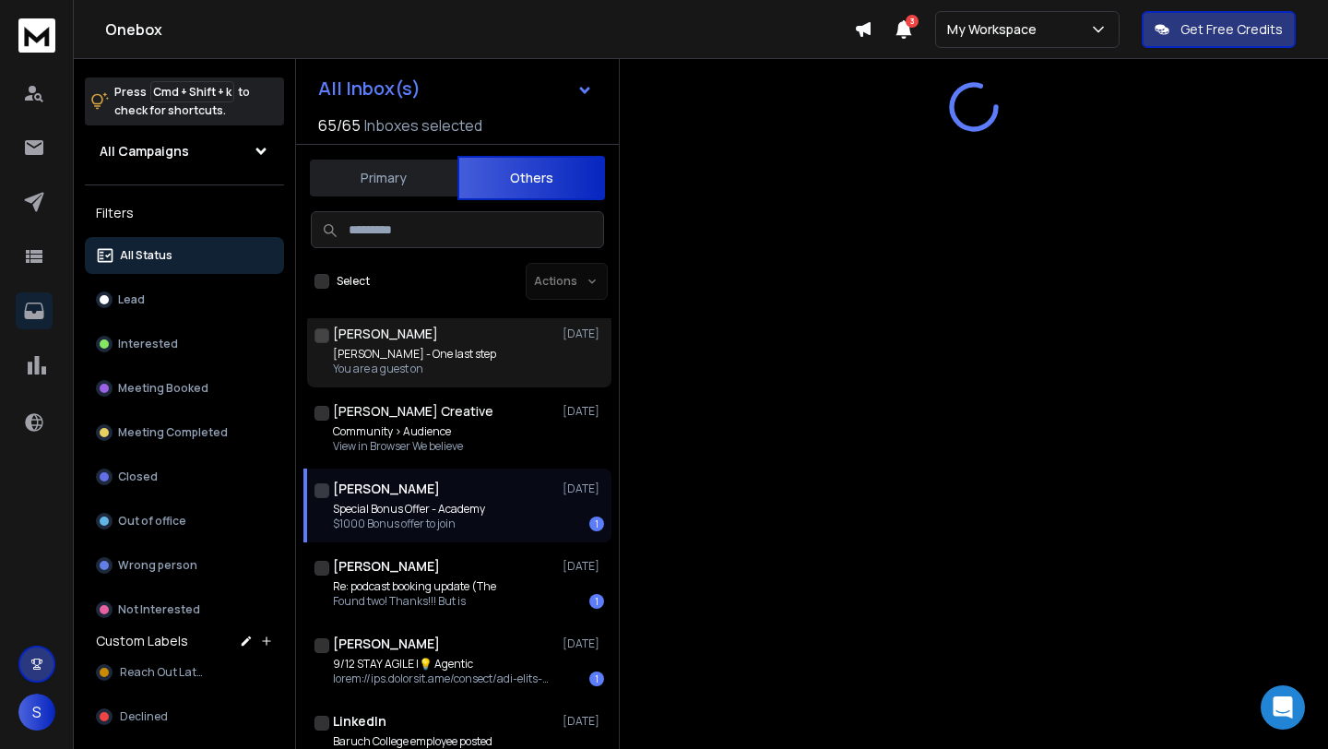
scroll to position [939, 0]
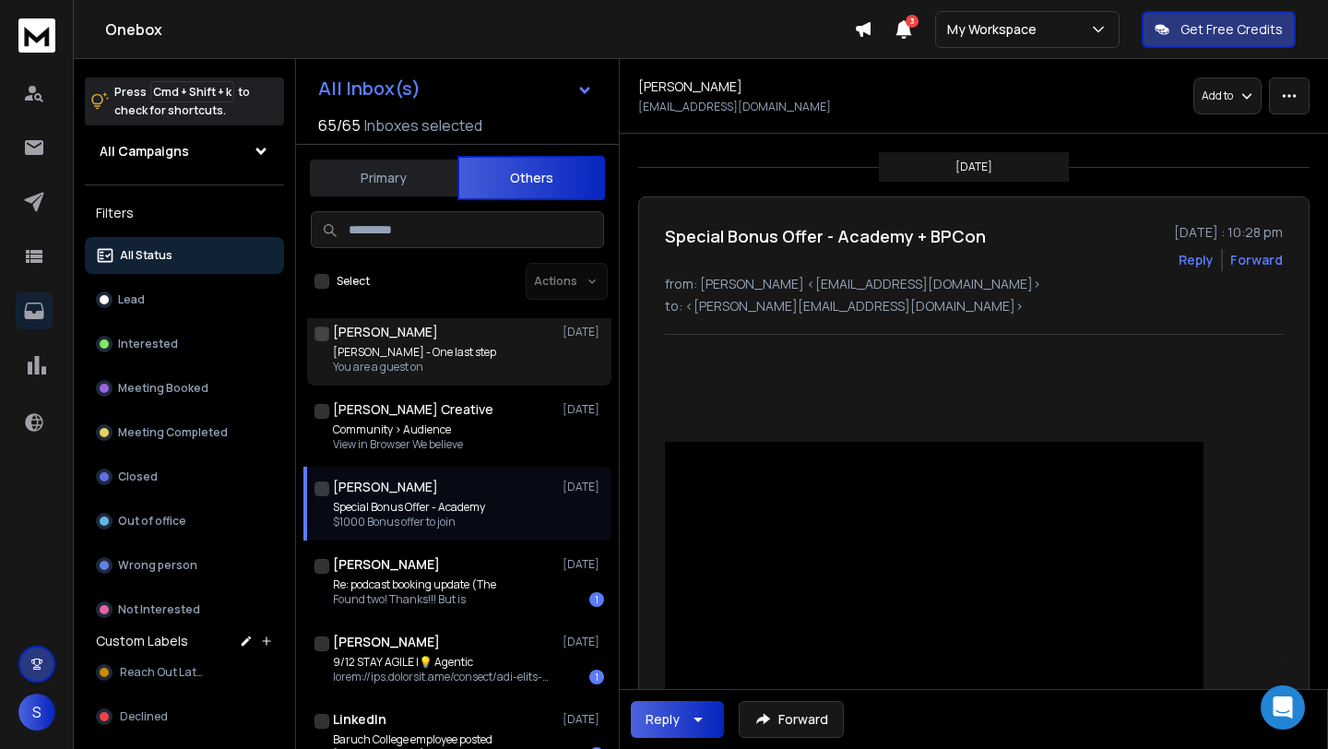
click at [568, 567] on p "[DATE]" at bounding box center [582, 564] width 41 height 15
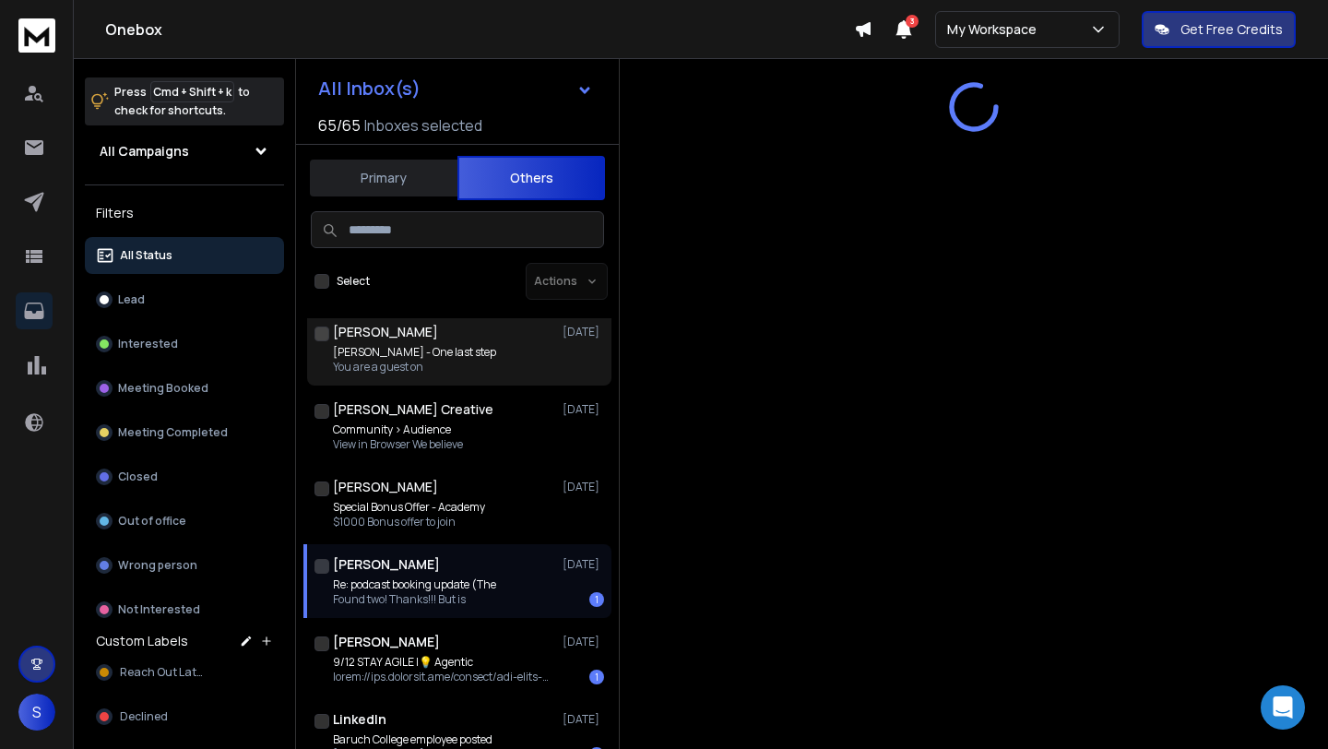
scroll to position [1014, 0]
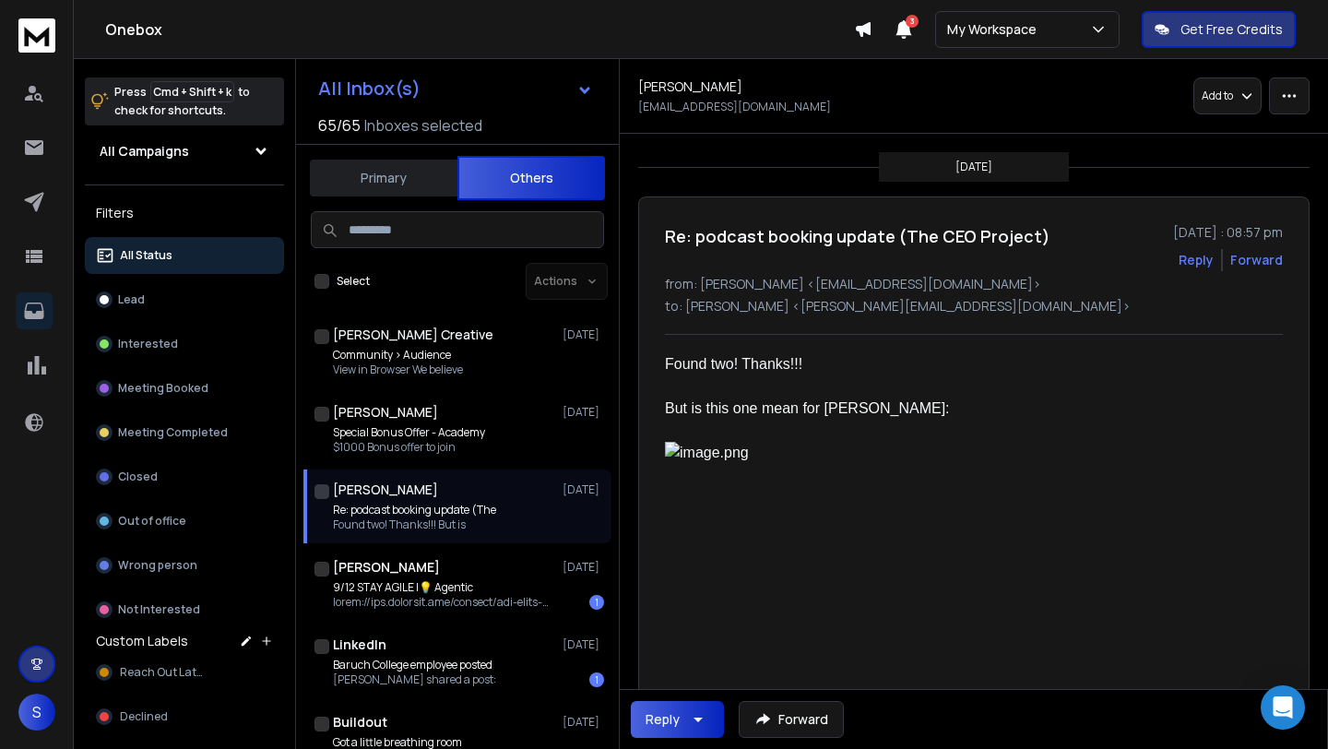
click at [568, 567] on p "[DATE]" at bounding box center [582, 567] width 41 height 15
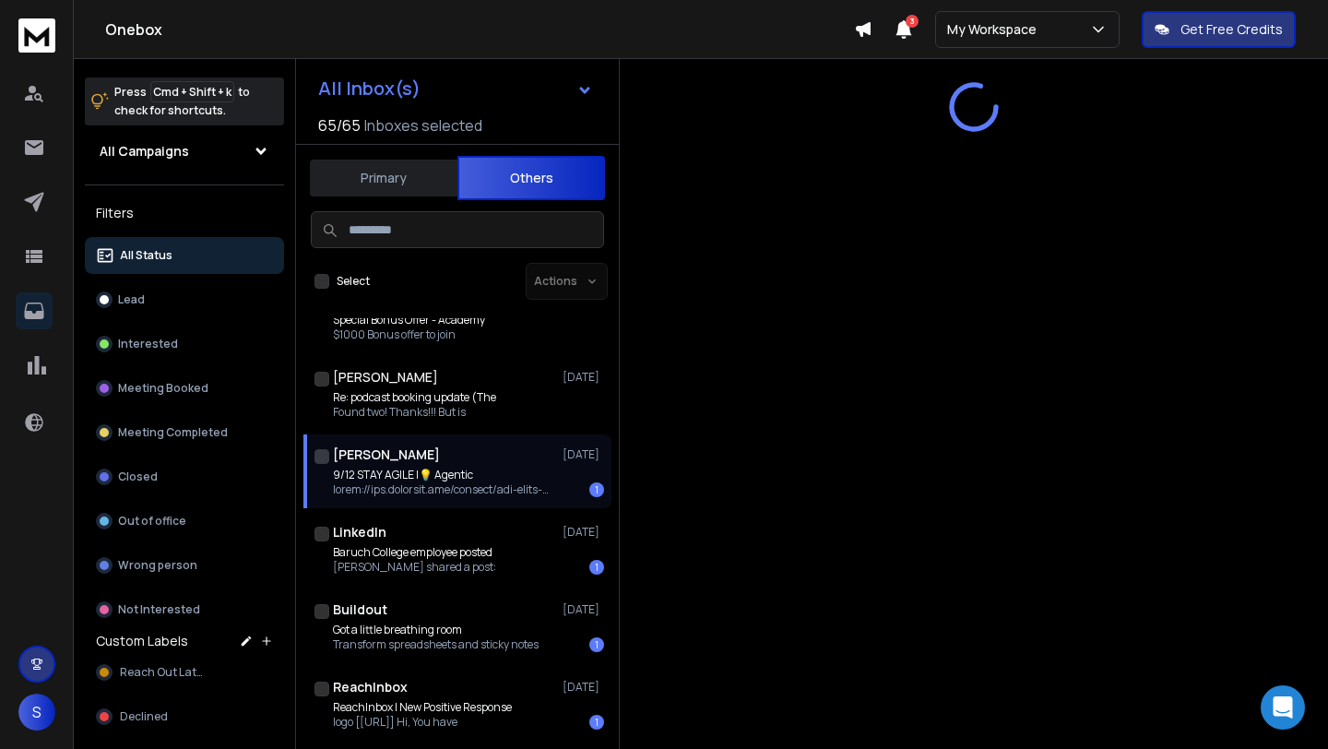
scroll to position [1127, 0]
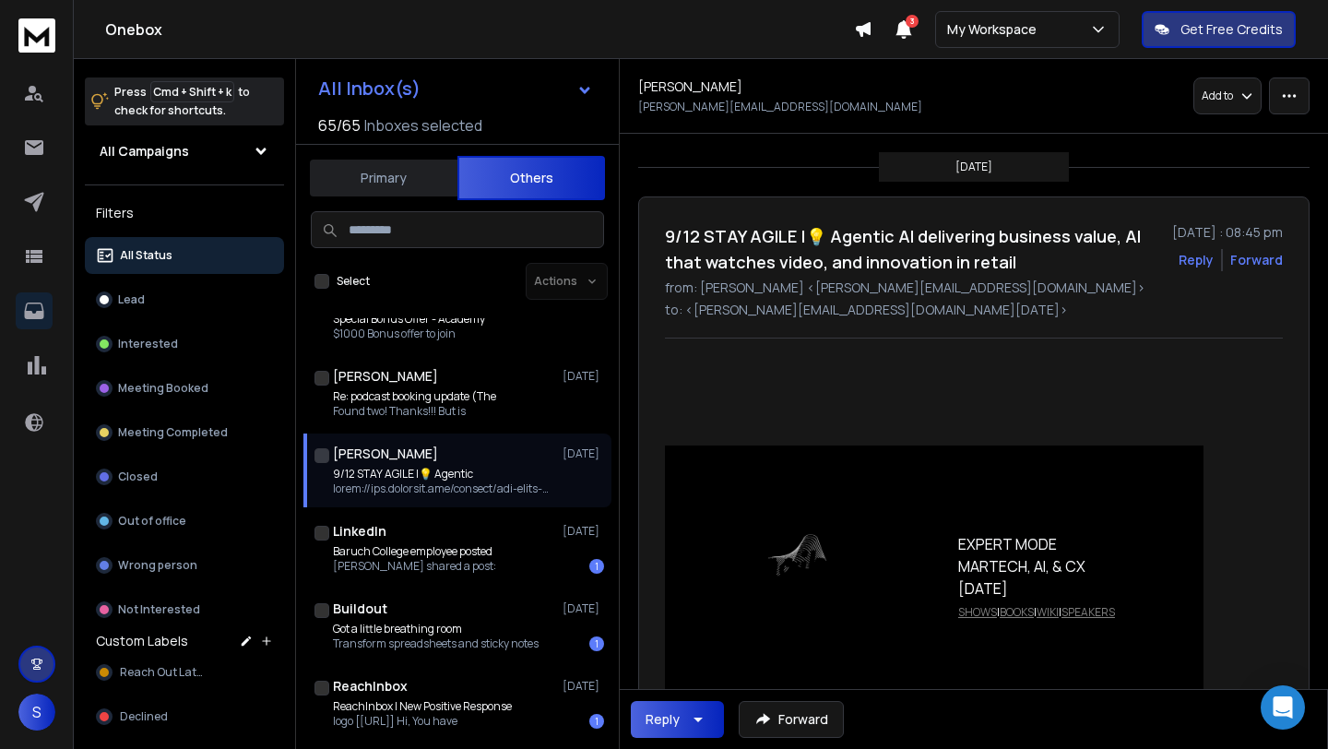
click at [568, 567] on div "Baruch College employee posted [PERSON_NAME] shared a post: 1" at bounding box center [468, 559] width 271 height 30
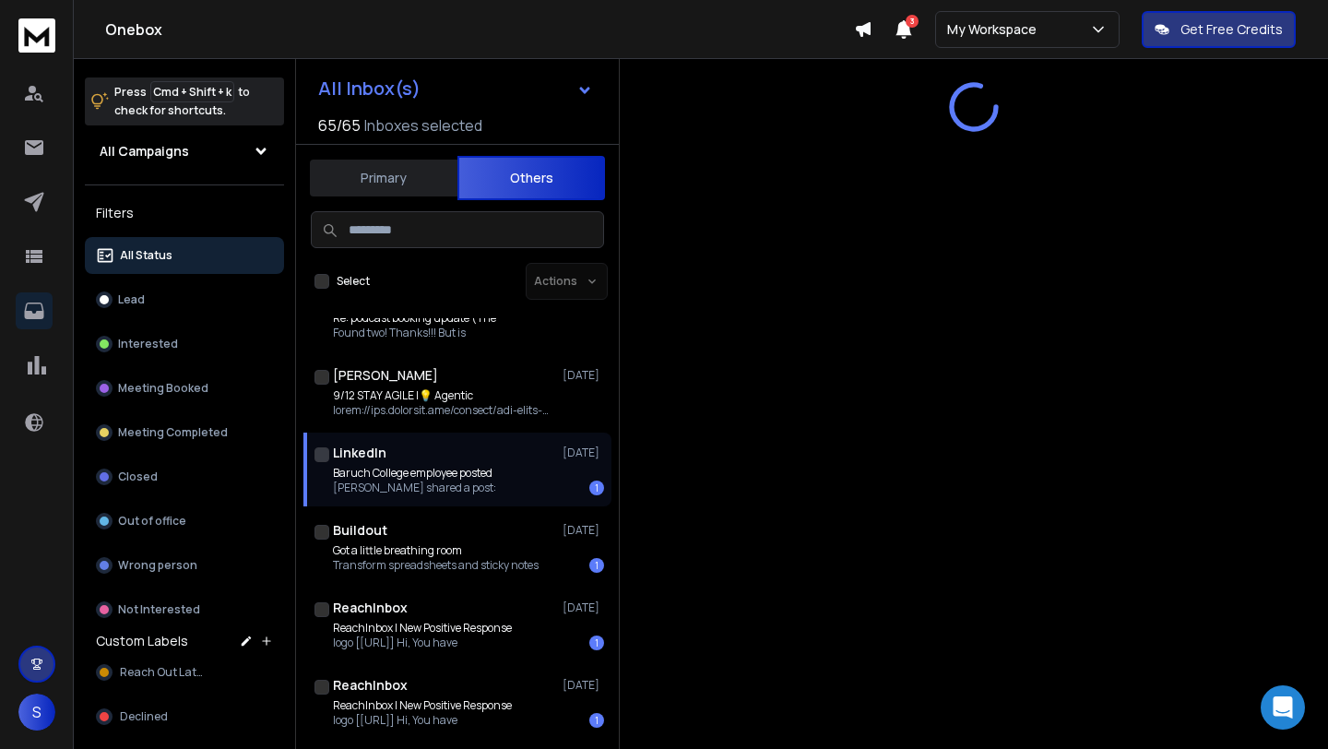
scroll to position [1207, 0]
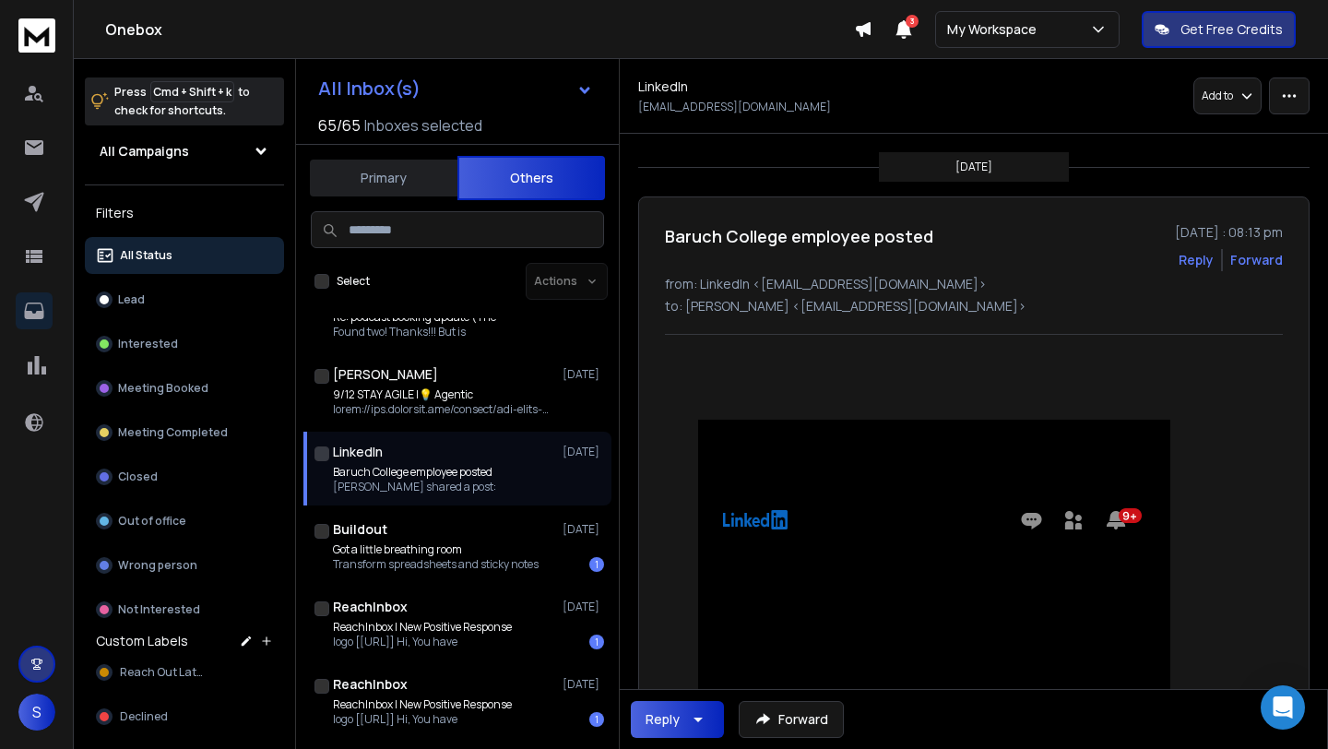
click at [568, 567] on div "Got a little breathing room Transform spreadsheets and sticky notes 1" at bounding box center [468, 557] width 271 height 30
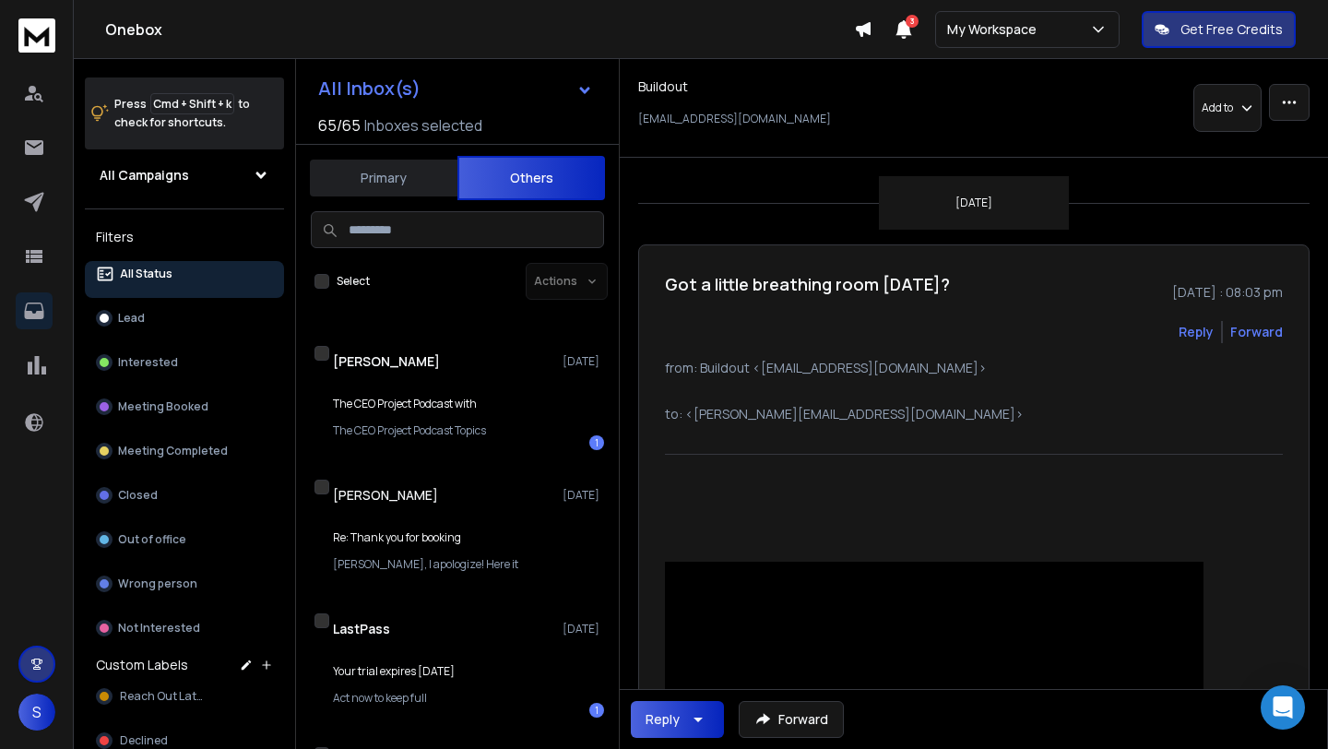
scroll to position [2945, 0]
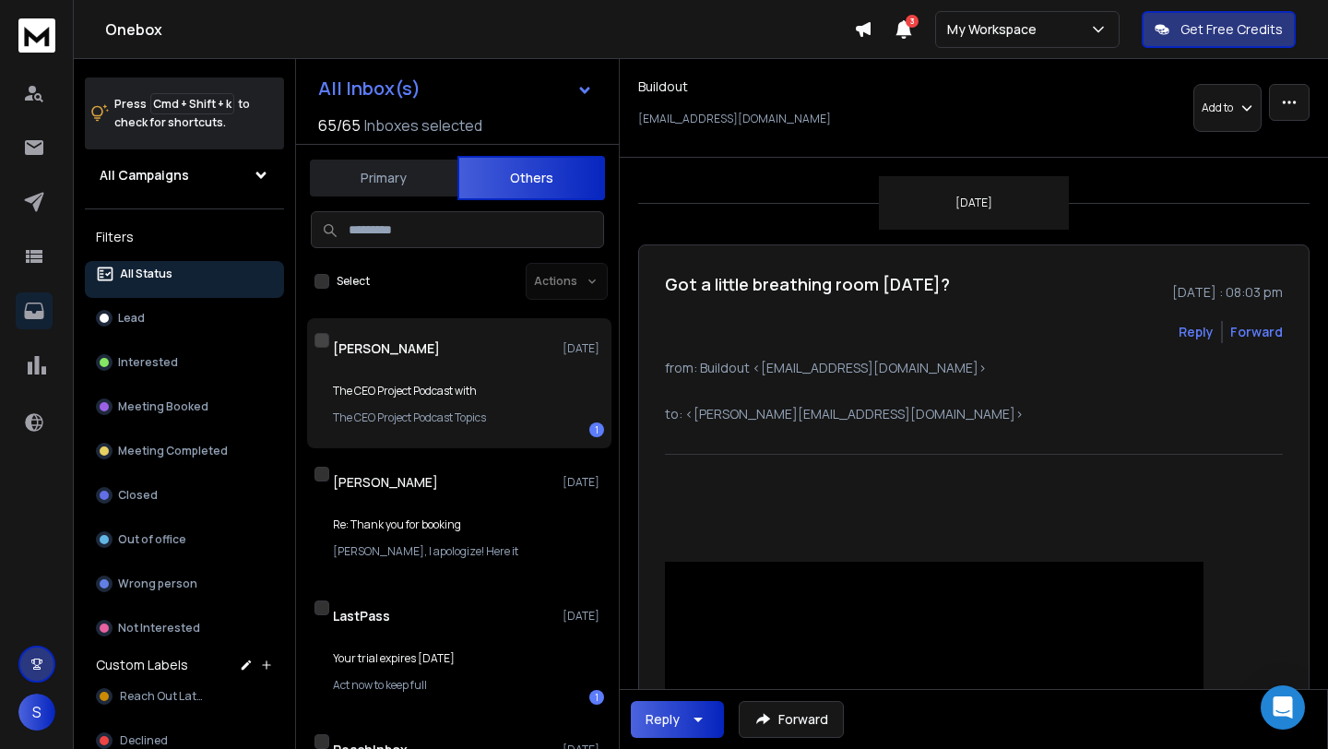
click at [572, 441] on div "[PERSON_NAME] [DATE] The CEO Project Podcast with The CEO Project Podcast Topic…" at bounding box center [459, 383] width 304 height 130
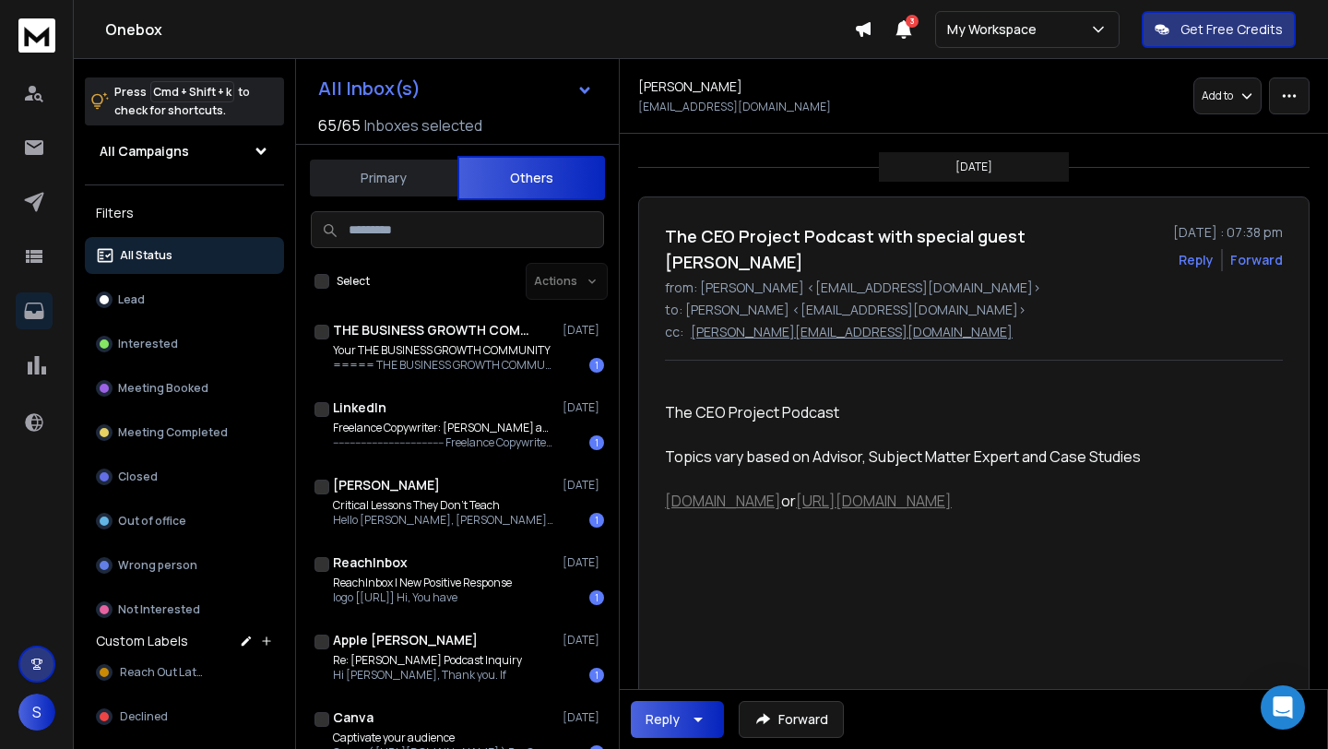
scroll to position [2337, 0]
click at [572, 441] on div "Freelance Copywriter: Samsang and ITRAM ---------------------------------------…" at bounding box center [468, 434] width 271 height 30
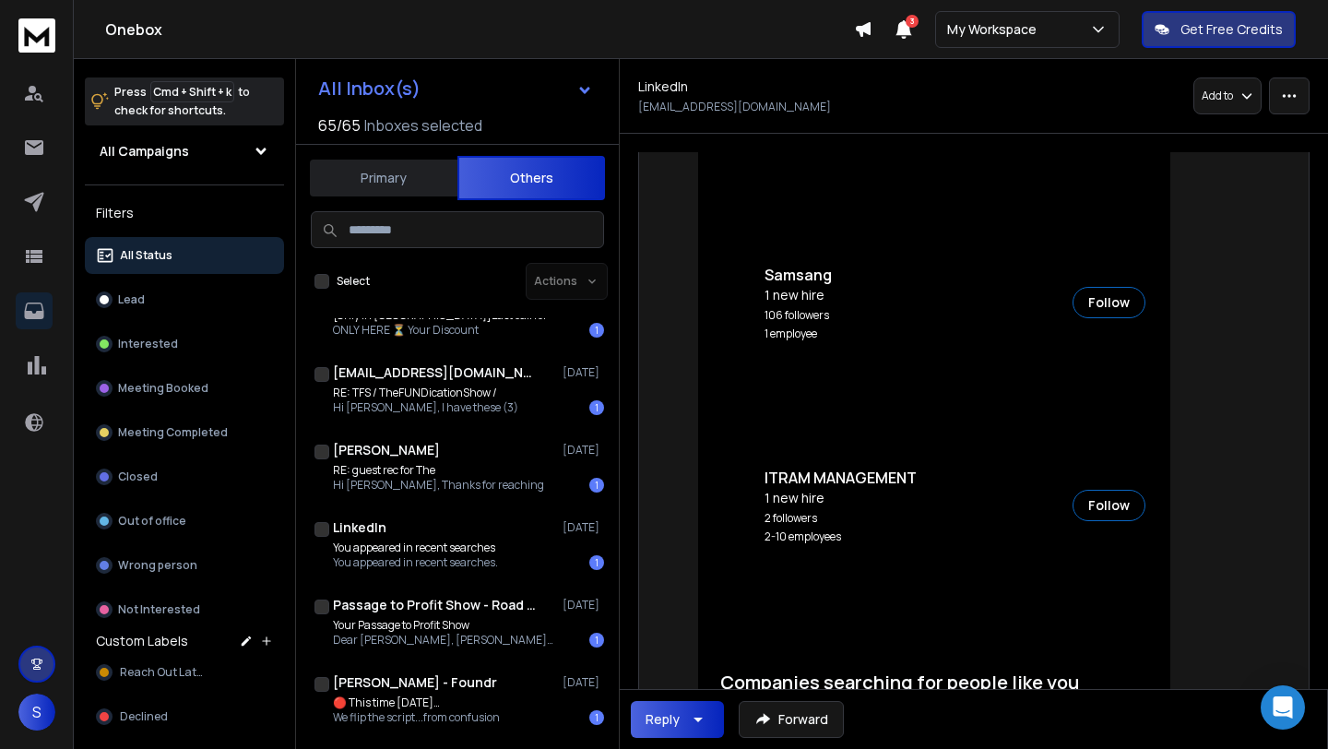
scroll to position [2913, 0]
click at [466, 409] on p "Hi [PERSON_NAME], I have these (3)" at bounding box center [425, 406] width 185 height 15
